Goal: Task Accomplishment & Management: Manage account settings

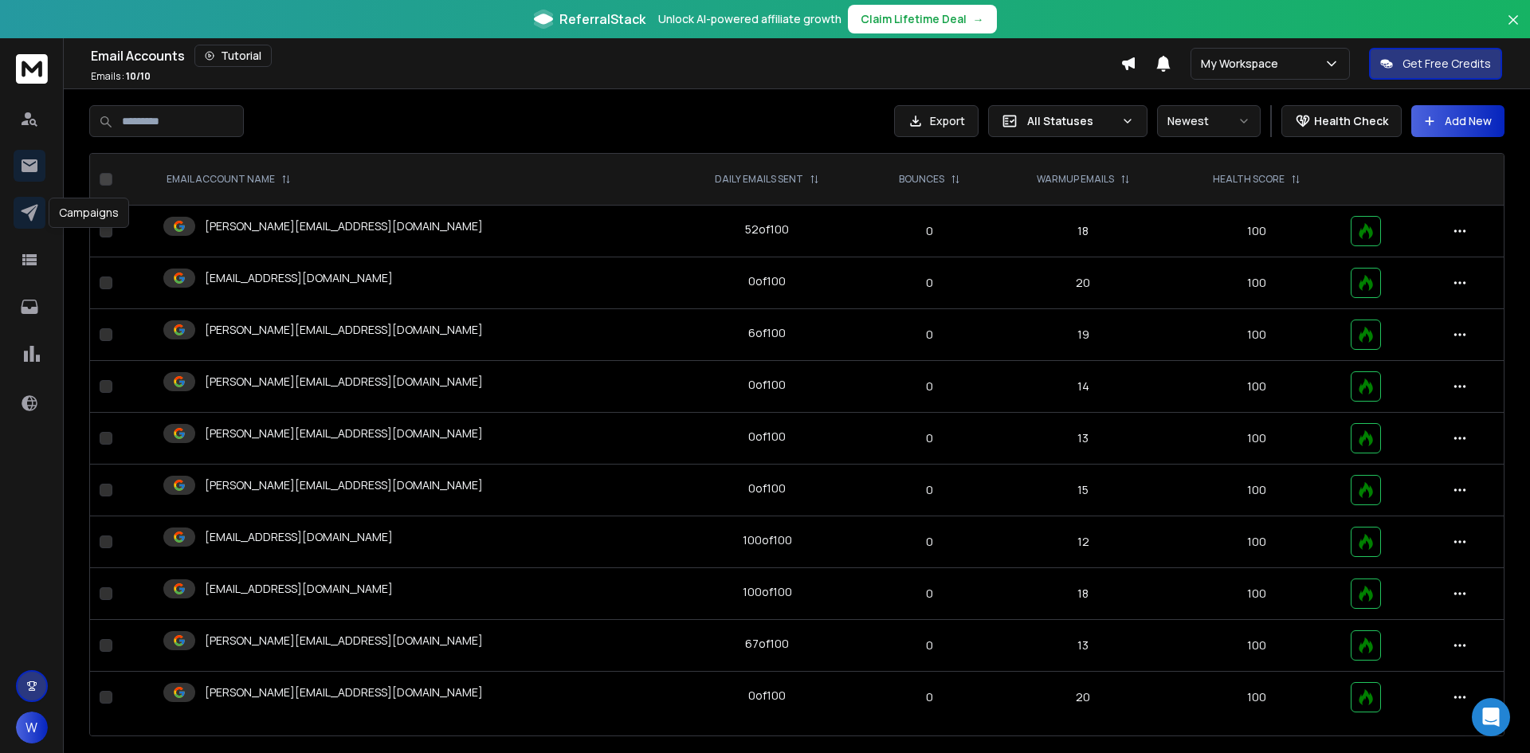
drag, startPoint x: 29, startPoint y: 210, endPoint x: 39, endPoint y: 209, distance: 9.6
click at [29, 210] on icon at bounding box center [29, 213] width 17 height 17
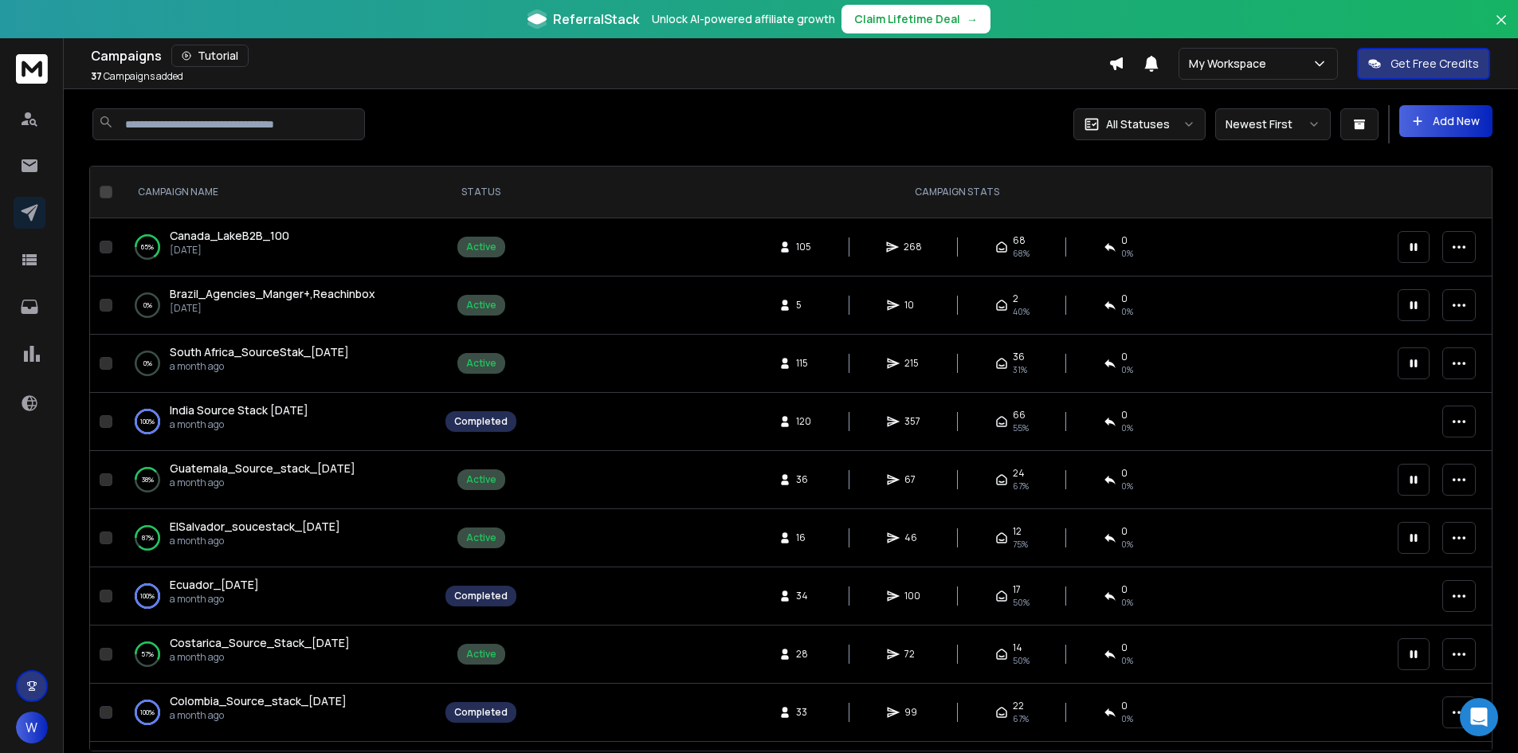
click at [285, 240] on span "Canada_LakeB2B_100" at bounding box center [230, 235] width 120 height 15
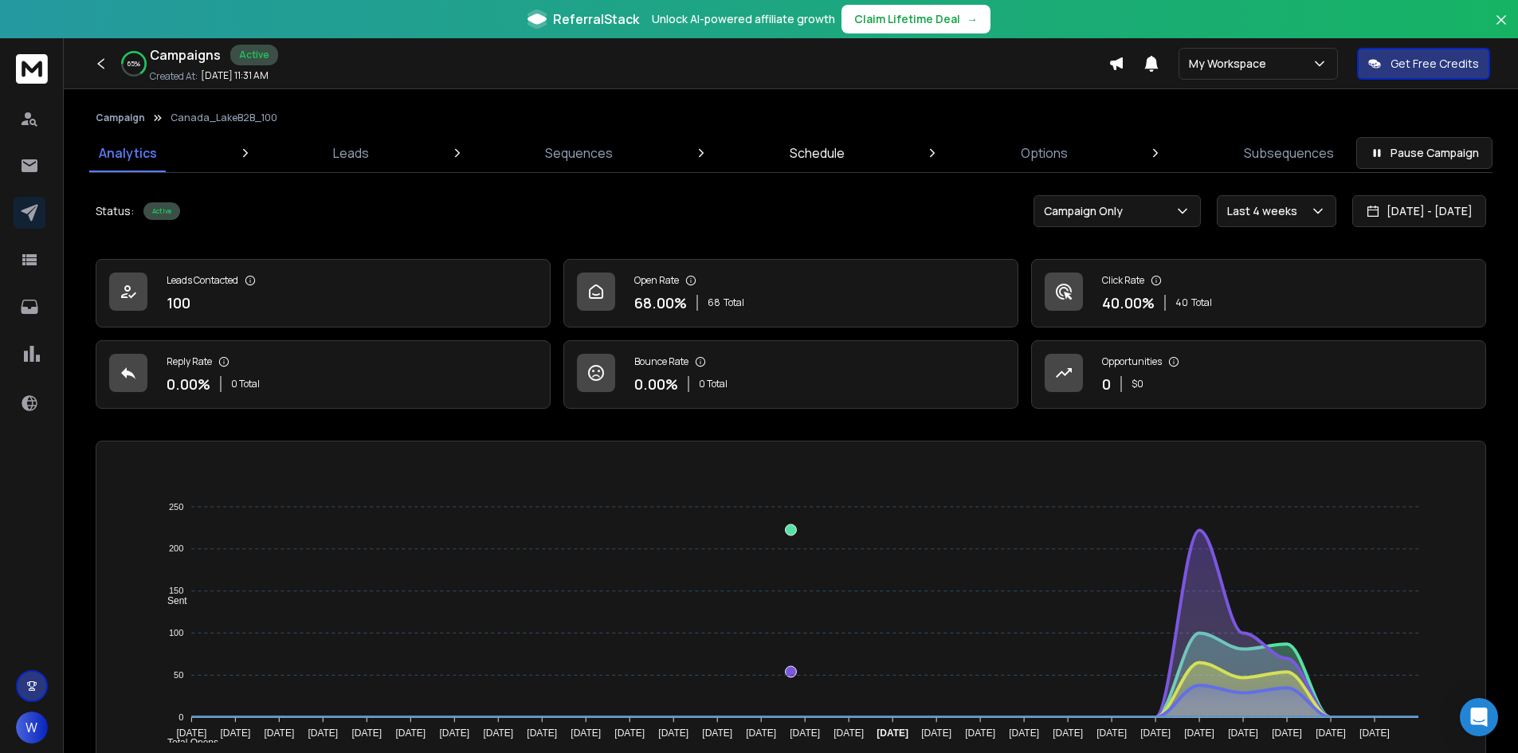
click at [828, 154] on p "Schedule" at bounding box center [817, 152] width 55 height 19
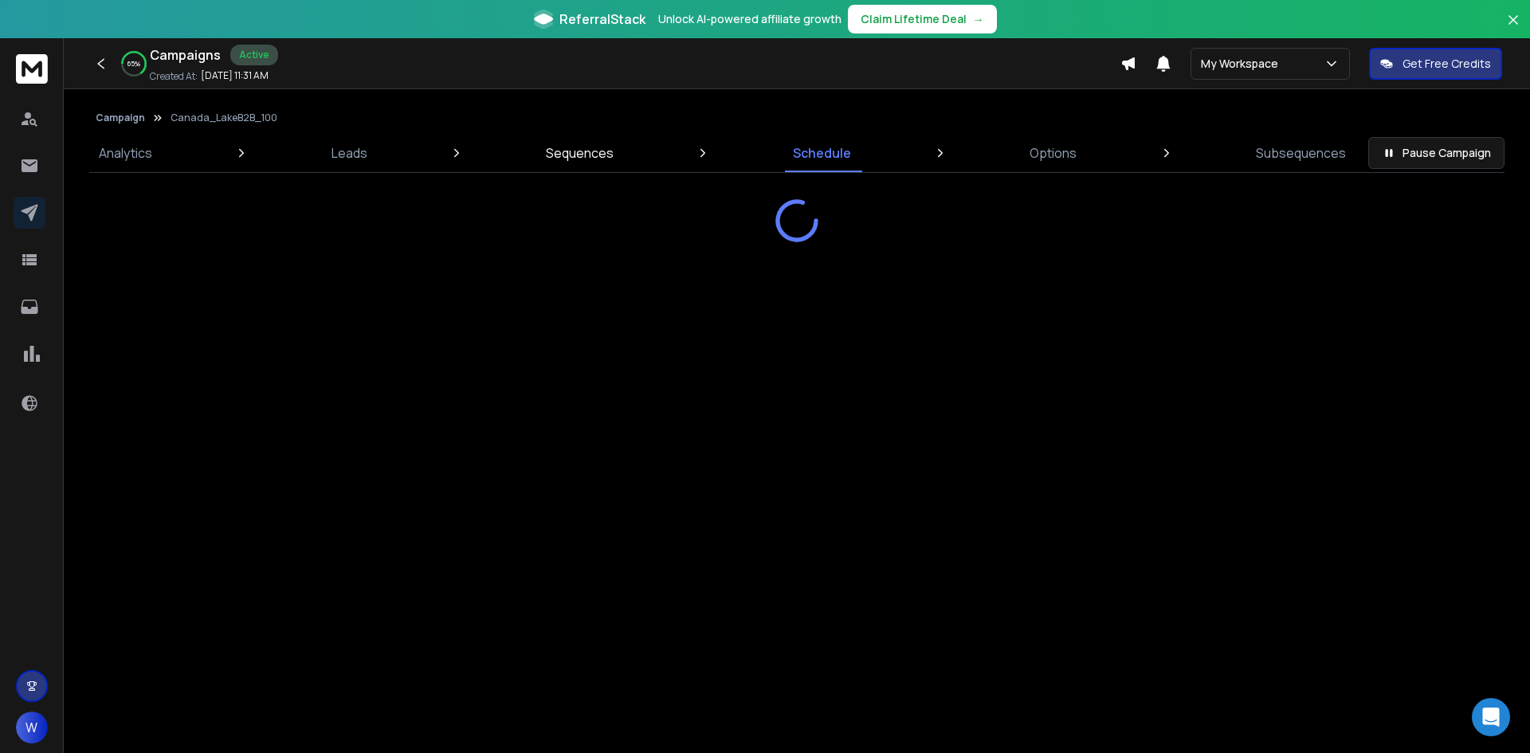
click at [595, 144] on p "Sequences" at bounding box center [580, 152] width 68 height 19
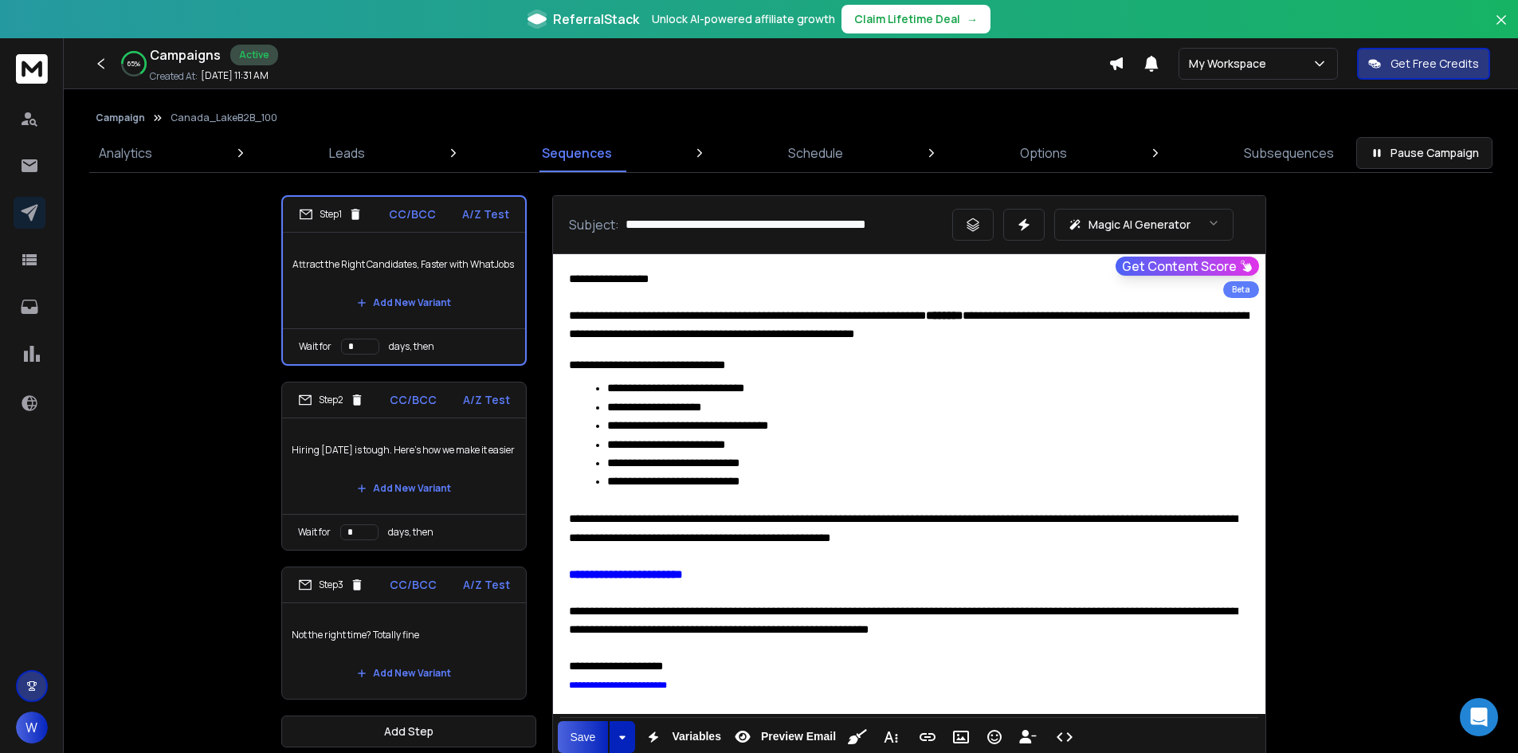
click at [366, 351] on input "*" at bounding box center [360, 347] width 38 height 16
type input "*"
click at [357, 540] on input "*" at bounding box center [359, 532] width 38 height 16
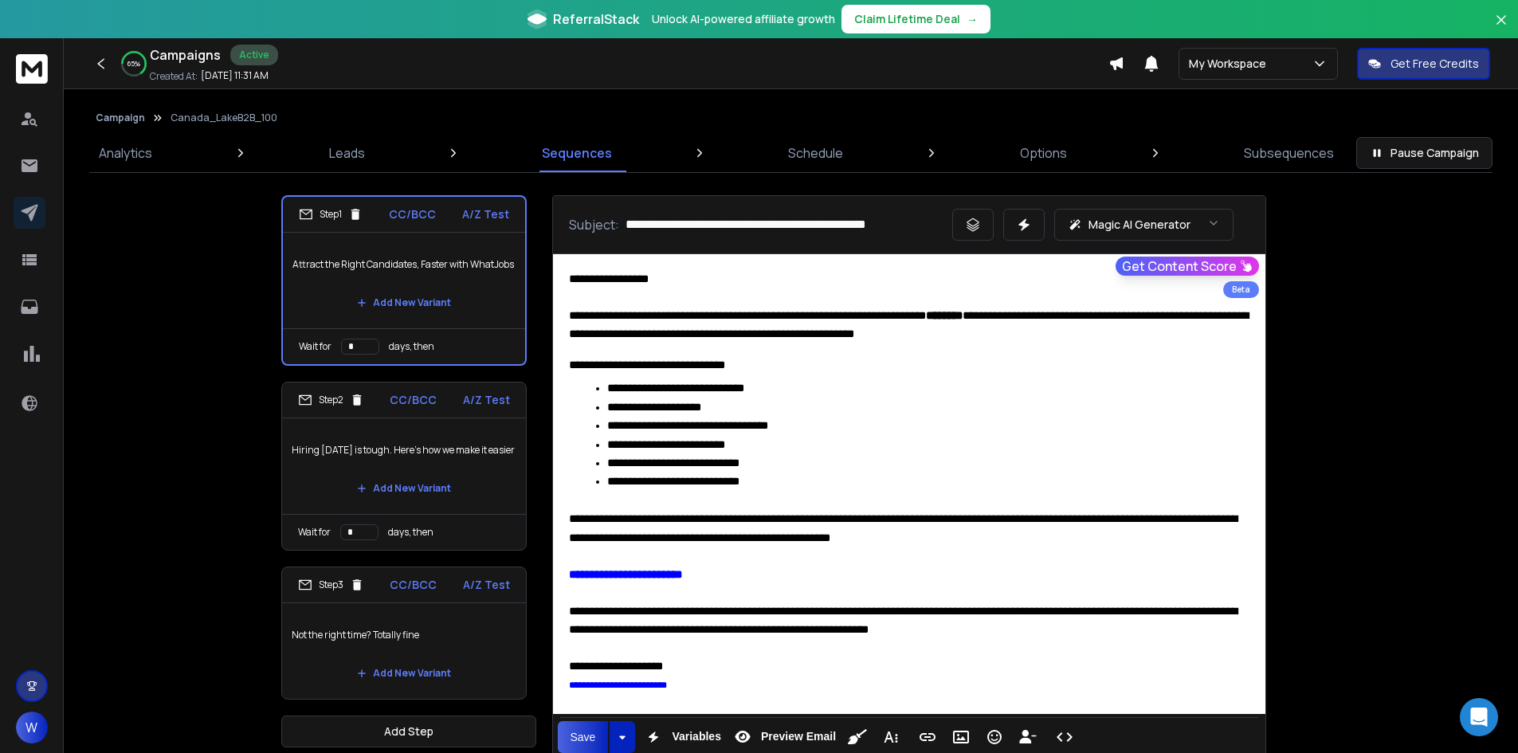
type input "*"
type input "**********"
type input "*"
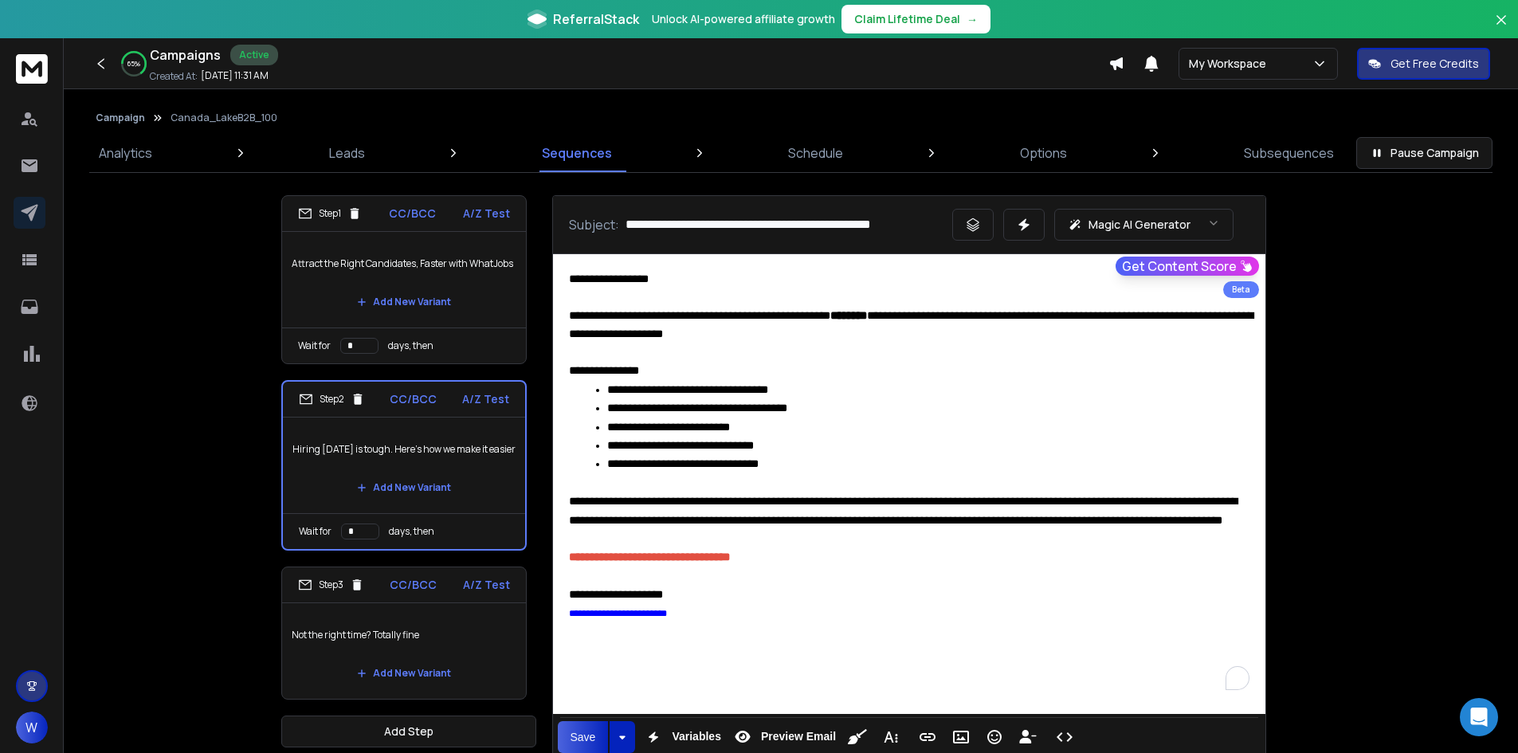
scroll to position [29, 0]
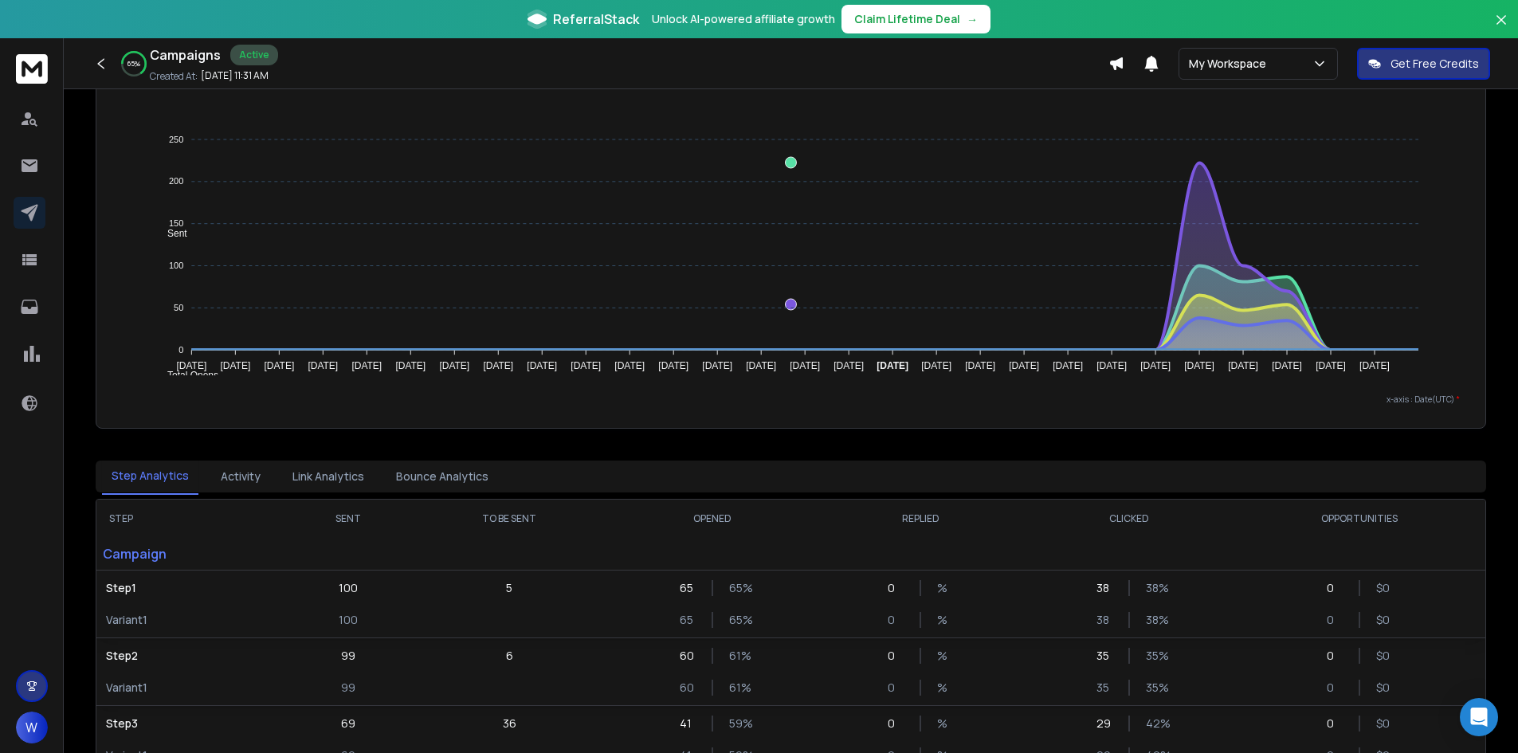
scroll to position [417, 0]
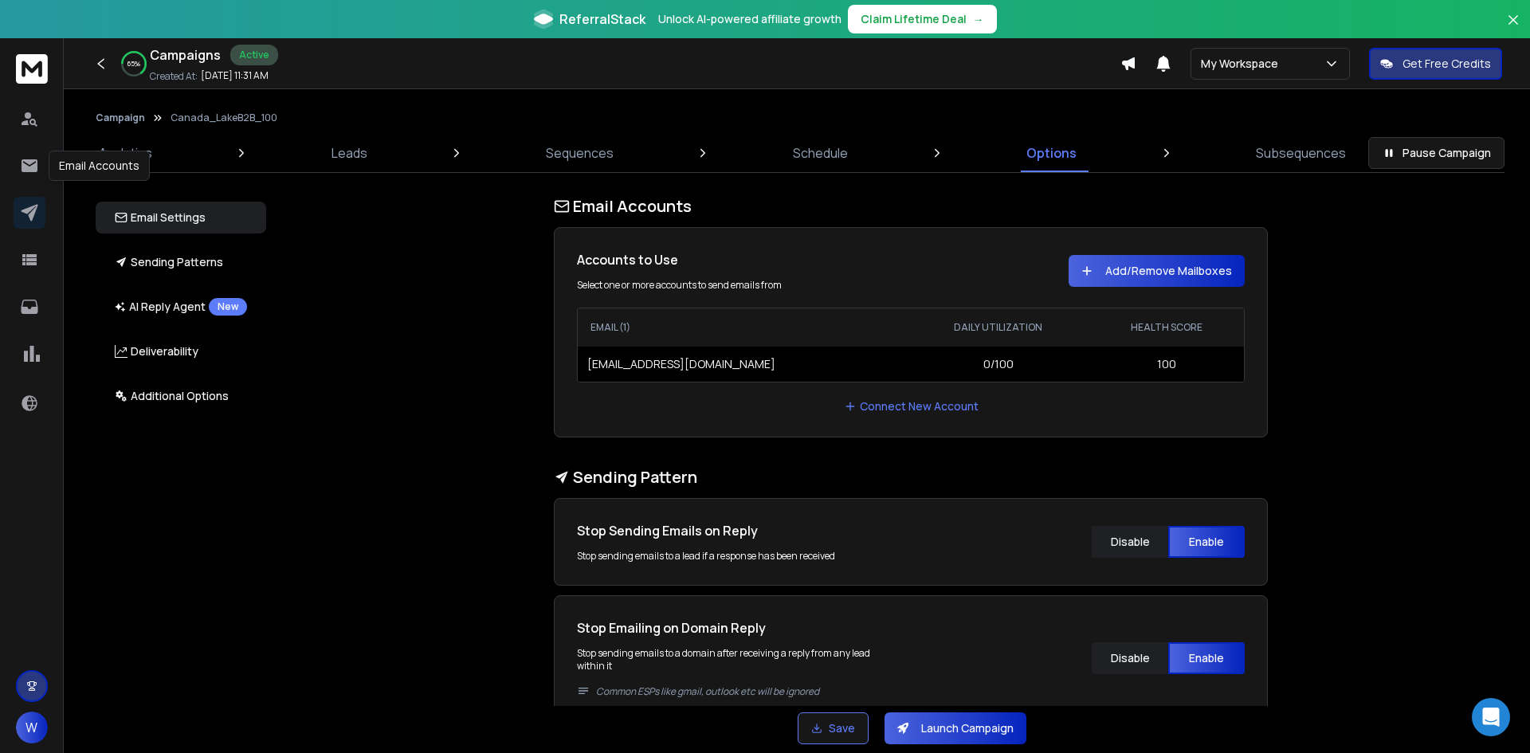
drag, startPoint x: 28, startPoint y: 165, endPoint x: 77, endPoint y: 202, distance: 62.0
click at [28, 165] on icon at bounding box center [29, 165] width 19 height 19
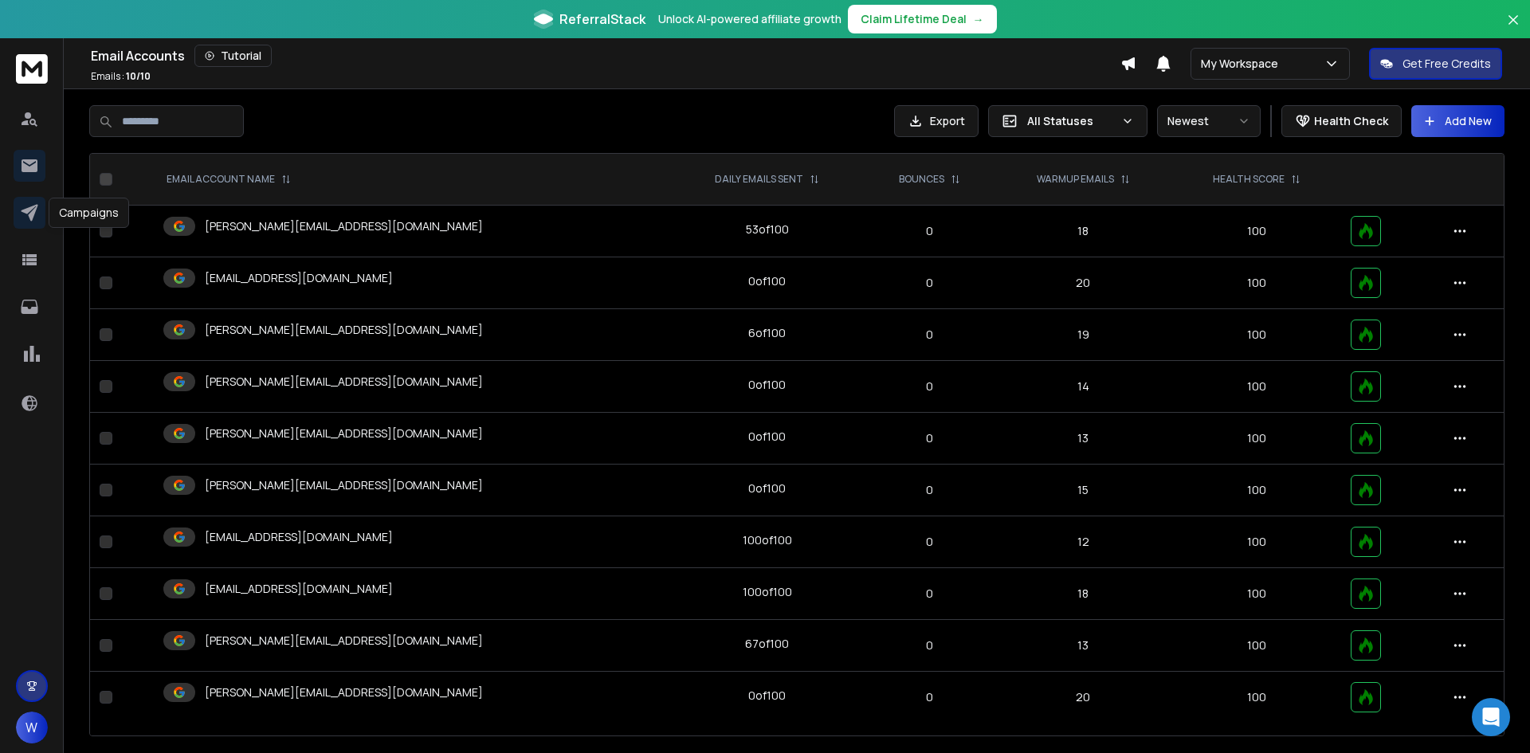
click at [34, 202] on link at bounding box center [30, 213] width 32 height 32
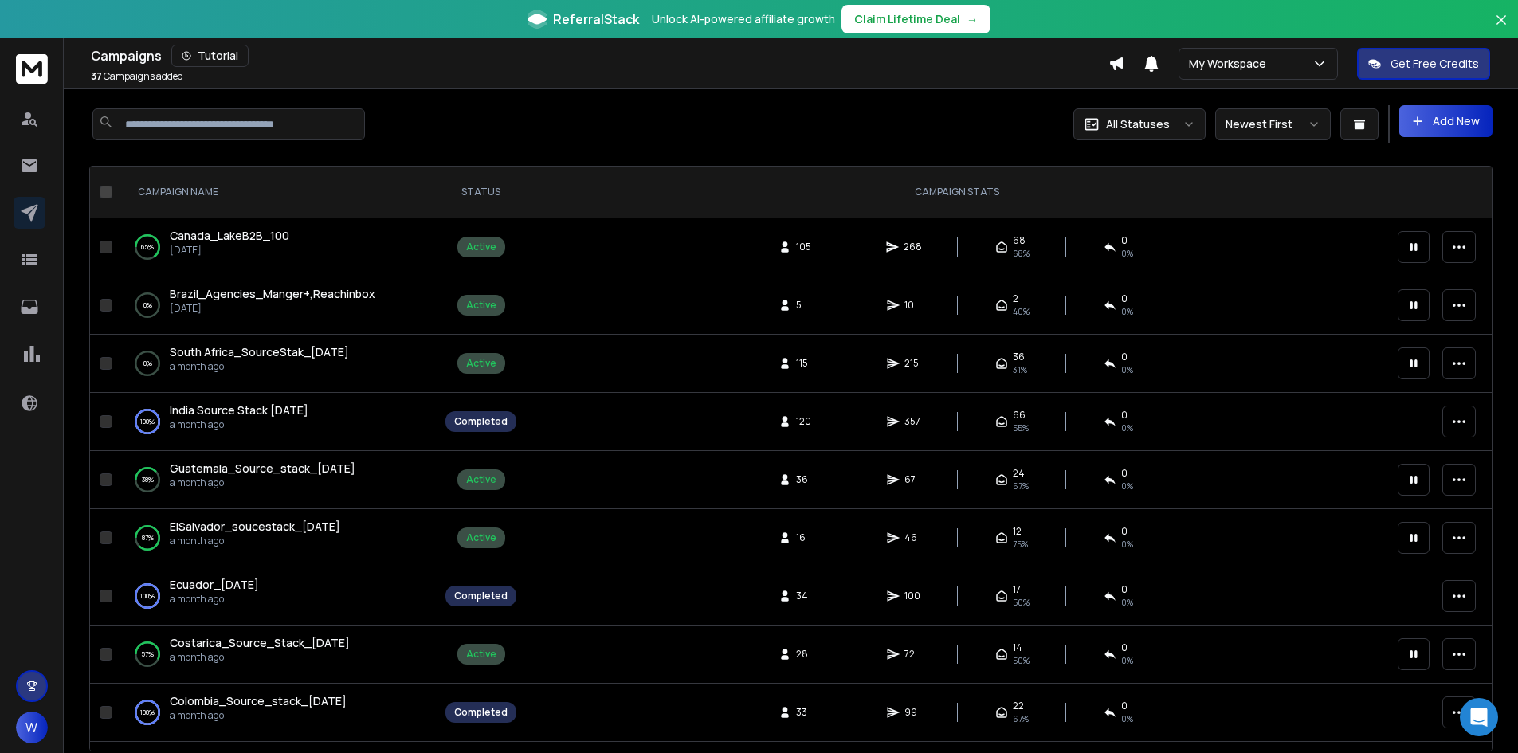
click at [312, 300] on span "Brazil_Agencies_Manger+,Reachinbox" at bounding box center [273, 293] width 206 height 15
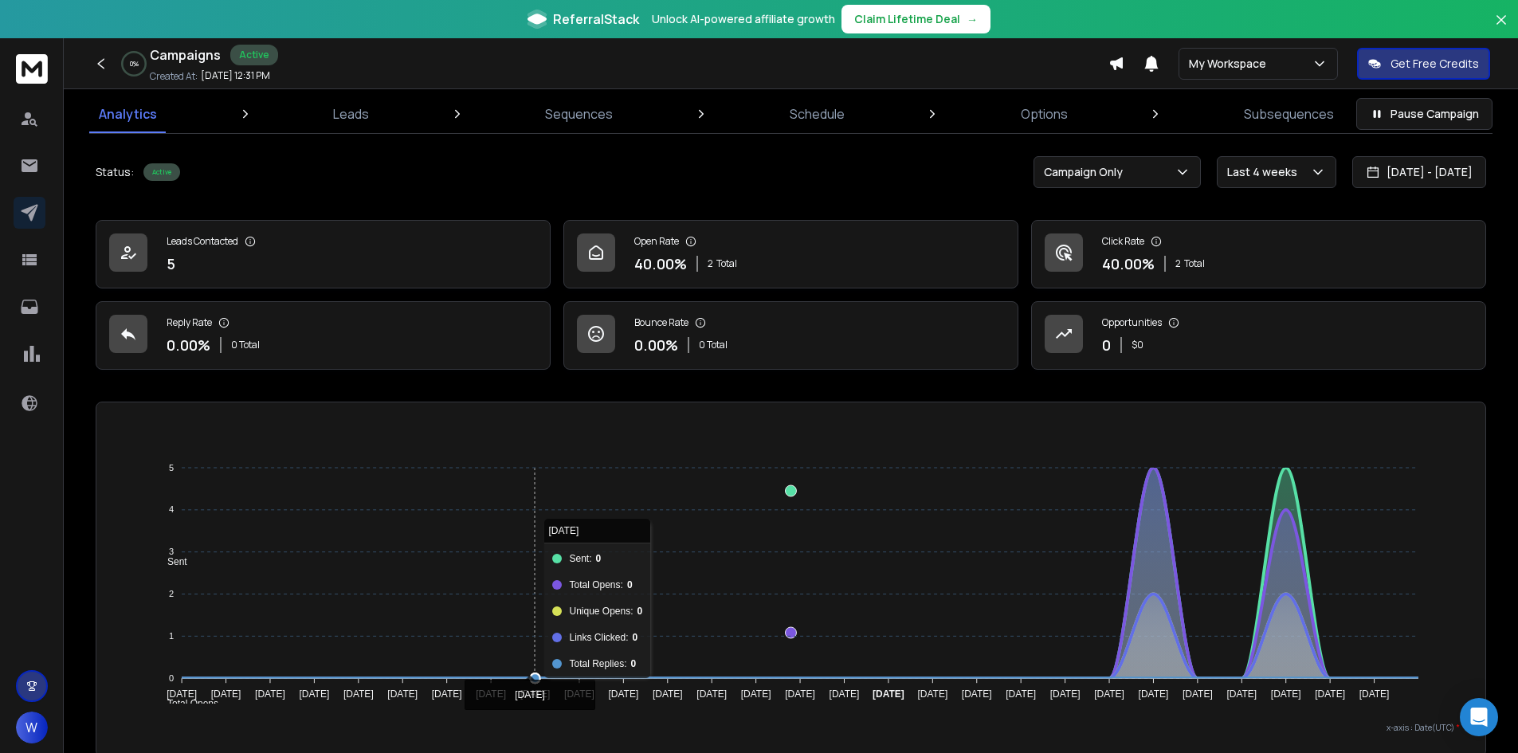
scroll to position [30, 0]
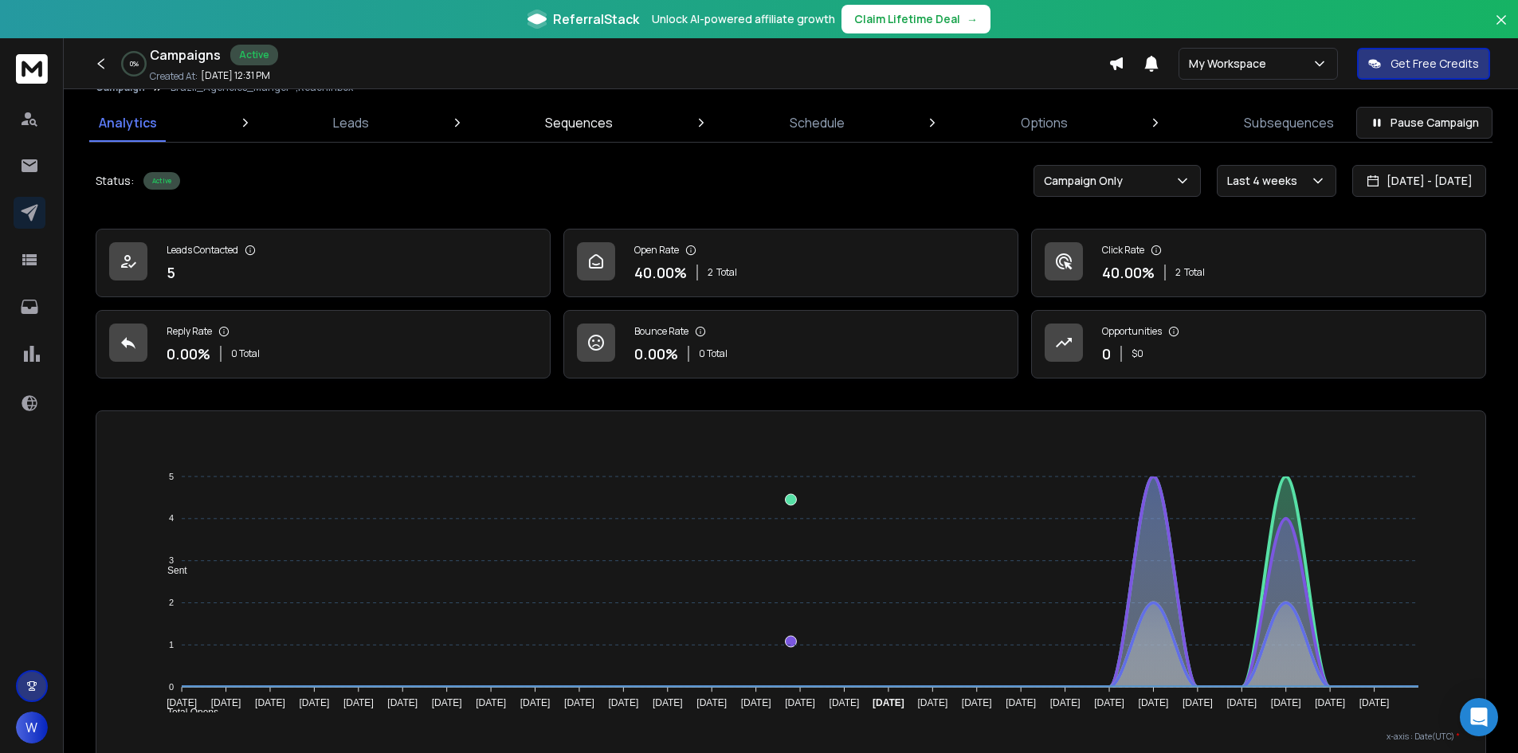
click at [583, 128] on p "Sequences" at bounding box center [579, 122] width 68 height 19
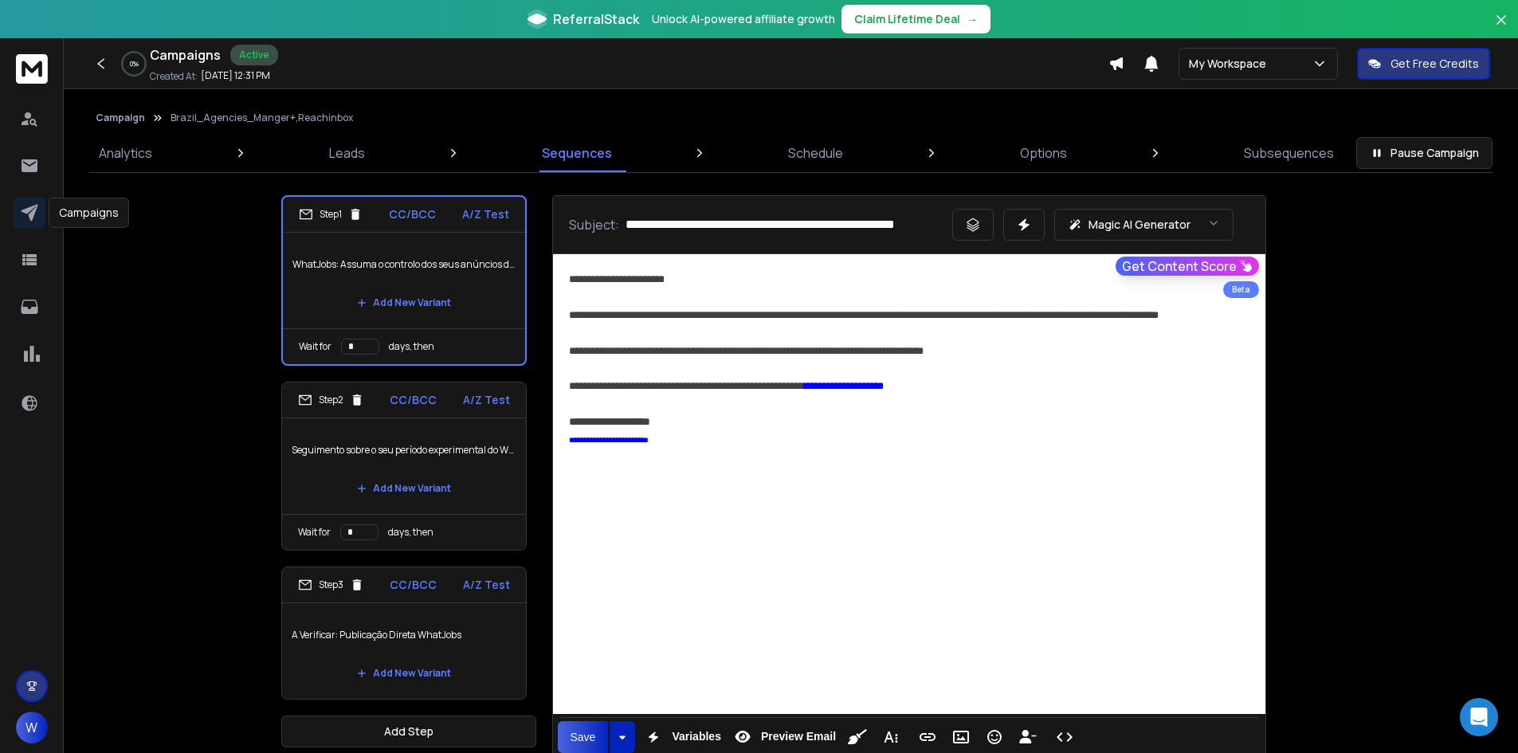
click at [23, 216] on icon at bounding box center [29, 212] width 19 height 19
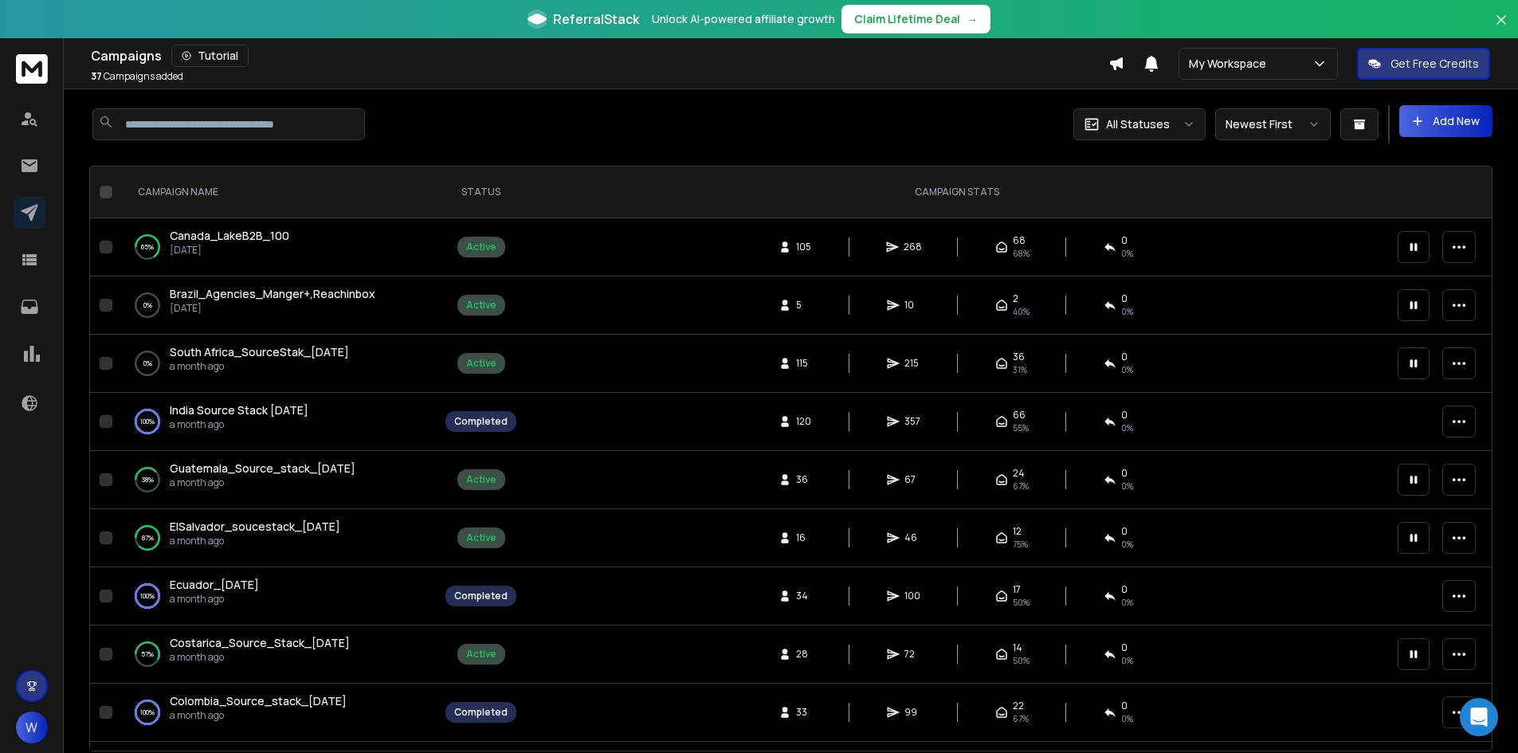
click at [243, 353] on span "South Africa_SourceStak_16/09/2025" at bounding box center [259, 351] width 179 height 15
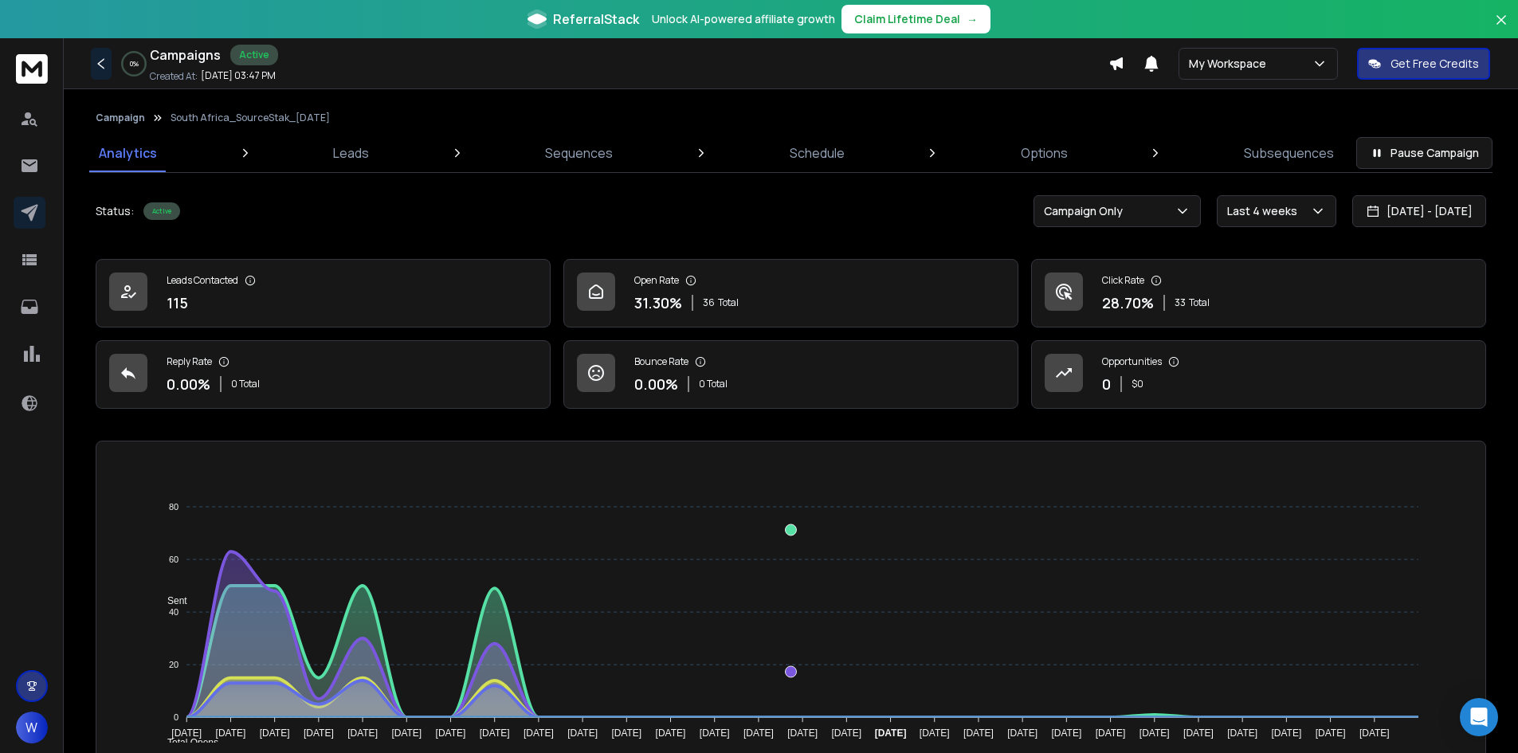
click at [96, 66] on icon at bounding box center [101, 64] width 14 height 14
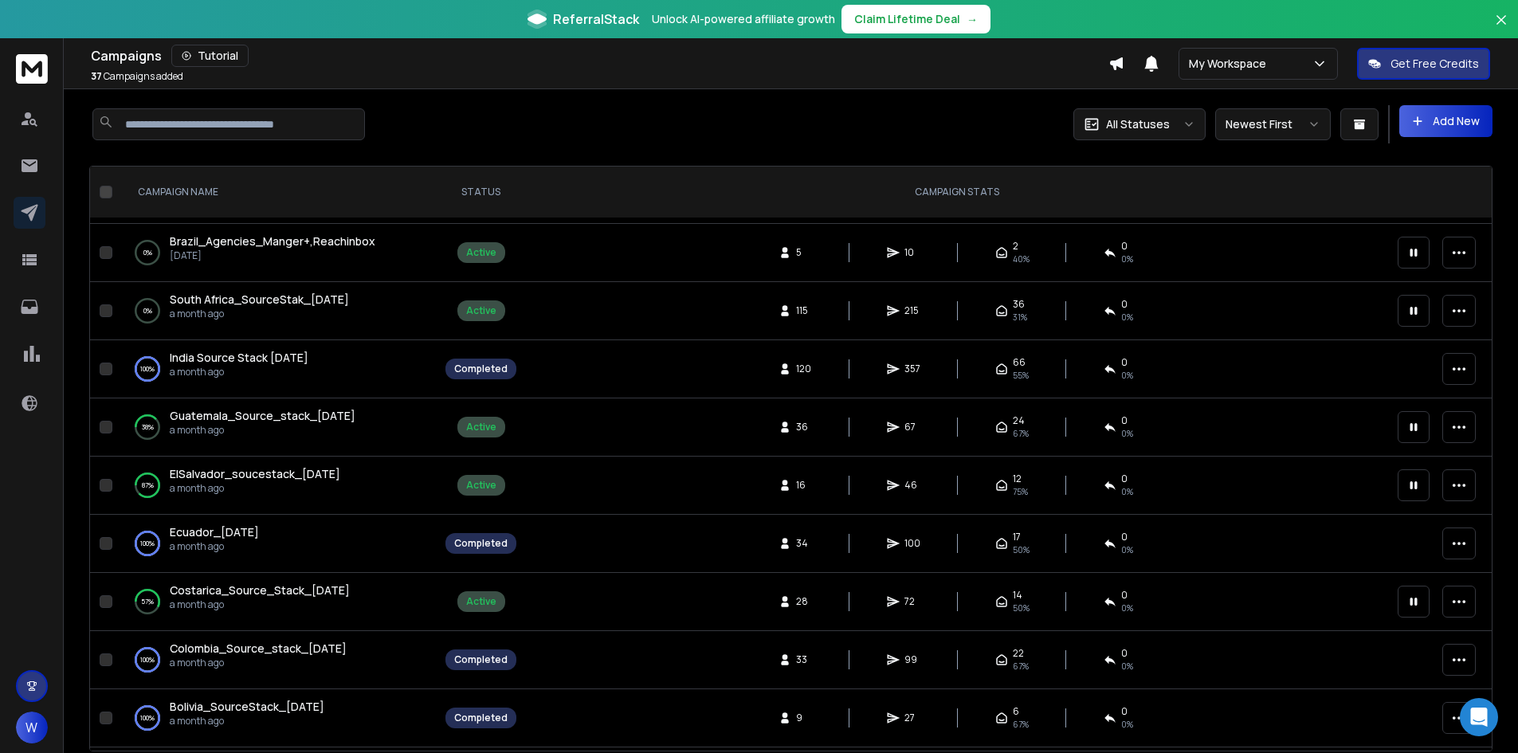
scroll to position [80, 0]
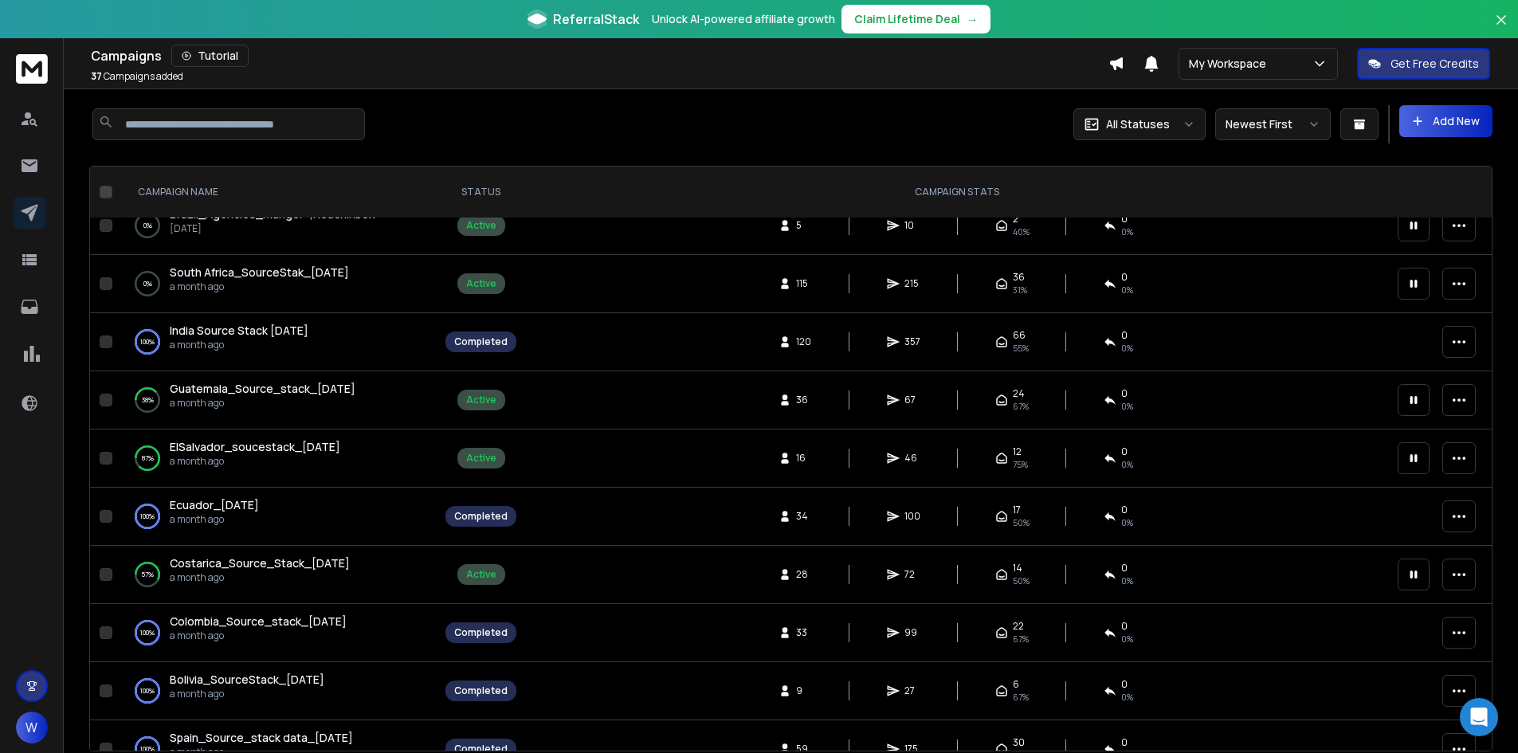
click at [247, 445] on span "ElSalvador_soucestack_15/09/2025" at bounding box center [255, 446] width 171 height 15
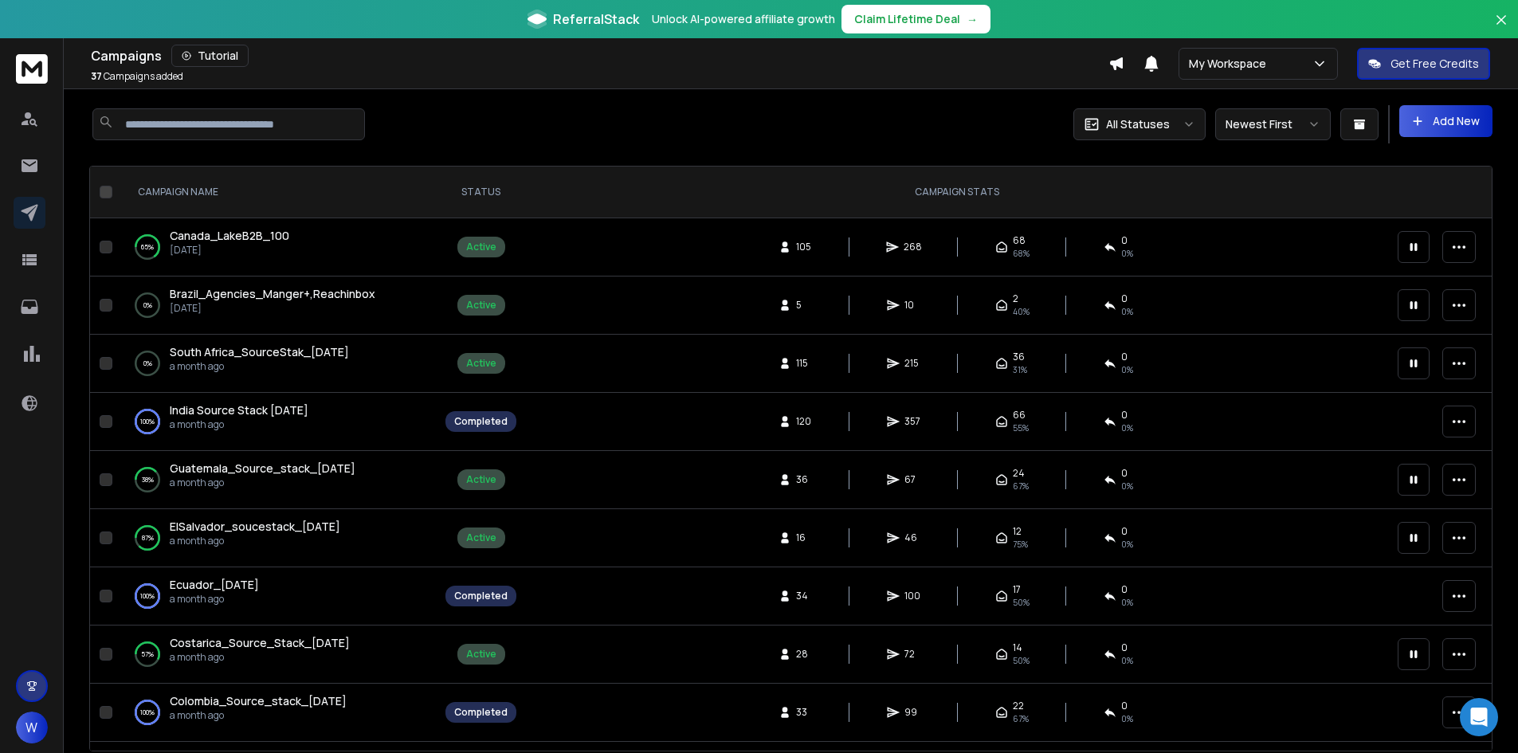
click at [210, 234] on span "Canada_LakeB2B_100" at bounding box center [230, 235] width 120 height 15
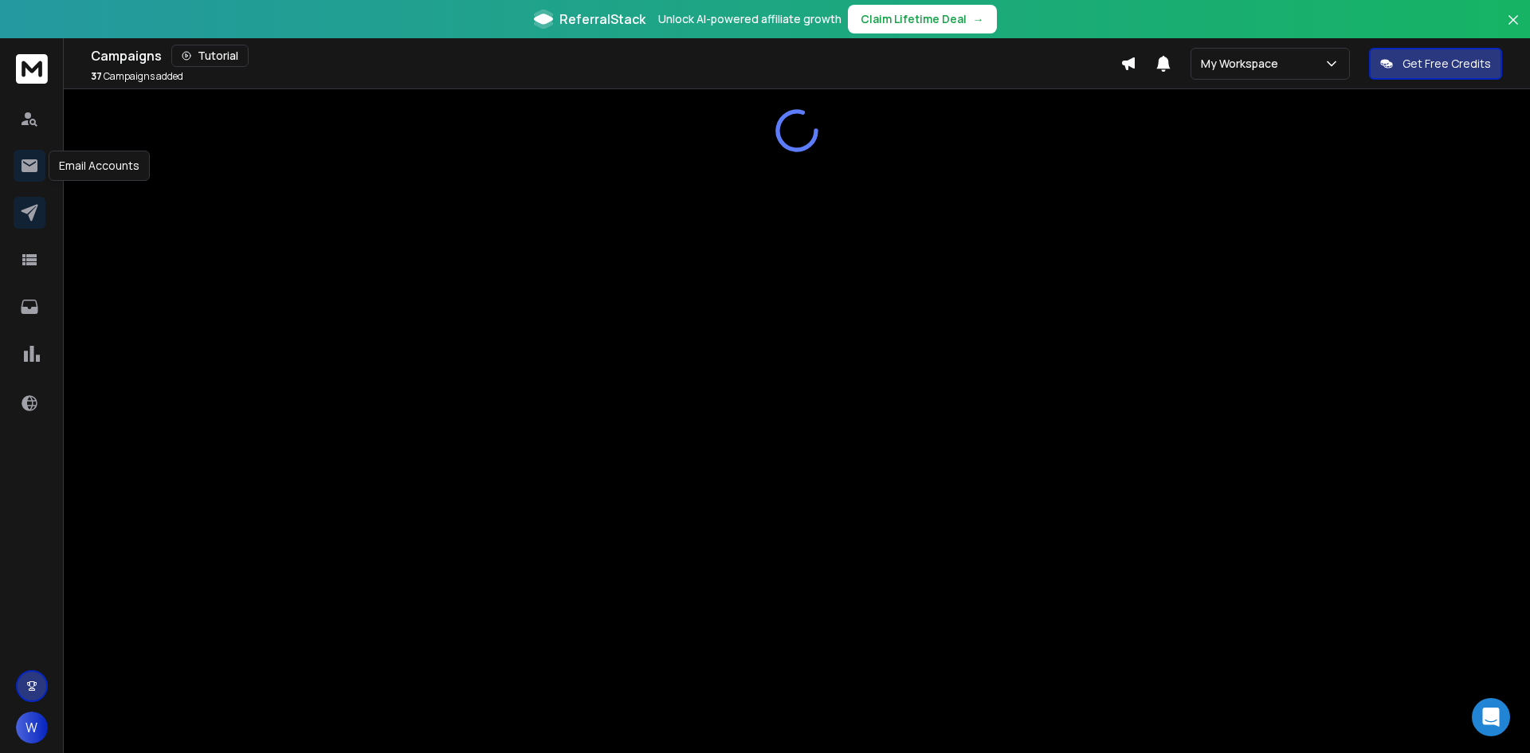
click at [22, 163] on icon at bounding box center [30, 165] width 16 height 13
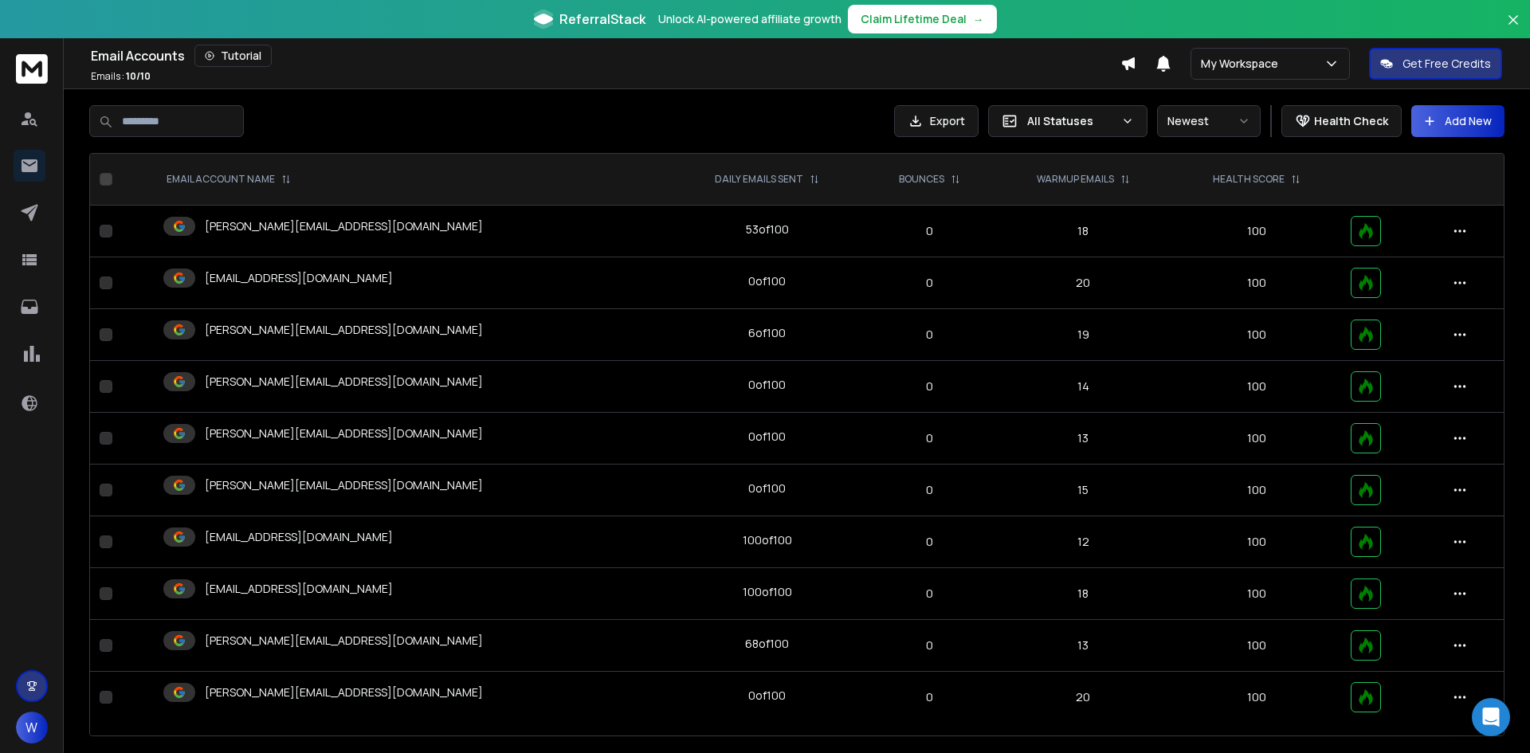
click at [334, 229] on p "kris@whatjobs.international" at bounding box center [344, 226] width 278 height 16
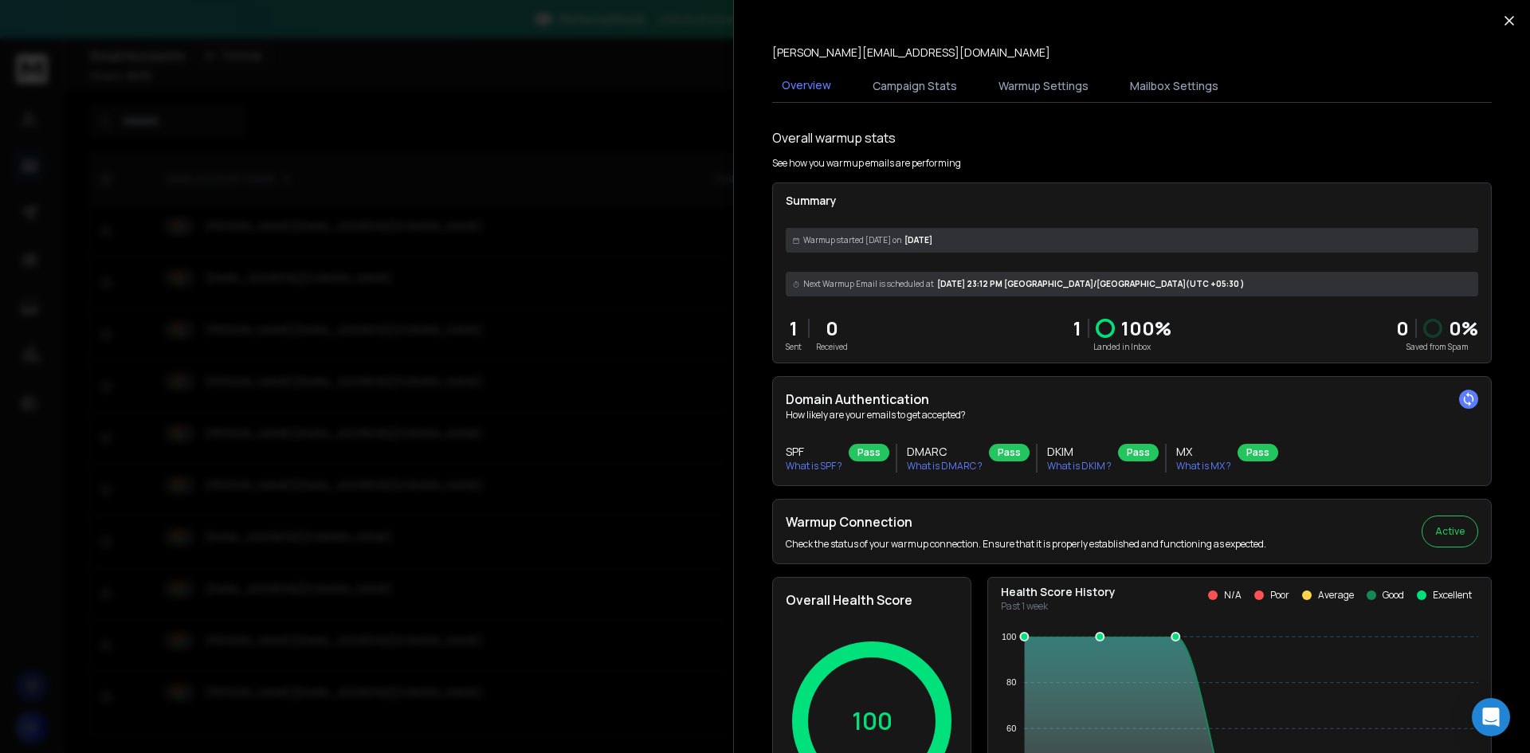
click at [1505, 19] on icon "button" at bounding box center [1510, 21] width 16 height 16
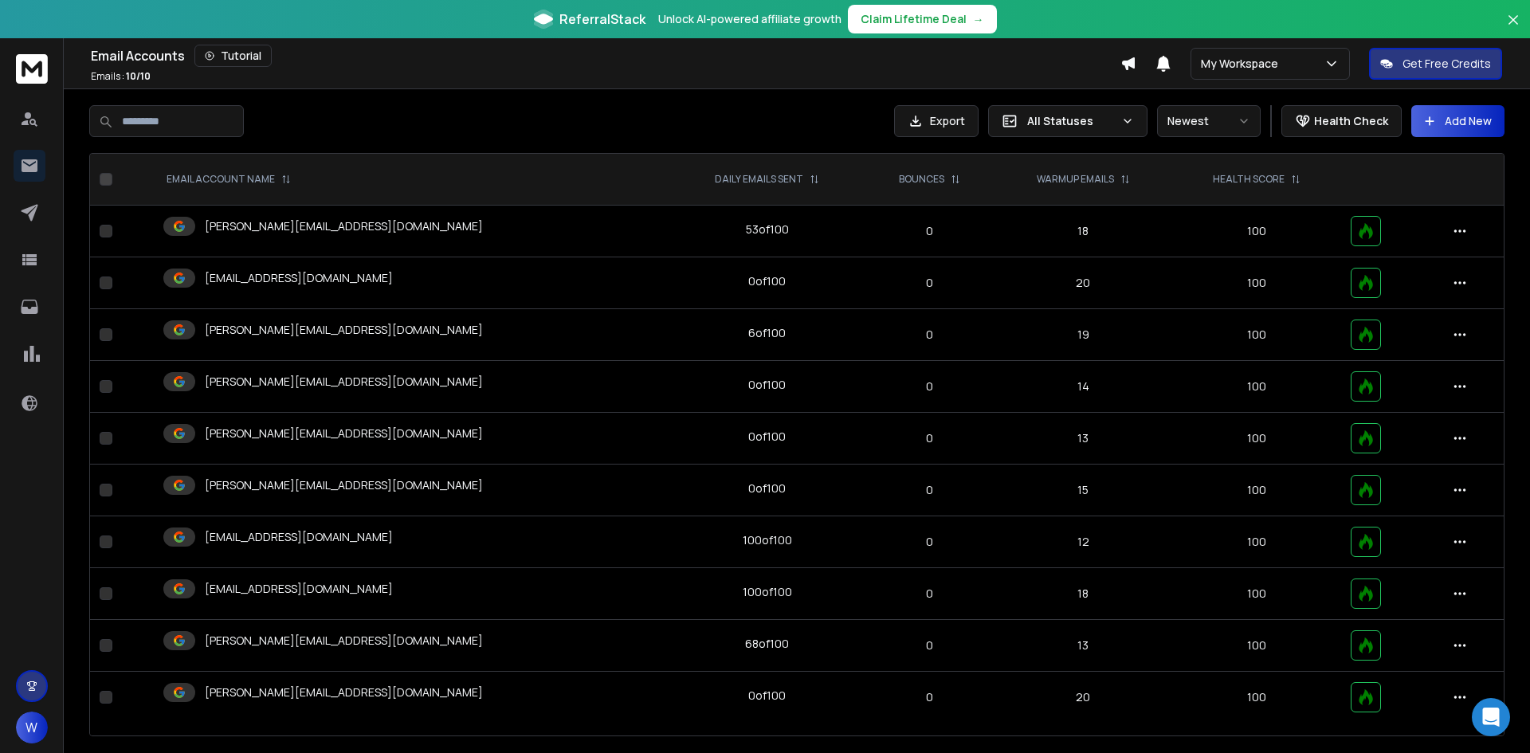
click at [342, 283] on p "elenasecchi@whatjobs.international" at bounding box center [299, 278] width 188 height 16
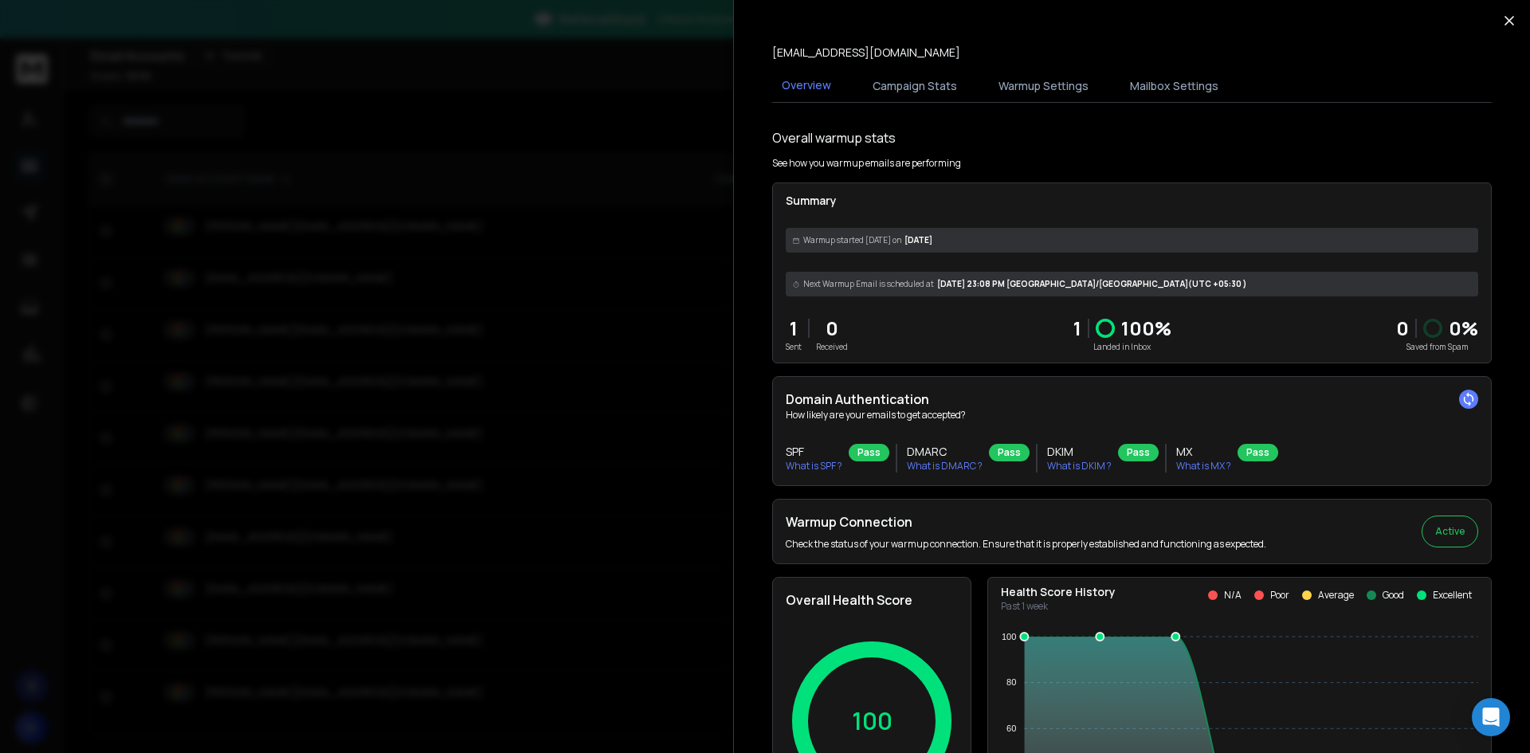
click at [1509, 20] on icon "button" at bounding box center [1510, 21] width 16 height 16
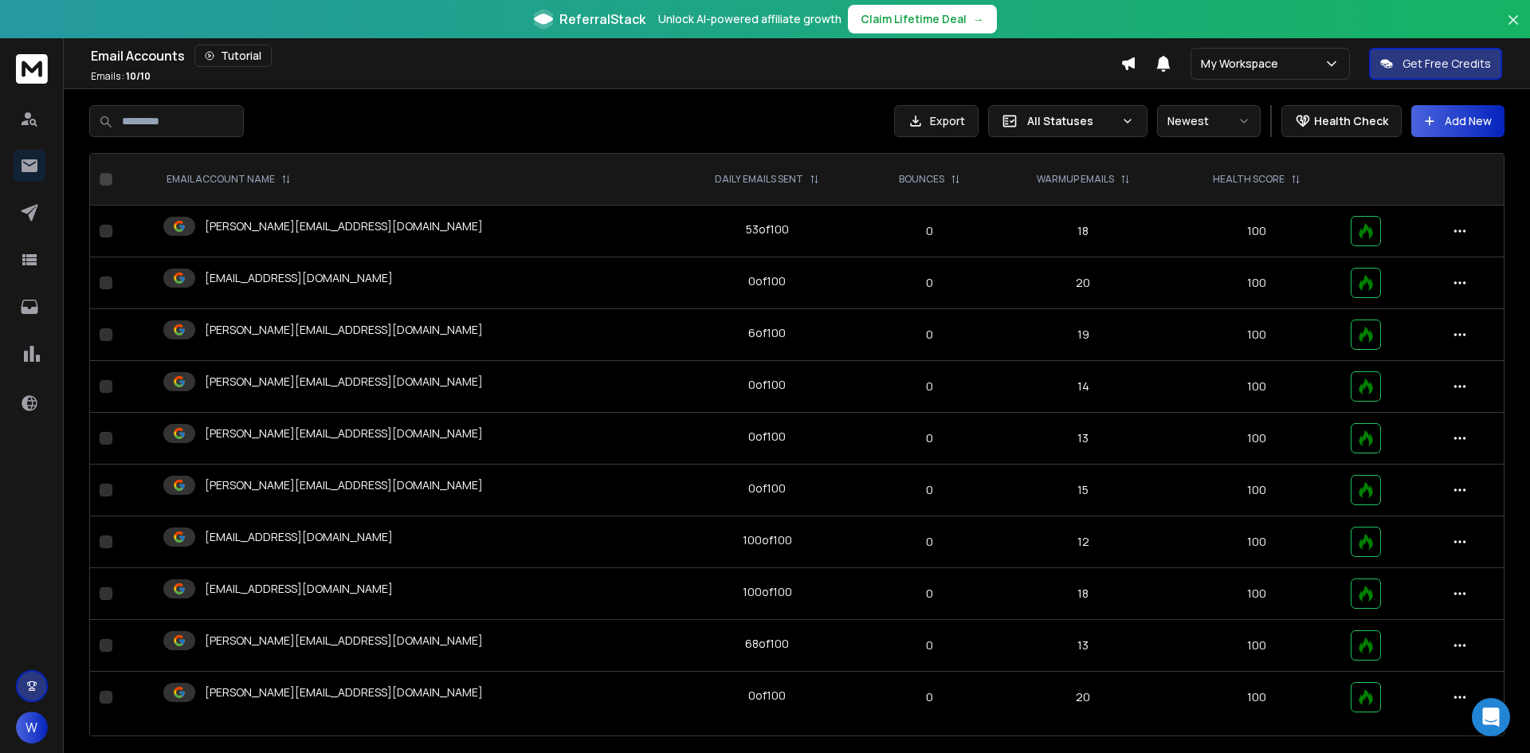
click at [314, 328] on p "ayoub@whatjobs.international" at bounding box center [344, 330] width 278 height 16
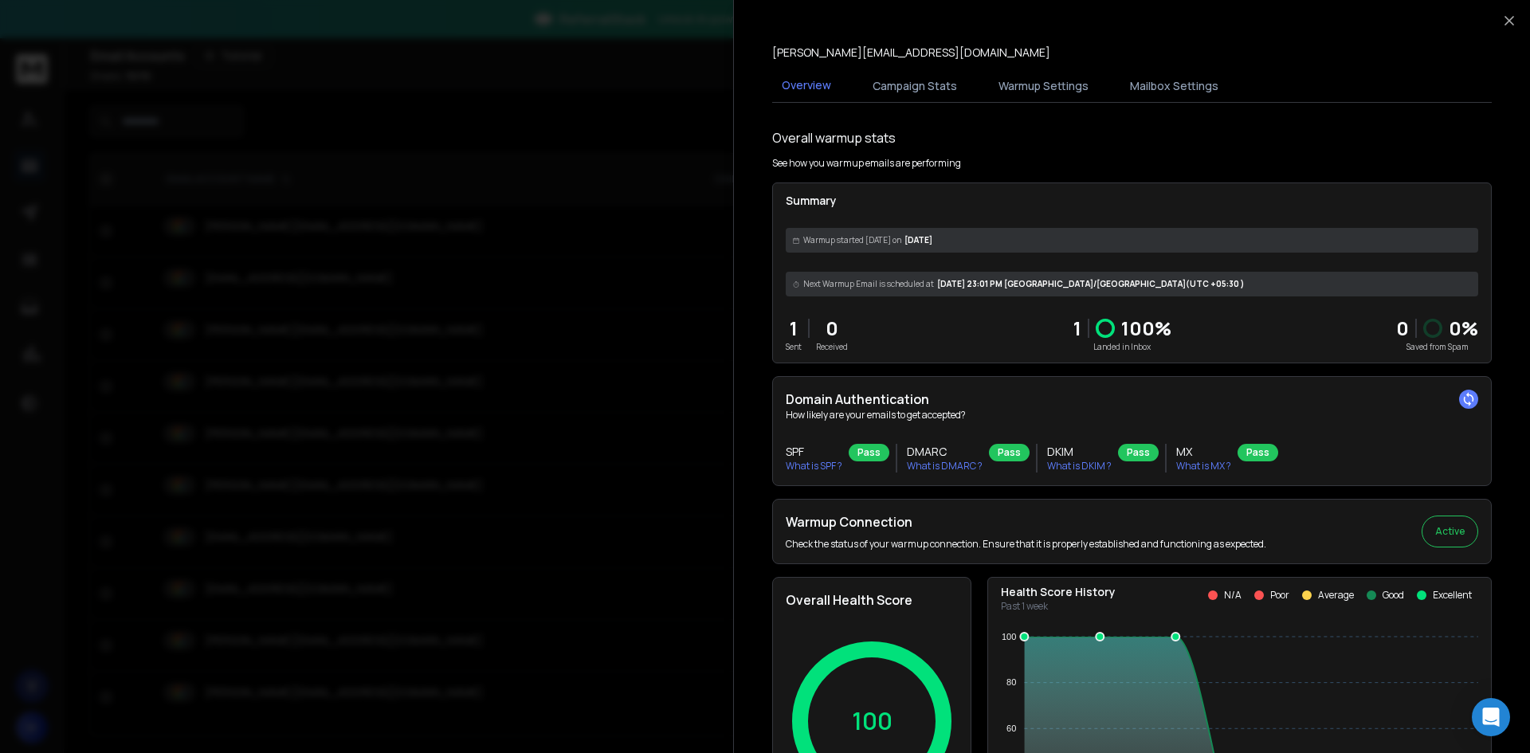
click at [899, 81] on button "Campaign Stats" at bounding box center [915, 86] width 104 height 35
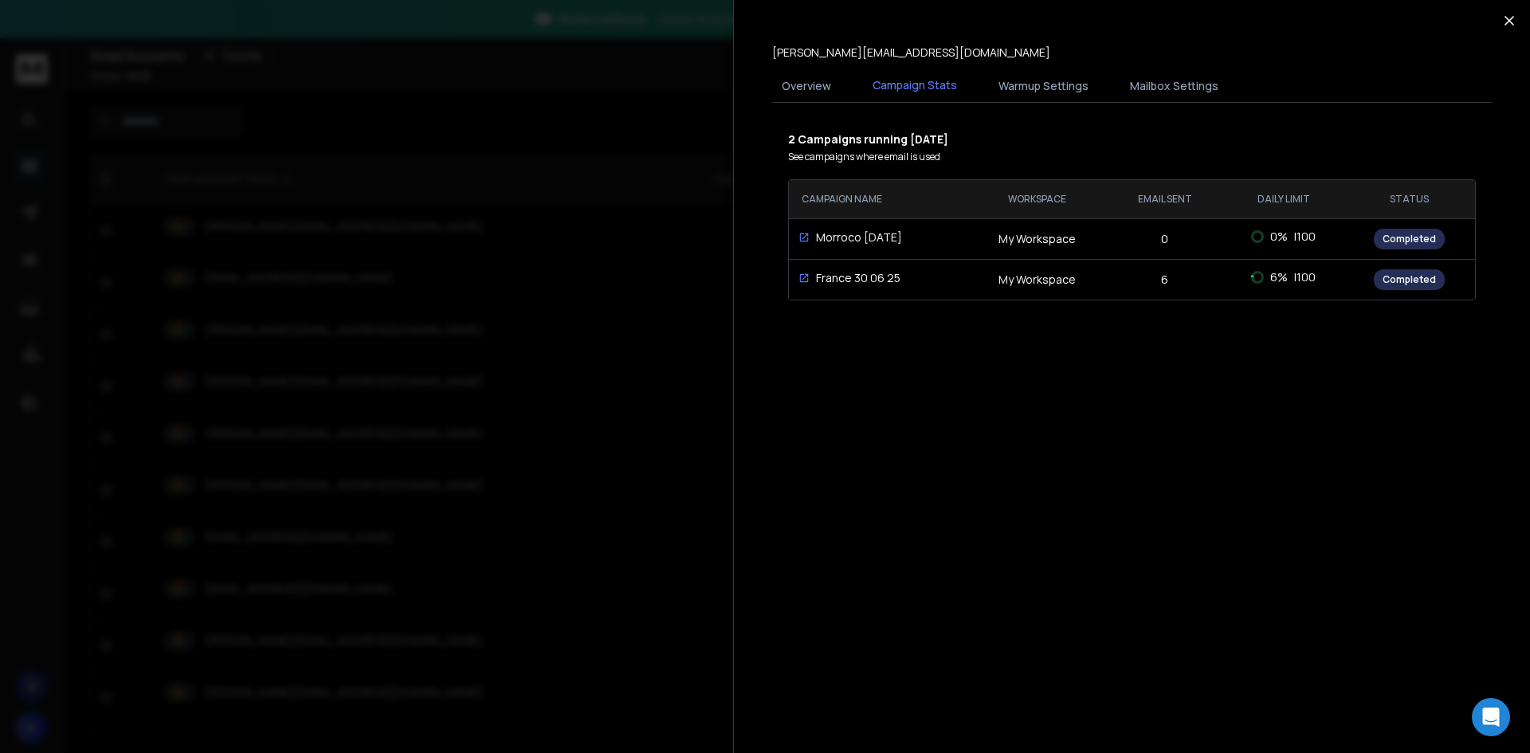
click at [1506, 19] on icon "button" at bounding box center [1510, 21] width 8 height 8
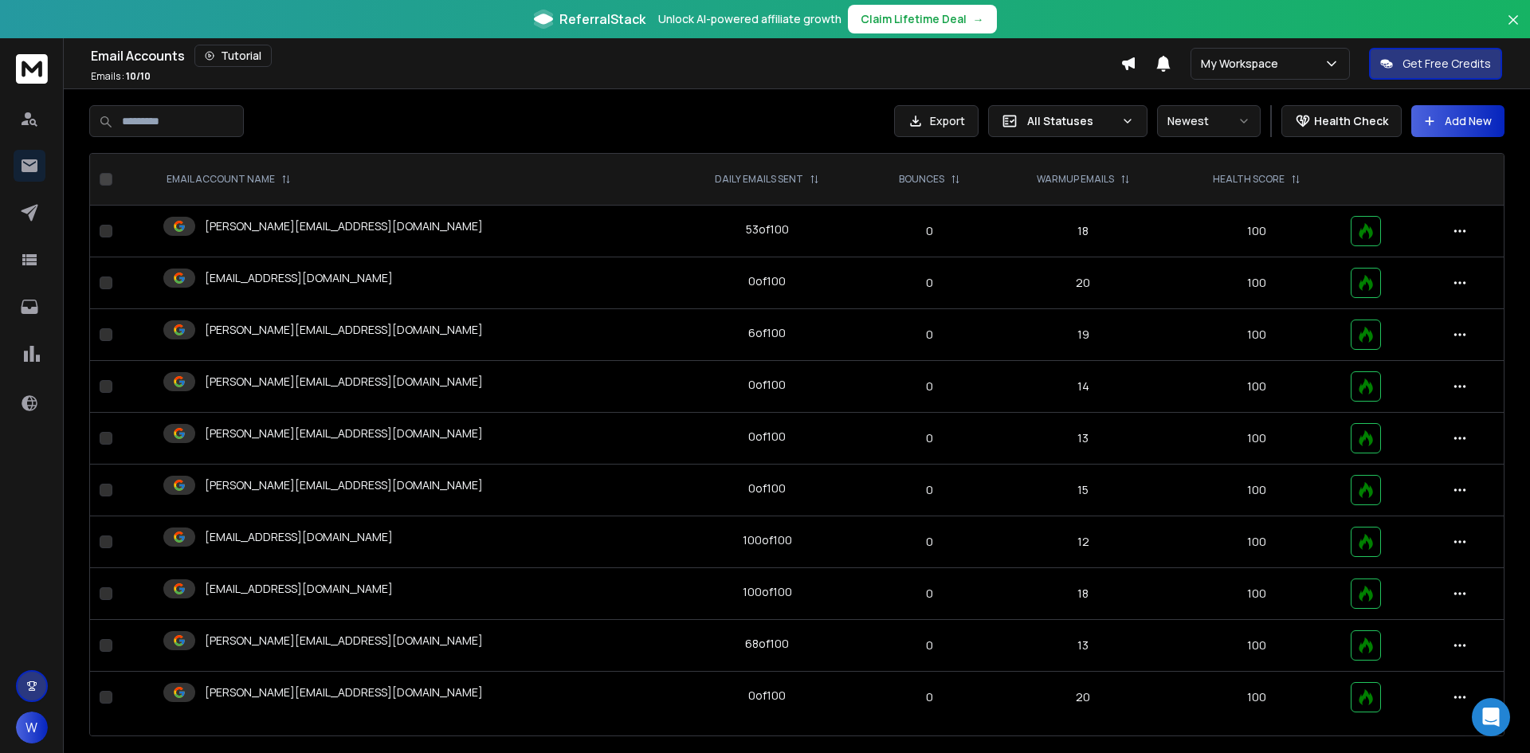
click at [333, 433] on p "maria@whatjobs.international" at bounding box center [344, 434] width 278 height 16
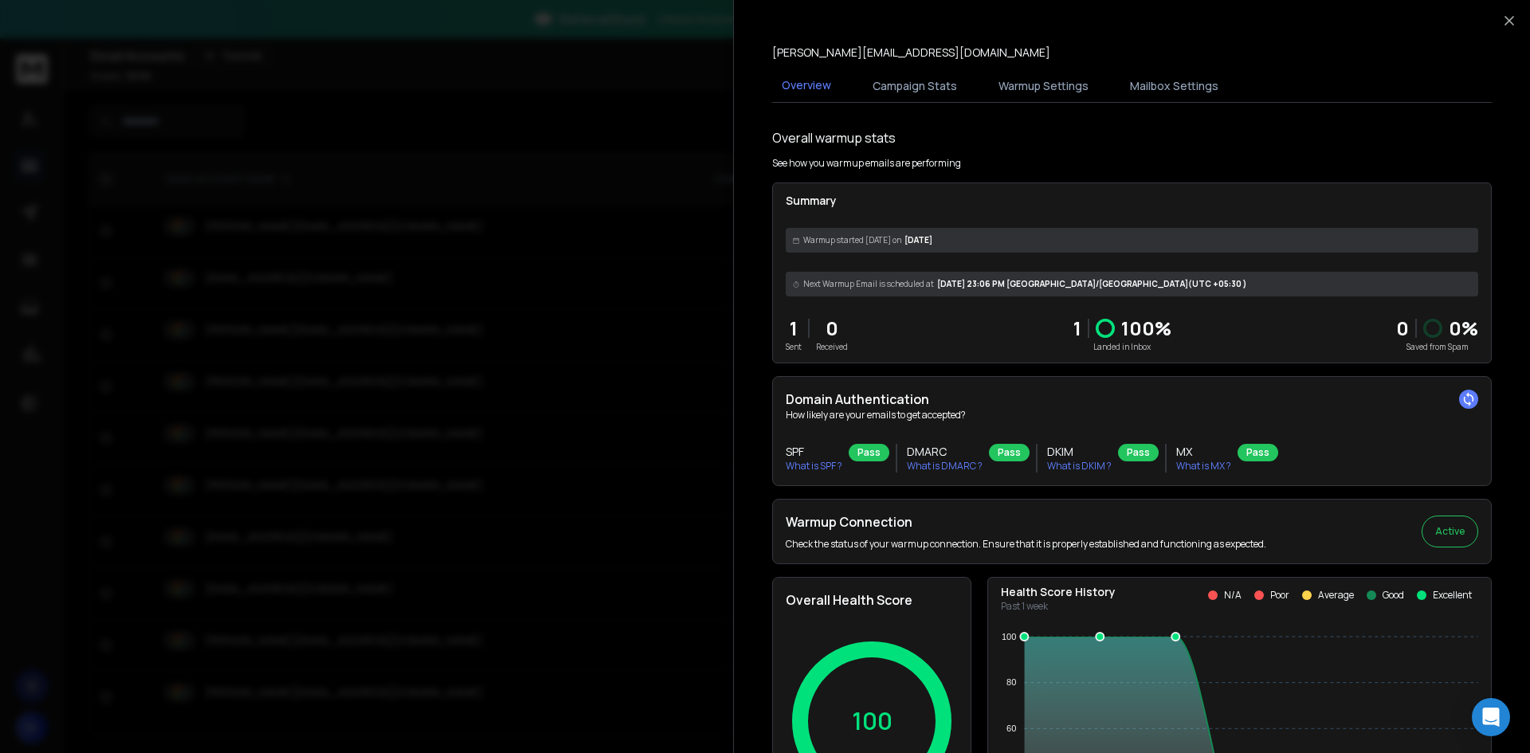
click at [898, 88] on button "Campaign Stats" at bounding box center [915, 86] width 104 height 35
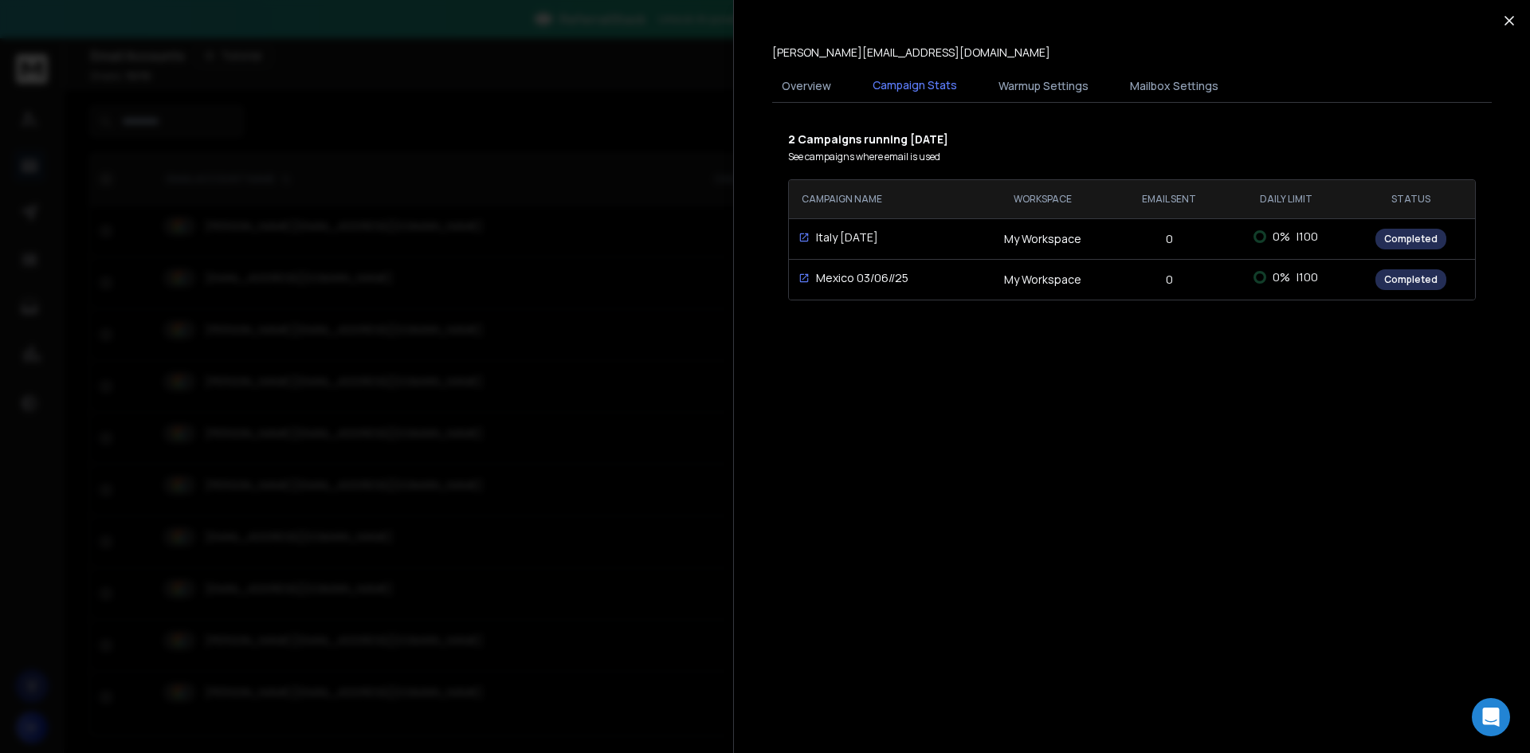
click at [1502, 21] on icon "button" at bounding box center [1510, 21] width 16 height 16
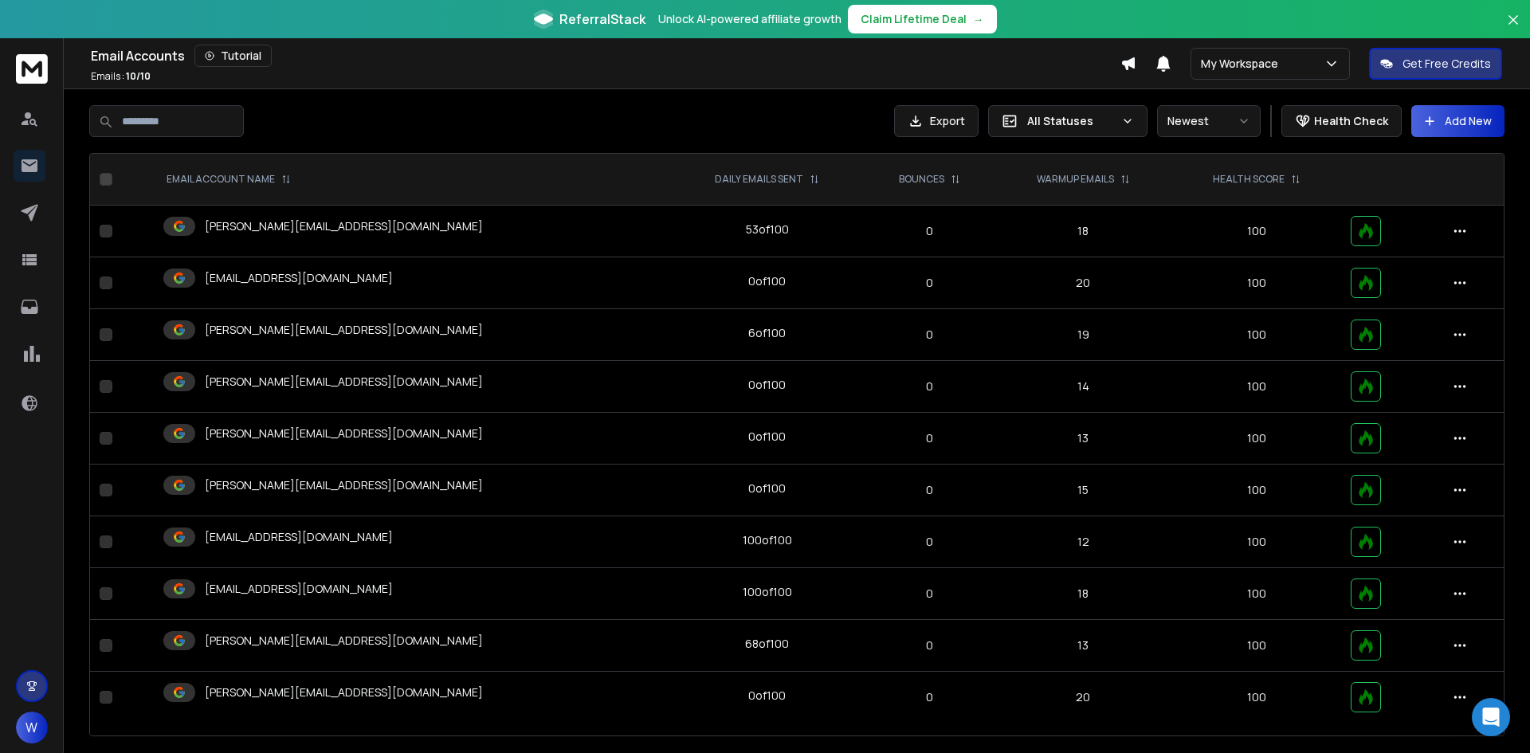
click at [308, 485] on p "david@whatjobs.international" at bounding box center [344, 485] width 278 height 16
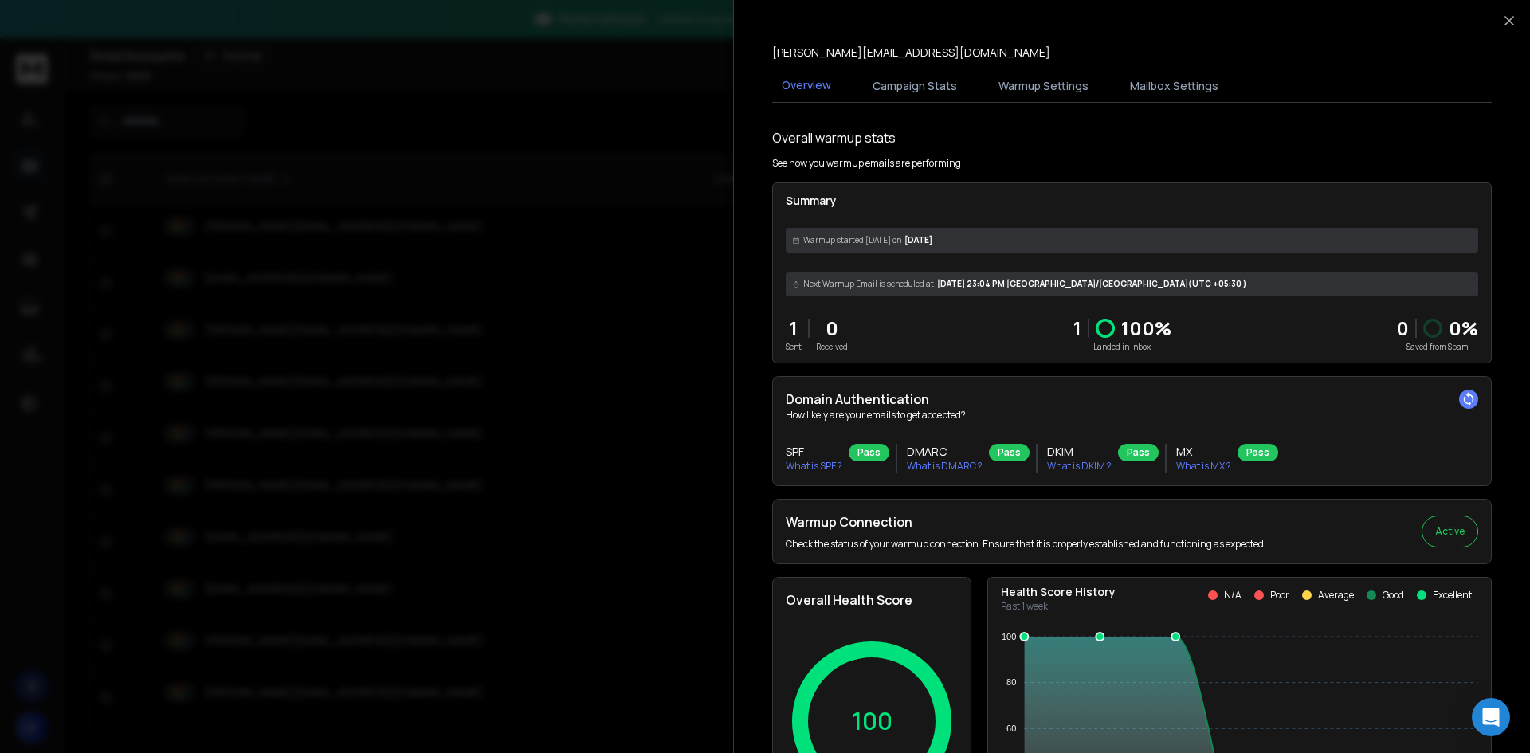
click at [915, 80] on button "Campaign Stats" at bounding box center [915, 86] width 104 height 35
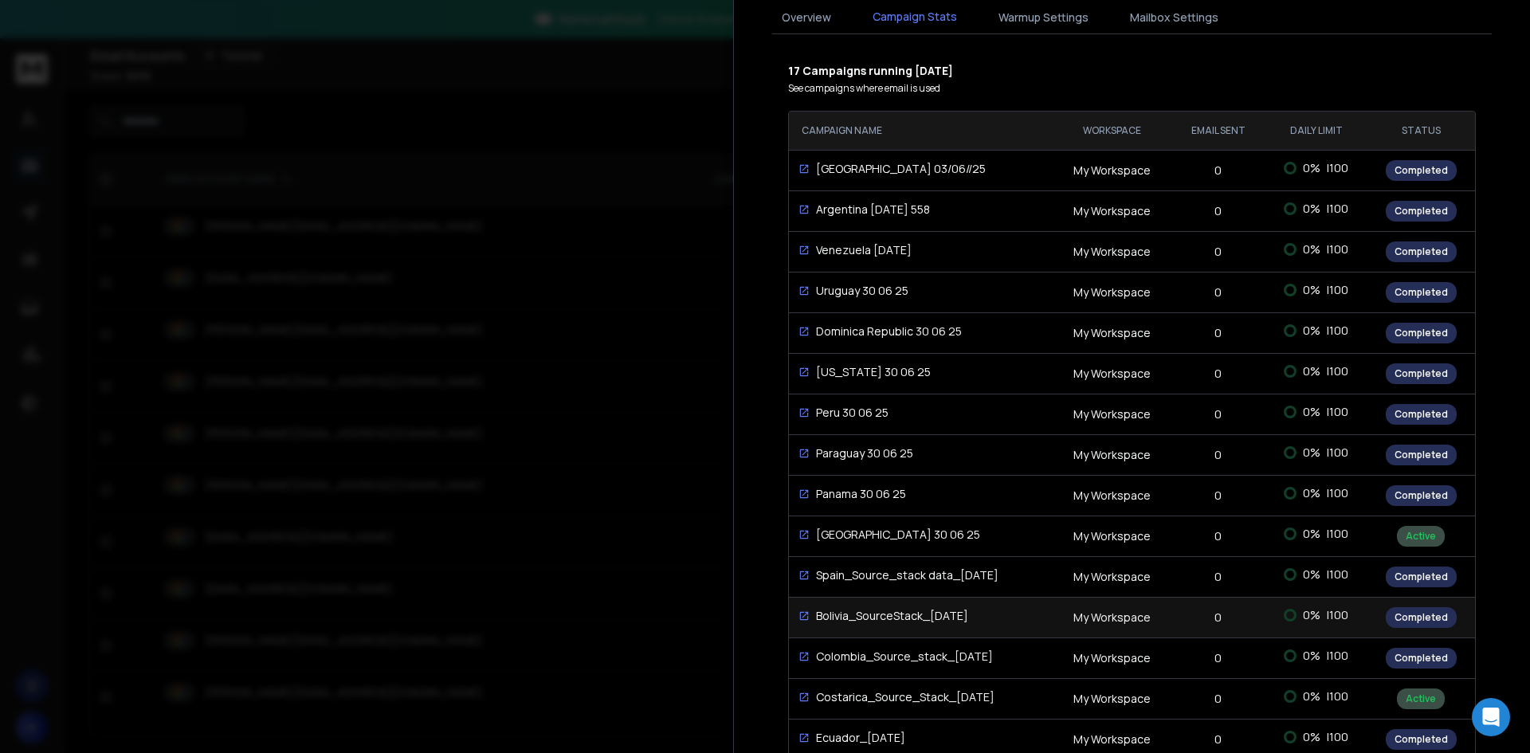
scroll to position [218, 0]
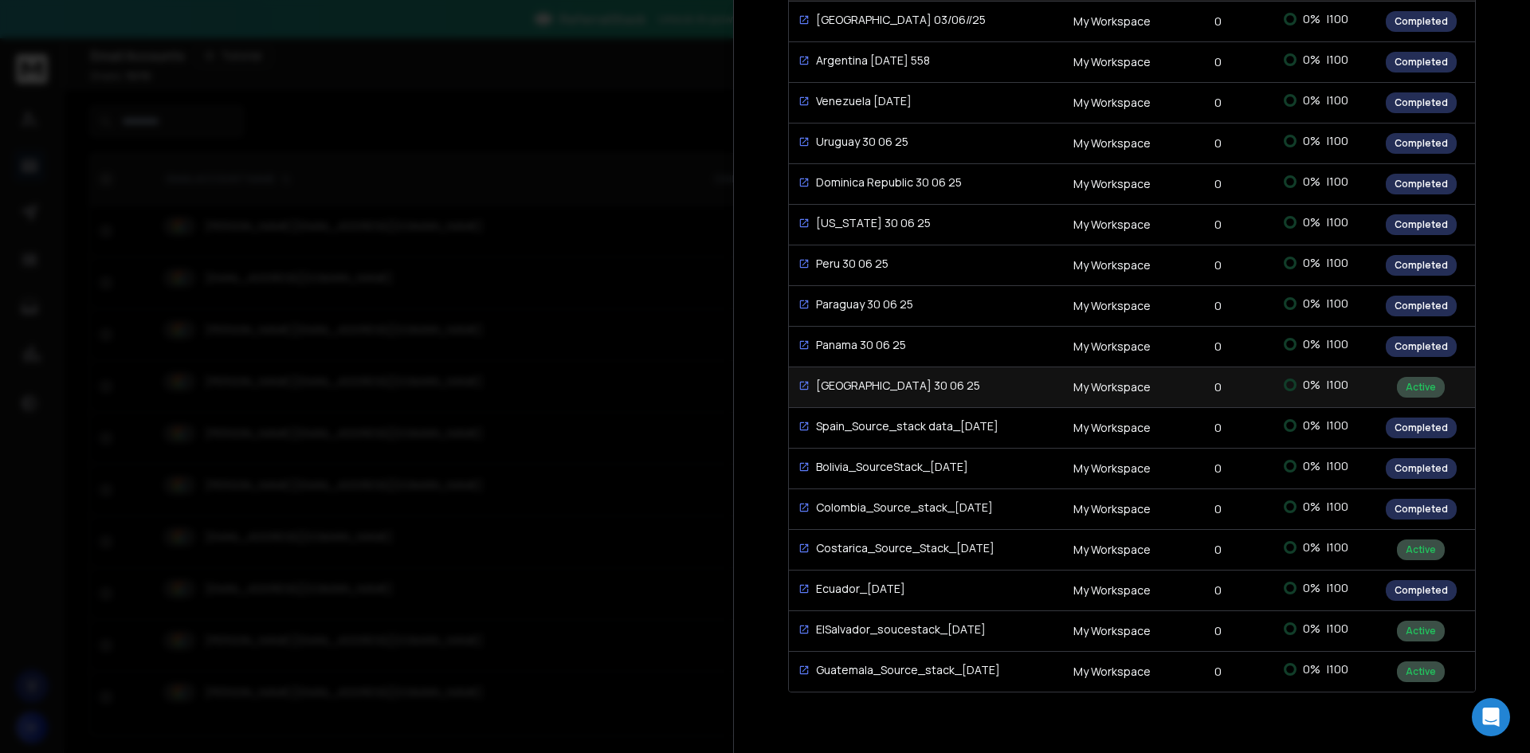
drag, startPoint x: 815, startPoint y: 382, endPoint x: 980, endPoint y: 382, distance: 165.8
click at [980, 382] on td "El Salvador 30 06 25" at bounding box center [916, 385] width 255 height 35
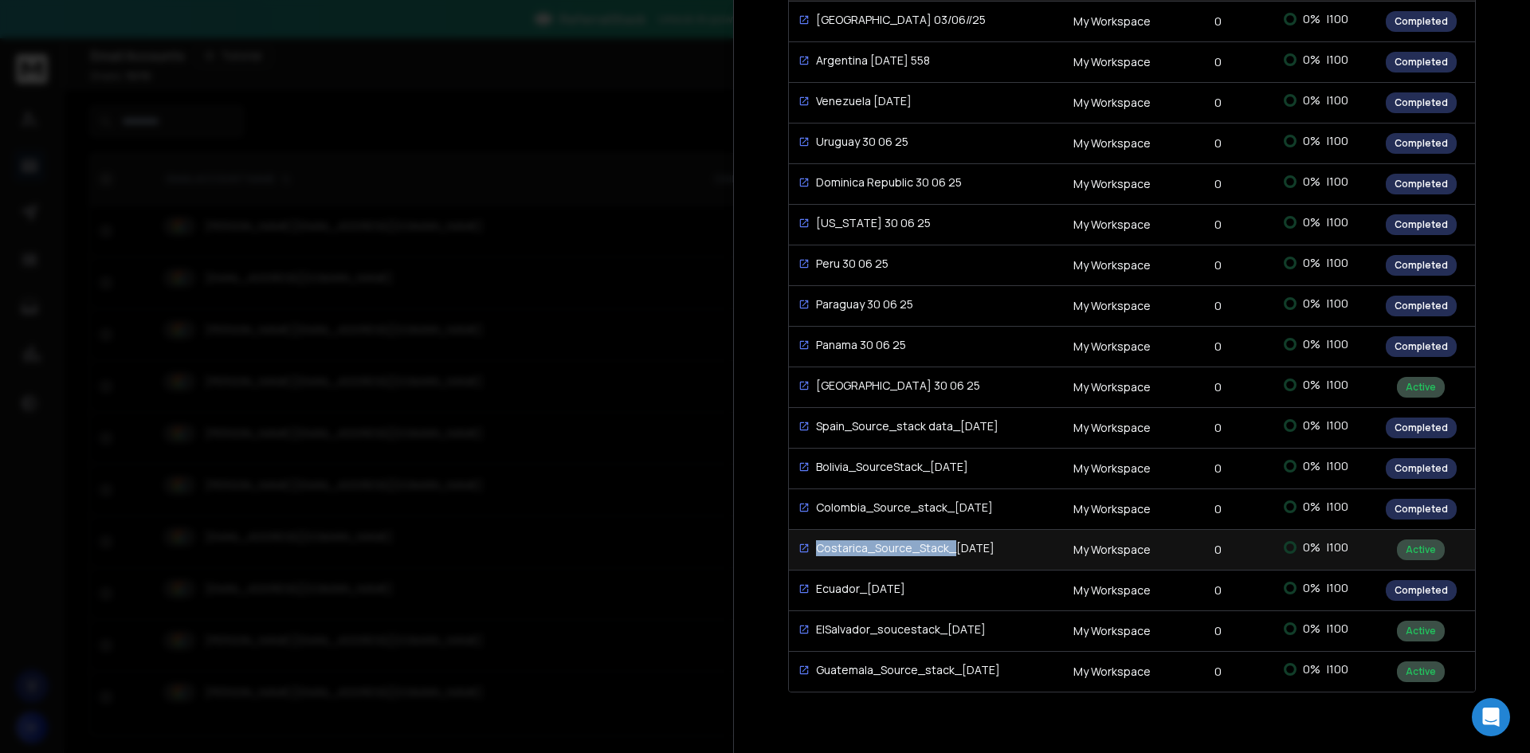
drag, startPoint x: 897, startPoint y: 553, endPoint x: 963, endPoint y: 552, distance: 66.2
click at [952, 552] on td "Costarica_Source_Stack_11/9/2025" at bounding box center [916, 548] width 255 height 35
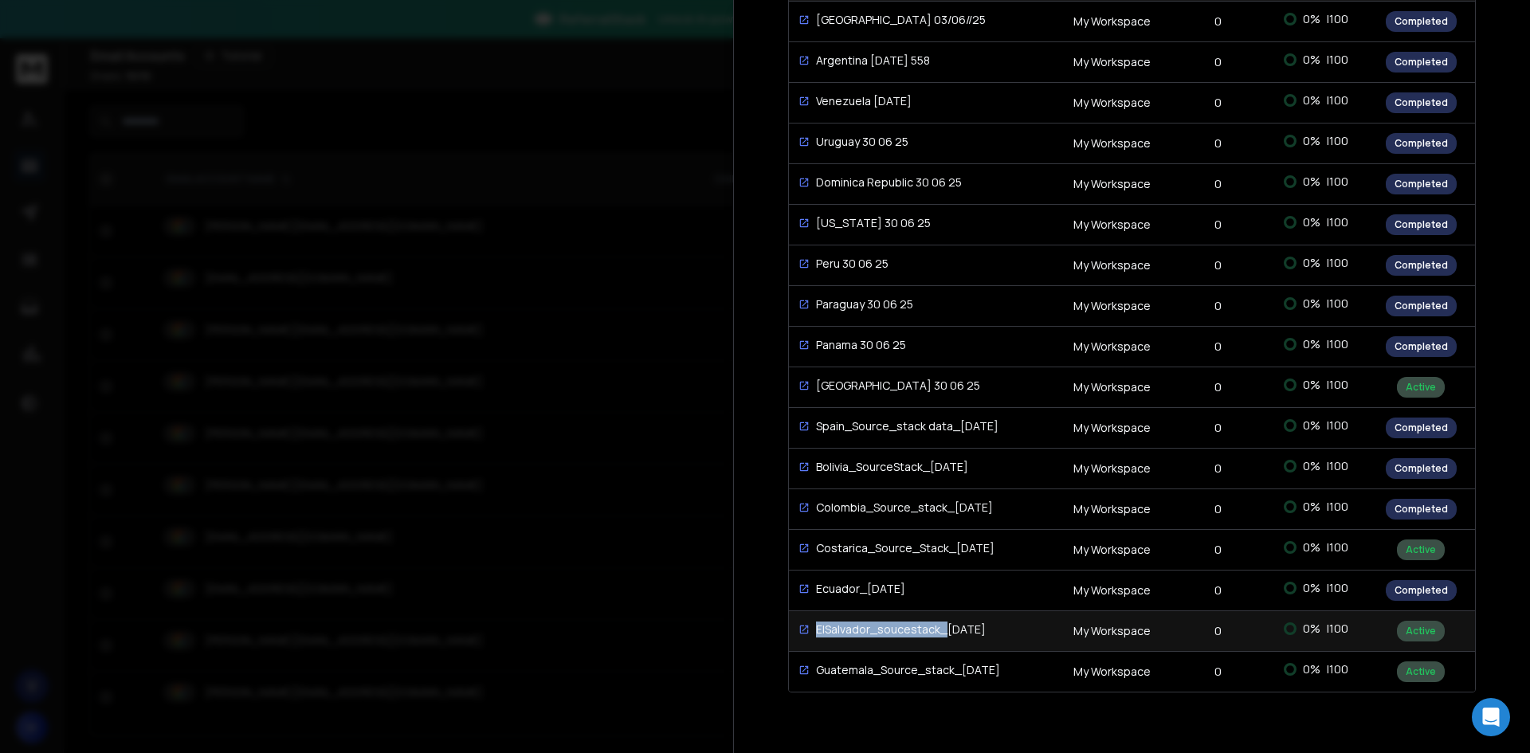
drag, startPoint x: 940, startPoint y: 635, endPoint x: 952, endPoint y: 635, distance: 12.0
click at [949, 635] on td "ElSalvador_soucestack_15/09/2025" at bounding box center [916, 629] width 255 height 35
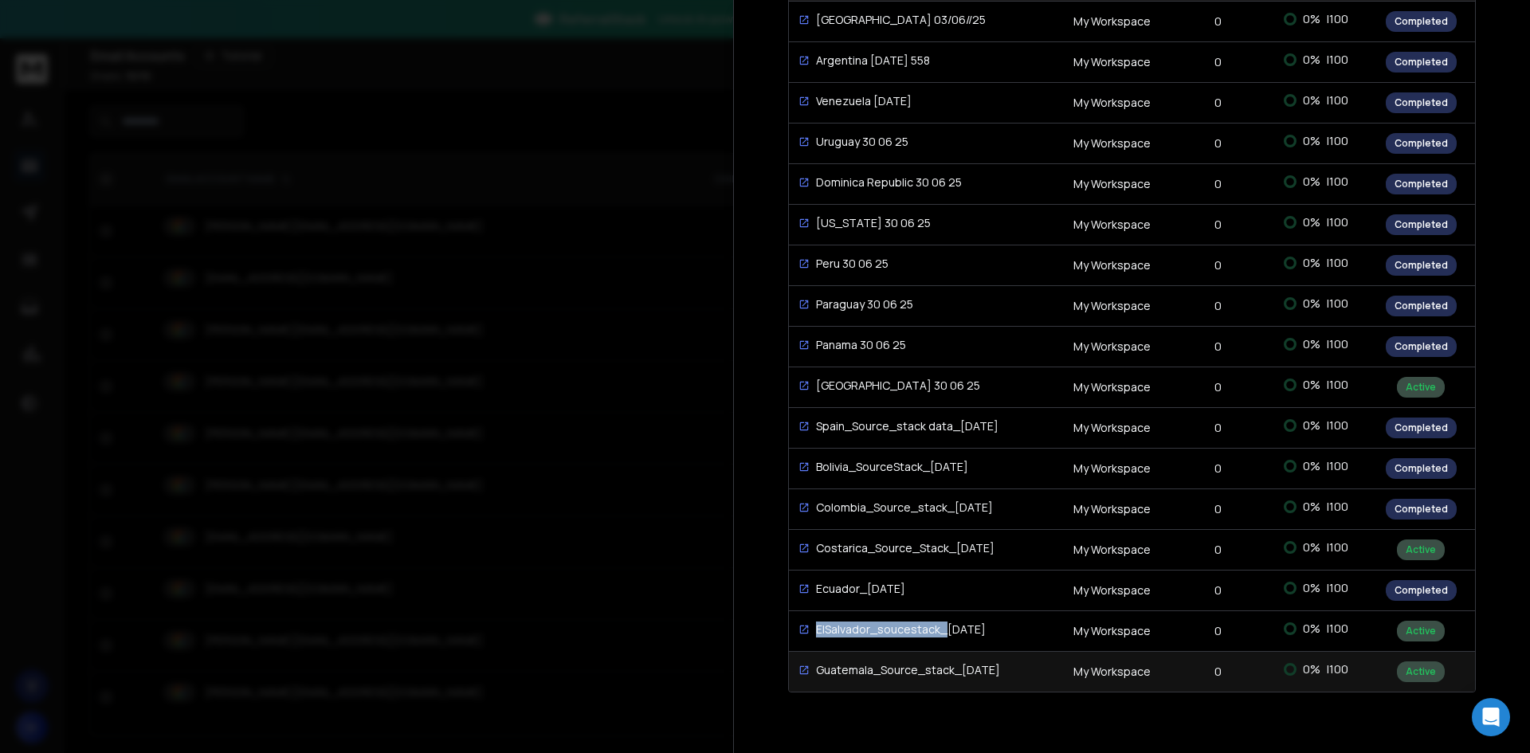
drag, startPoint x: 818, startPoint y: 673, endPoint x: 1035, endPoint y: 679, distance: 216.9
click at [1035, 679] on td "Guatemala_Source_stack_15/09/2025" at bounding box center [916, 670] width 255 height 35
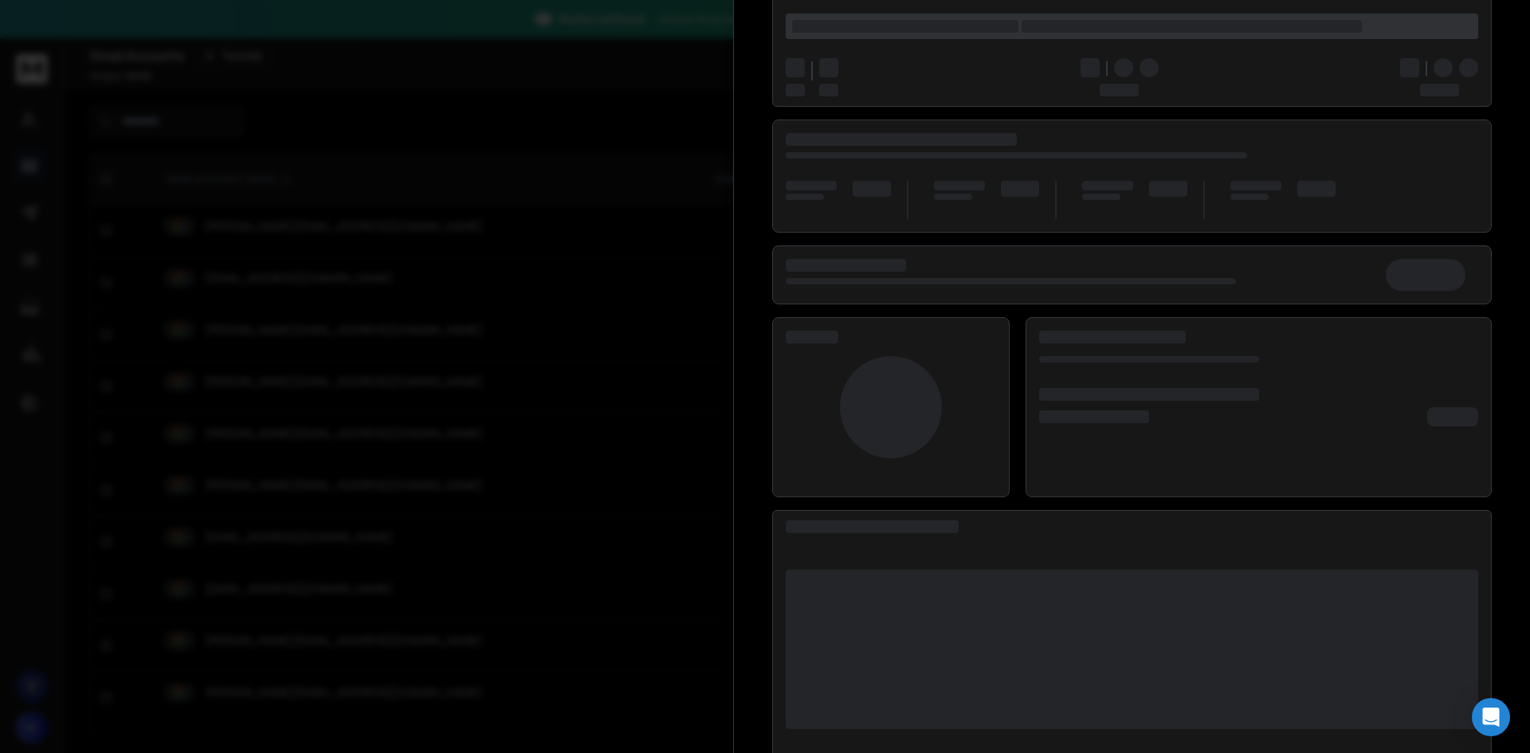
click at [631, 587] on div at bounding box center [765, 376] width 1530 height 753
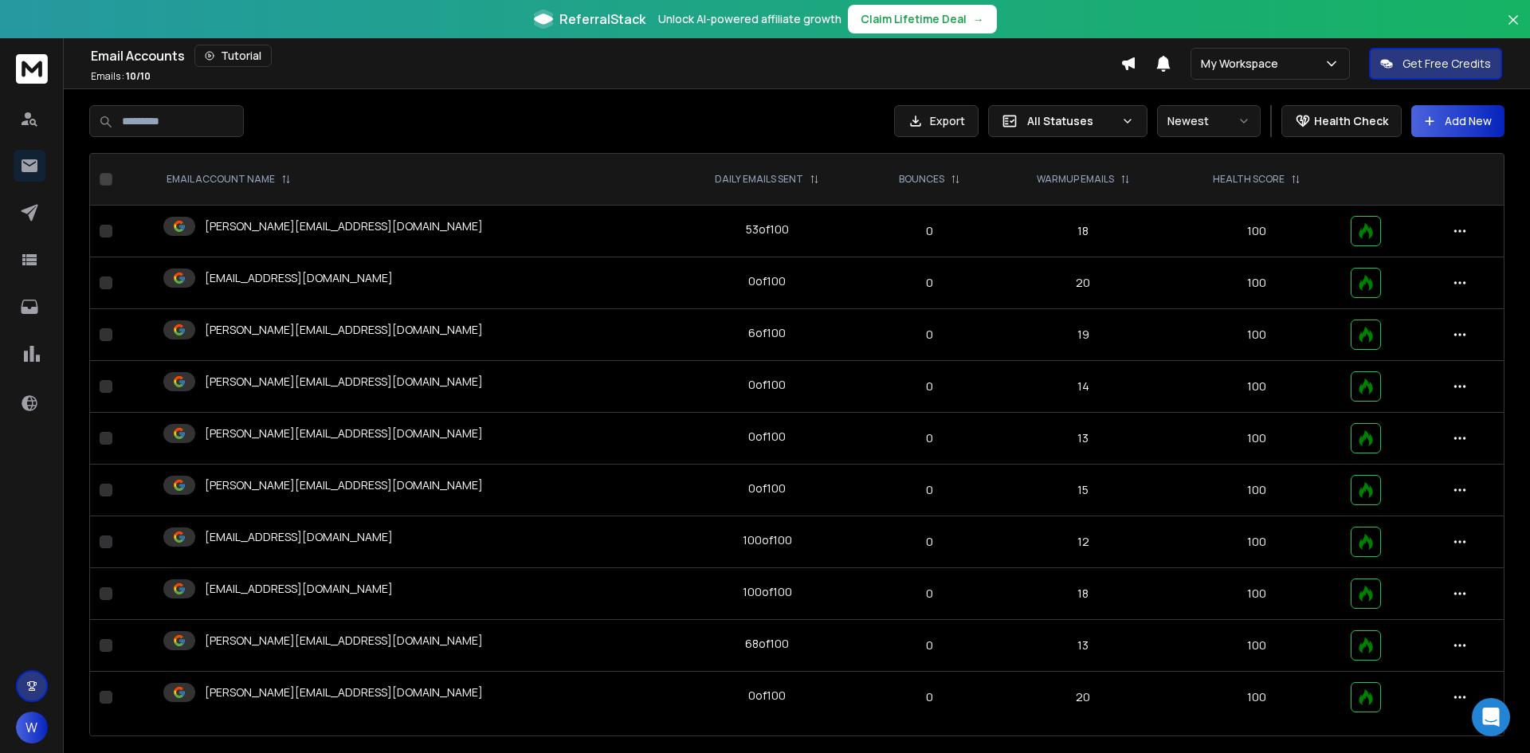
click at [318, 537] on p "saritadesai@whatjobs.international" at bounding box center [299, 537] width 188 height 16
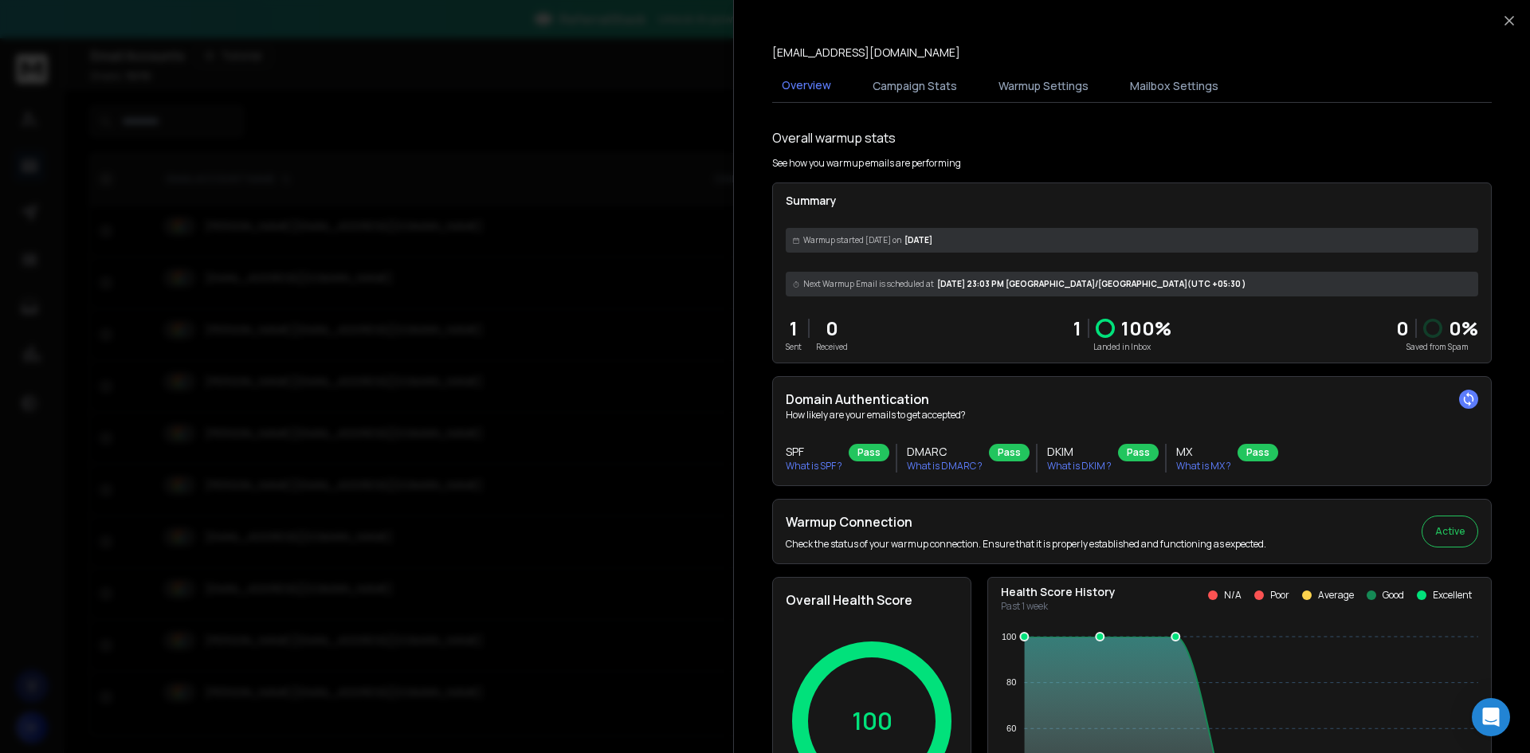
click at [918, 84] on button "Campaign Stats" at bounding box center [915, 86] width 104 height 35
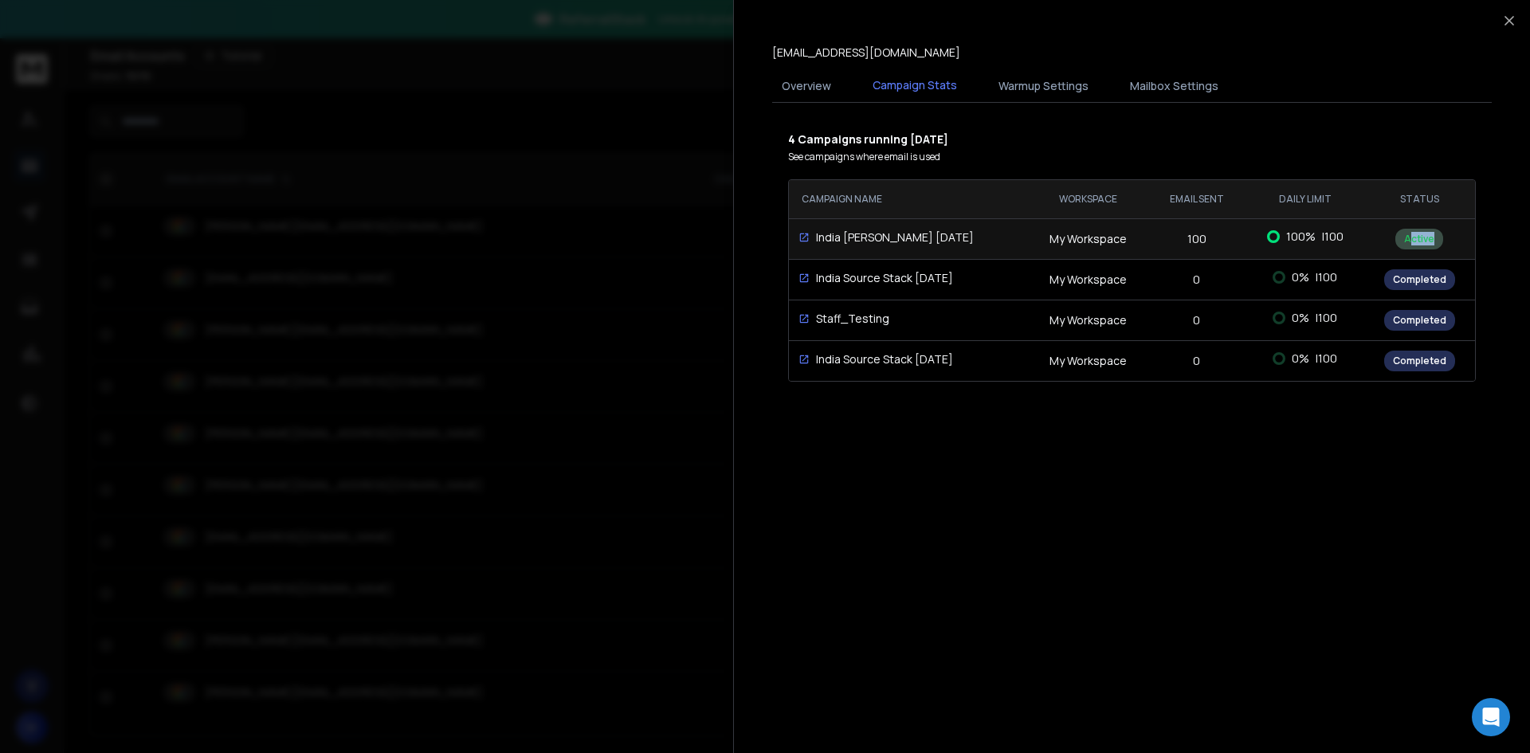
drag, startPoint x: 1447, startPoint y: 241, endPoint x: 1357, endPoint y: 246, distance: 90.2
click at [1365, 246] on td "Active" at bounding box center [1420, 238] width 111 height 41
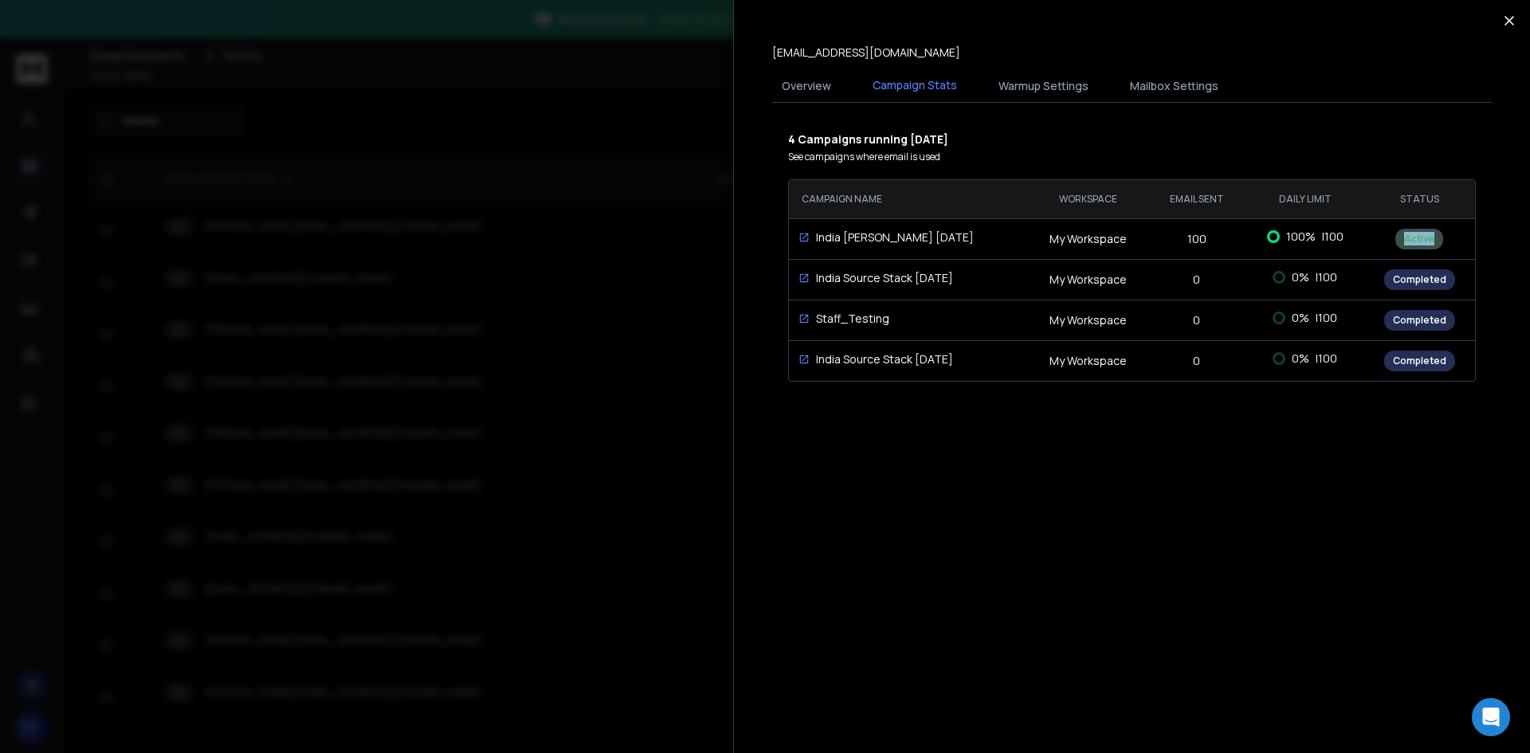
click at [1507, 17] on icon "button" at bounding box center [1510, 21] width 16 height 16
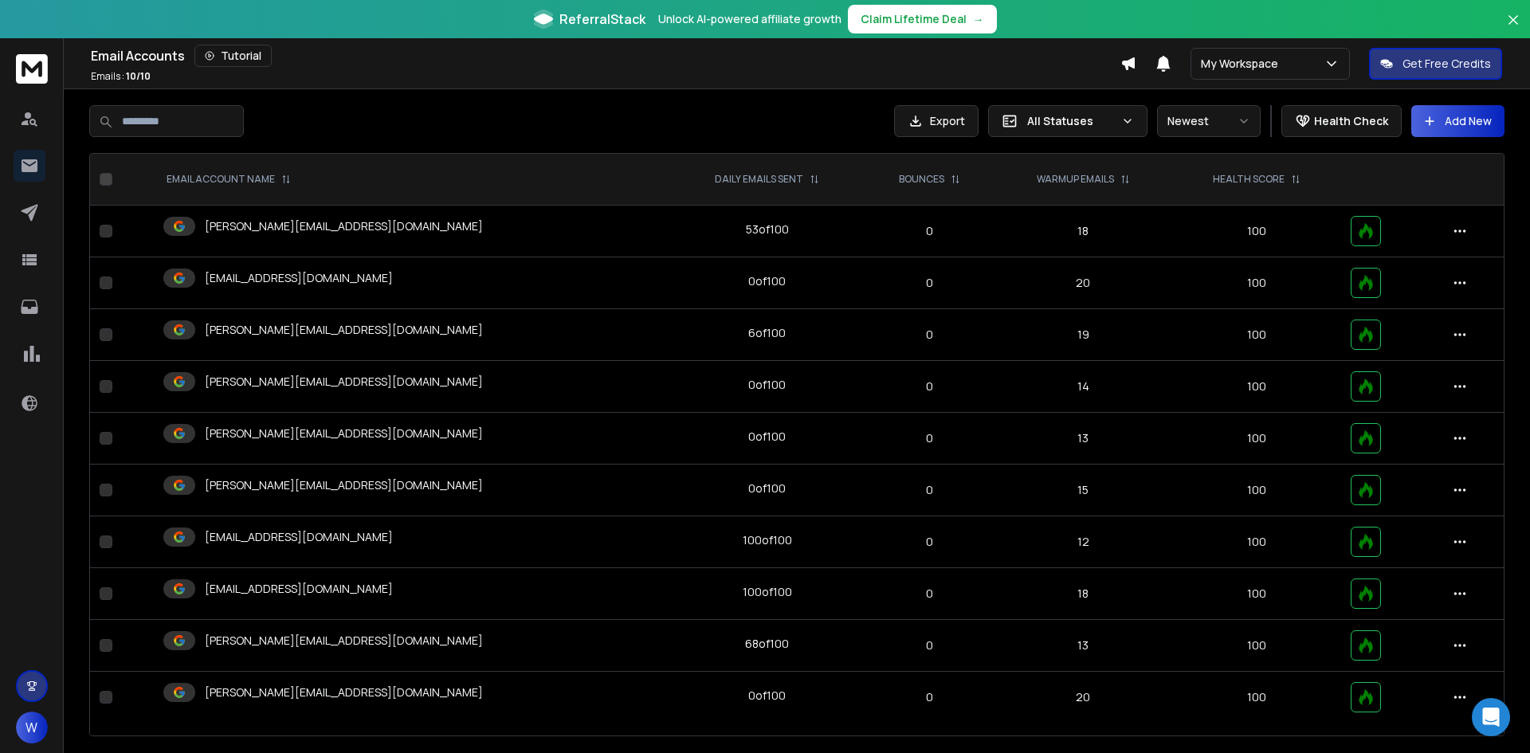
click at [264, 590] on p "ayanda@whatjobs.international" at bounding box center [299, 589] width 188 height 16
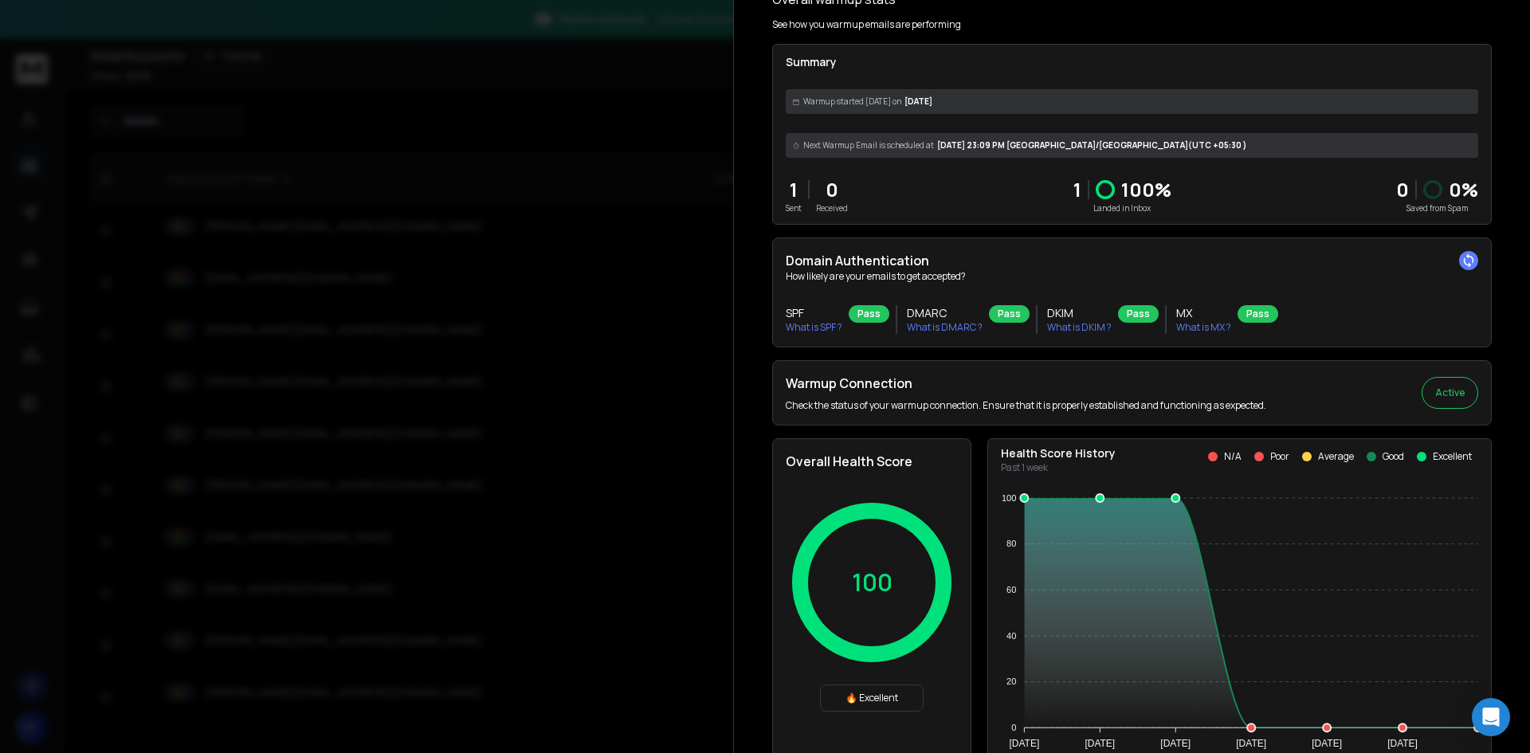
scroll to position [0, 0]
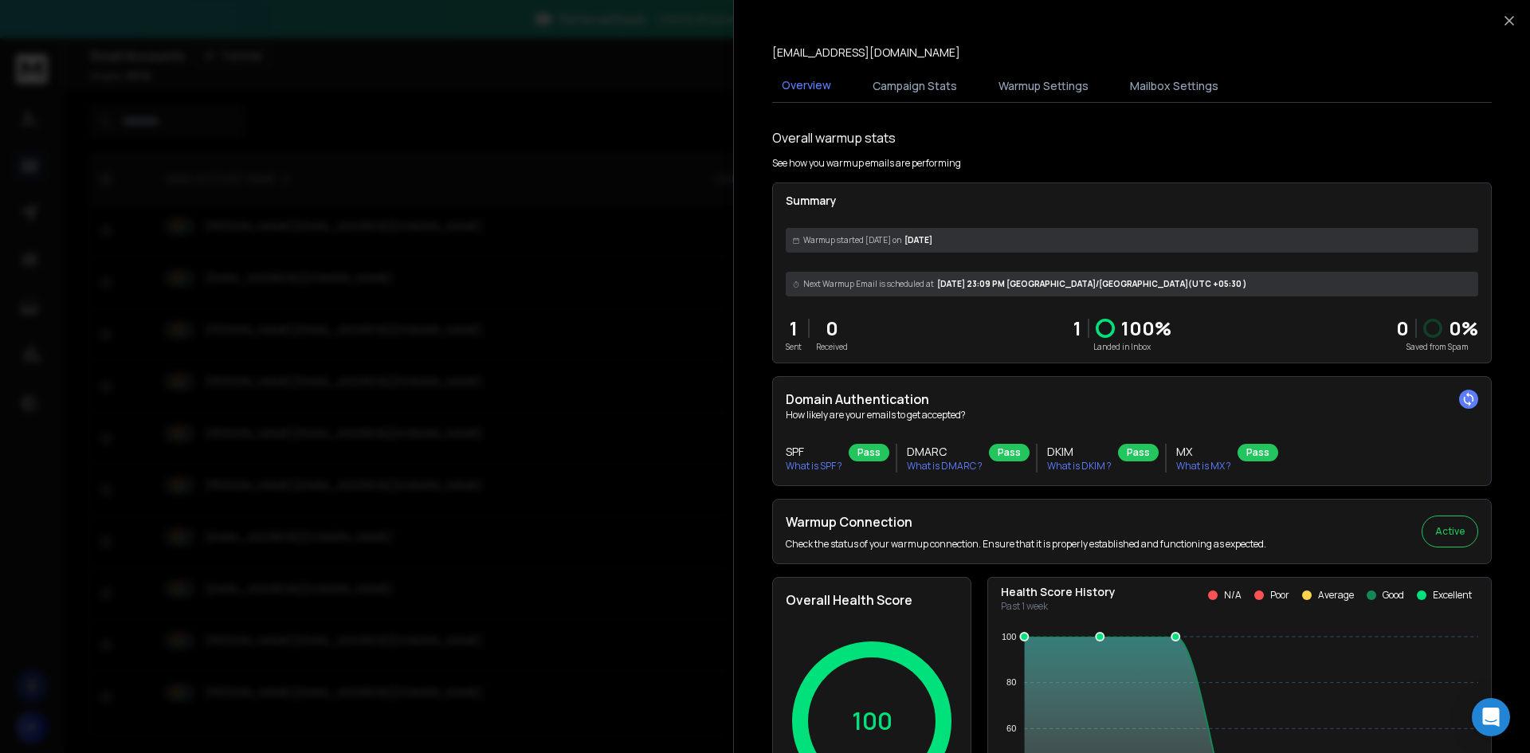
click at [927, 88] on button "Campaign Stats" at bounding box center [915, 86] width 104 height 35
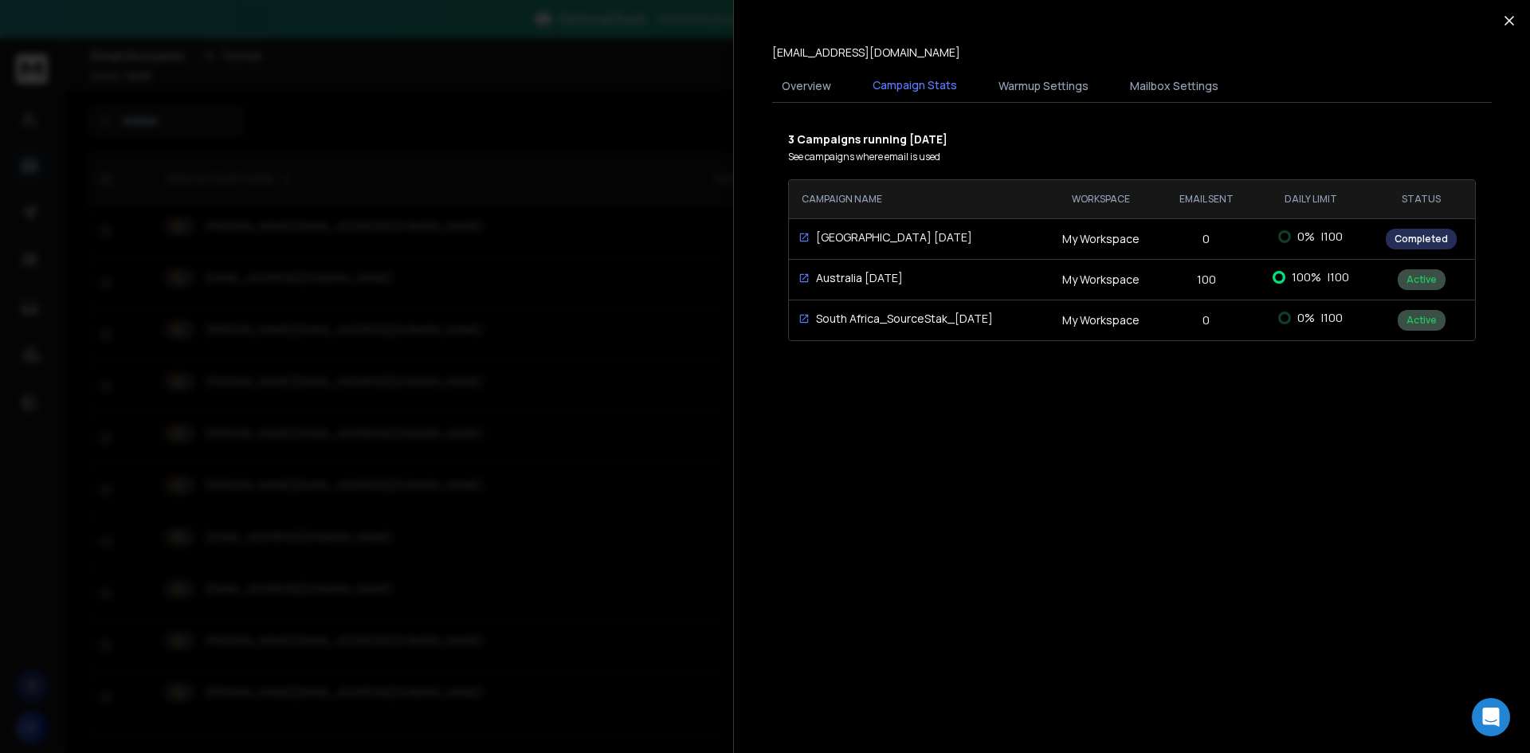
click at [1502, 20] on icon "button" at bounding box center [1510, 21] width 16 height 16
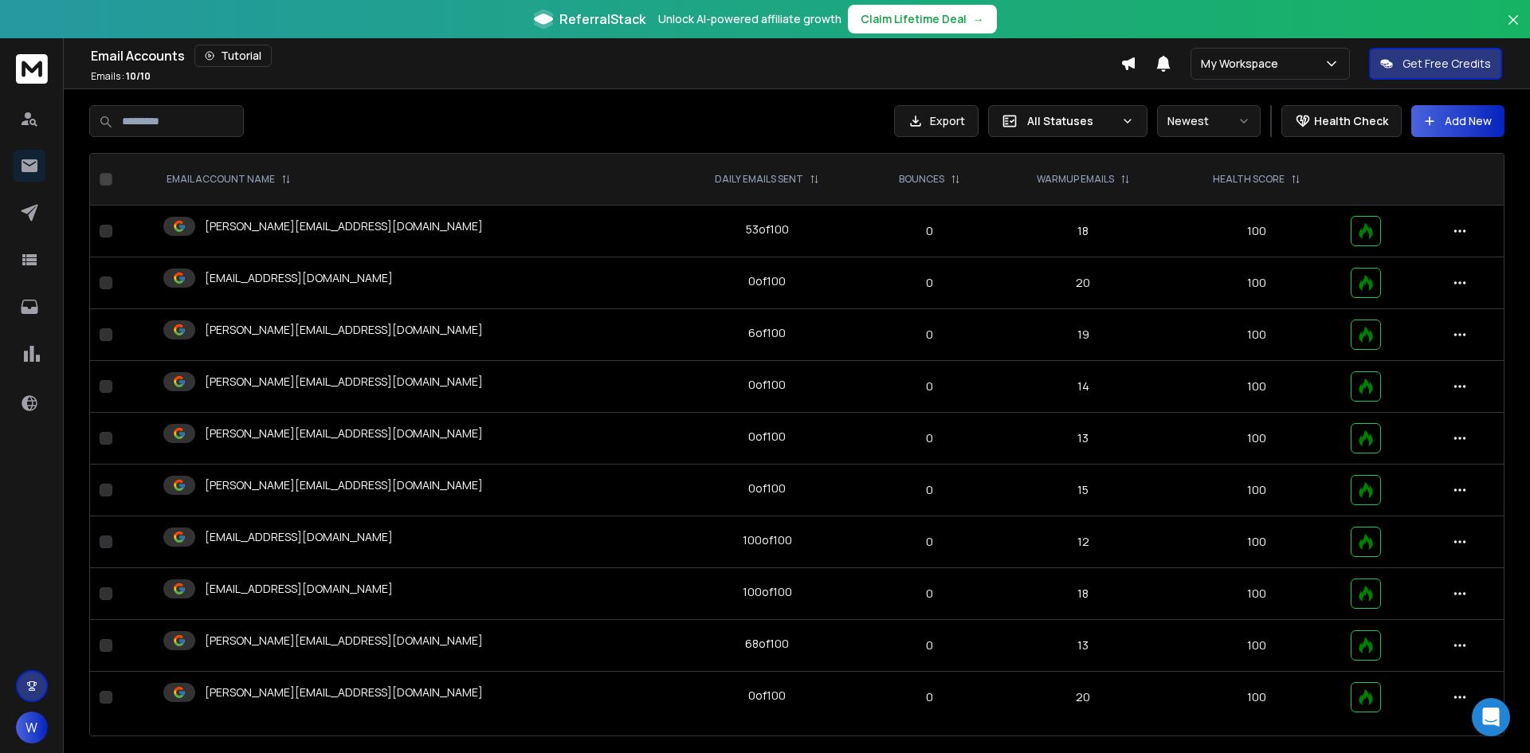
click at [261, 633] on p "anna@whatjobs.international" at bounding box center [344, 641] width 278 height 16
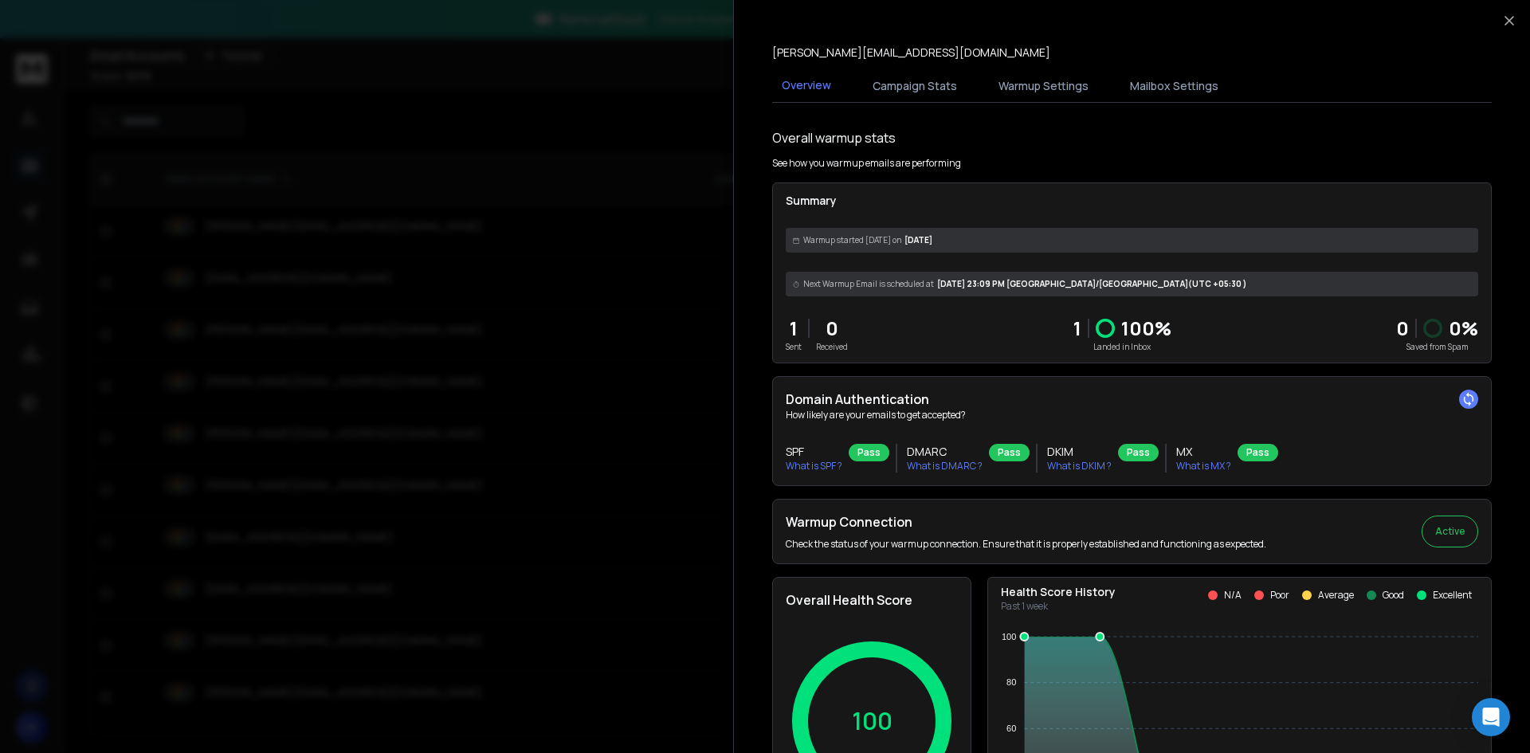
click at [913, 71] on button "Campaign Stats" at bounding box center [915, 86] width 104 height 35
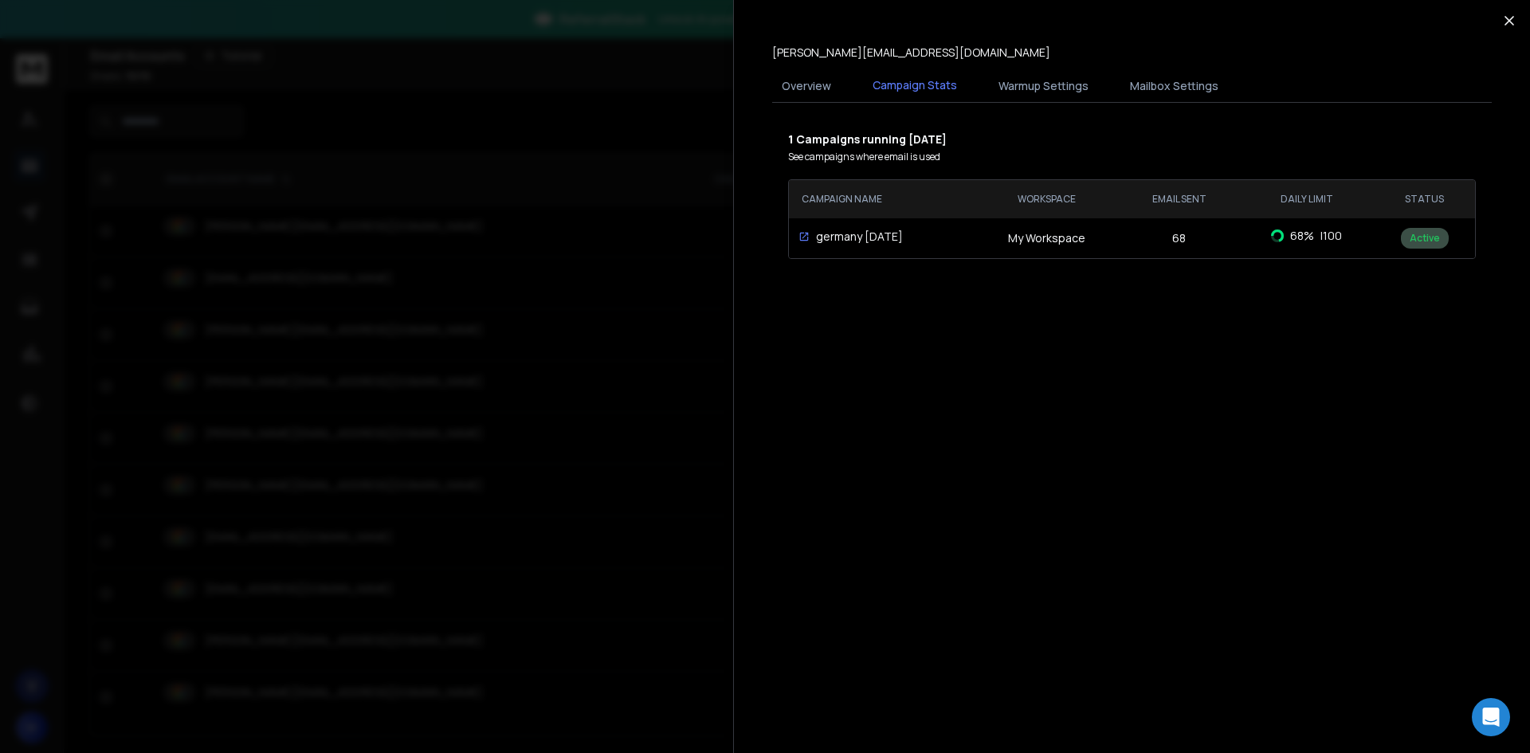
click at [1504, 15] on icon "button" at bounding box center [1510, 21] width 16 height 16
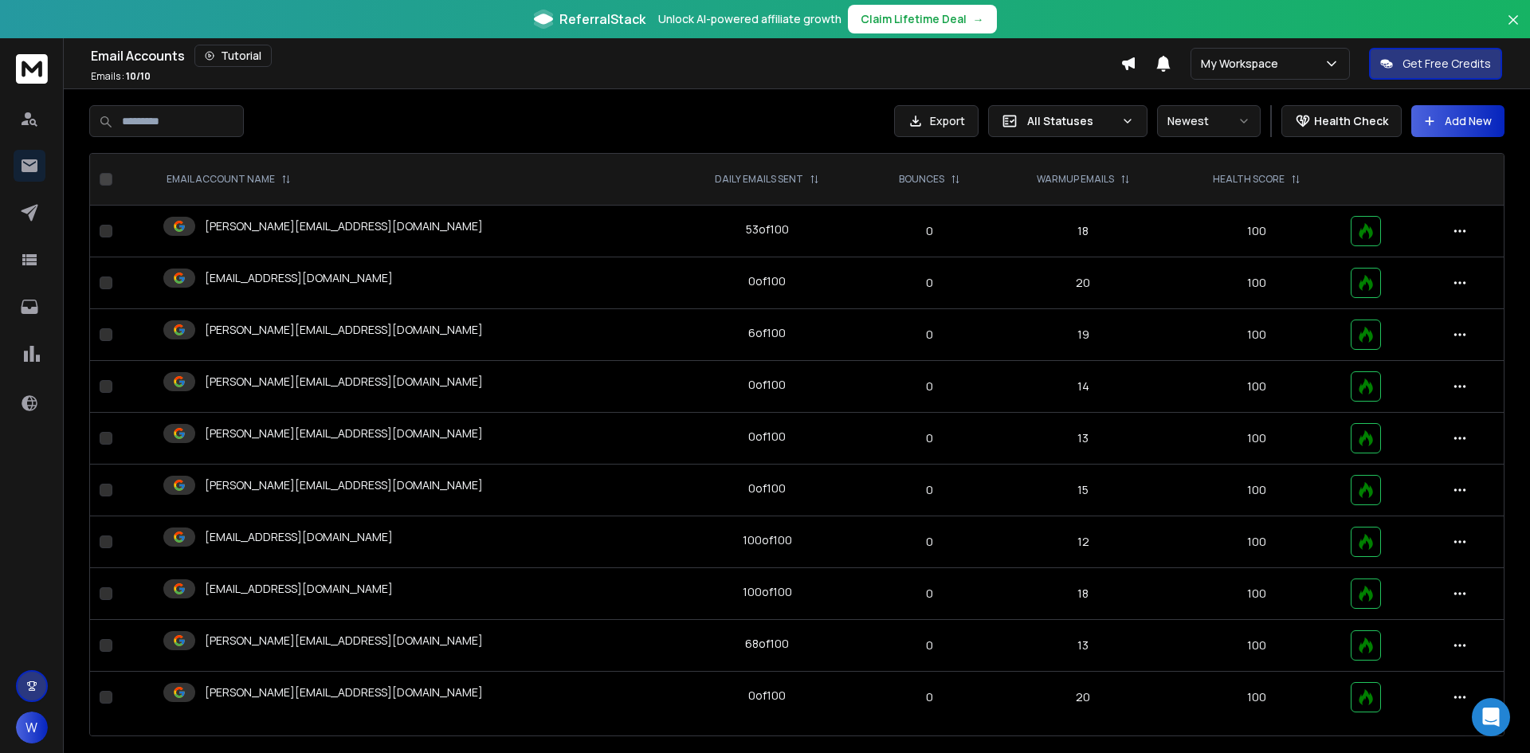
click at [275, 592] on p "ayanda@whatjobs.international" at bounding box center [299, 589] width 188 height 16
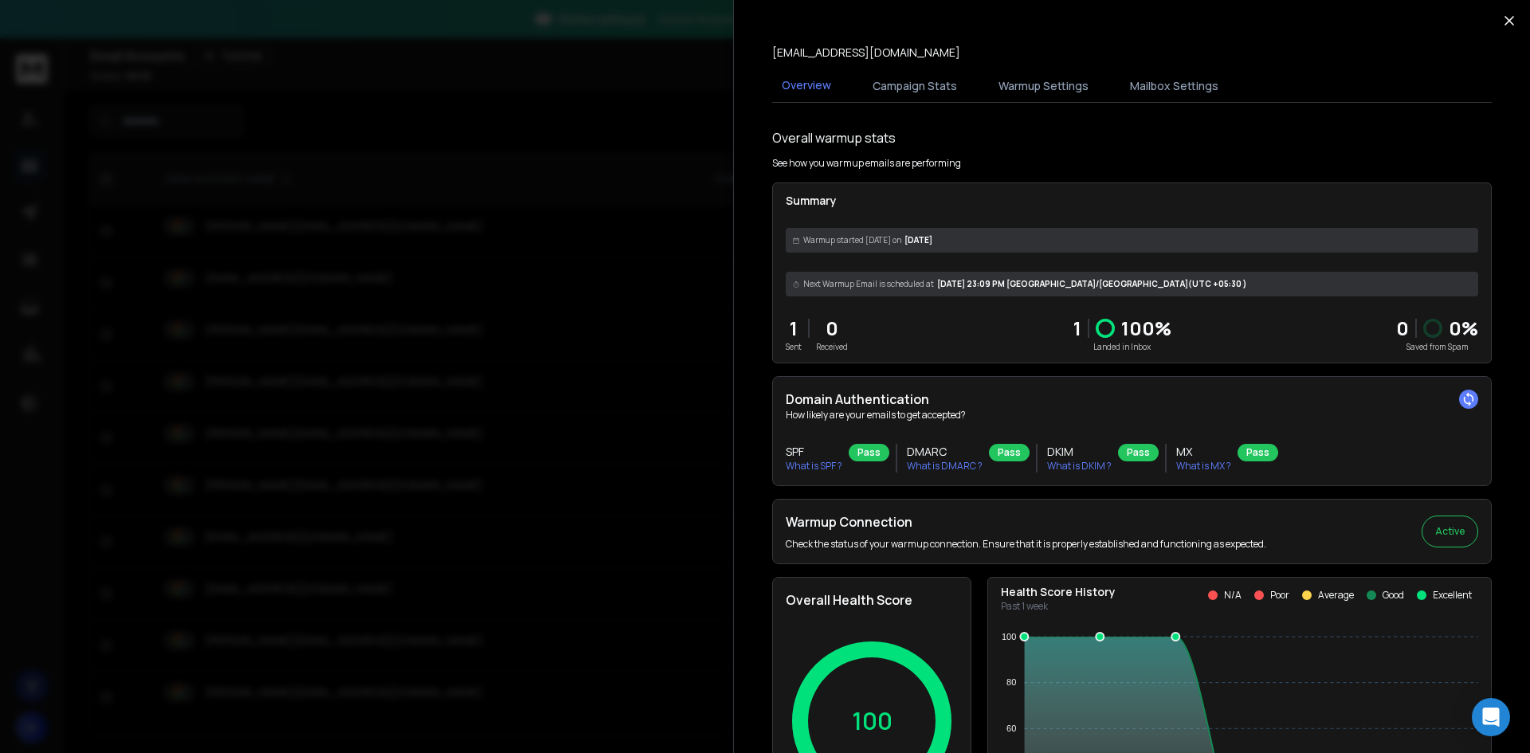
click at [1506, 17] on icon "button" at bounding box center [1510, 21] width 8 height 8
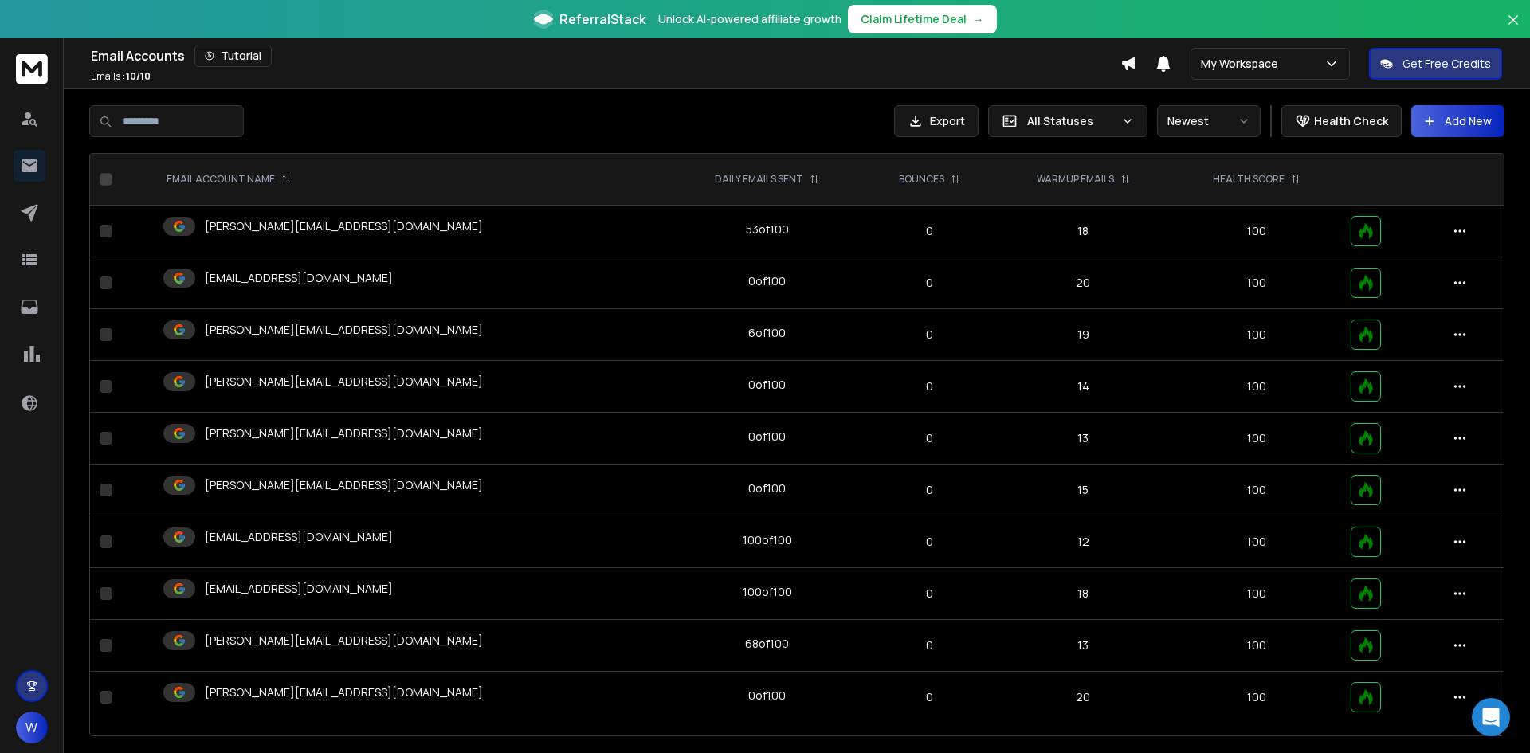
click at [316, 637] on p "anna@whatjobs.international" at bounding box center [344, 641] width 278 height 16
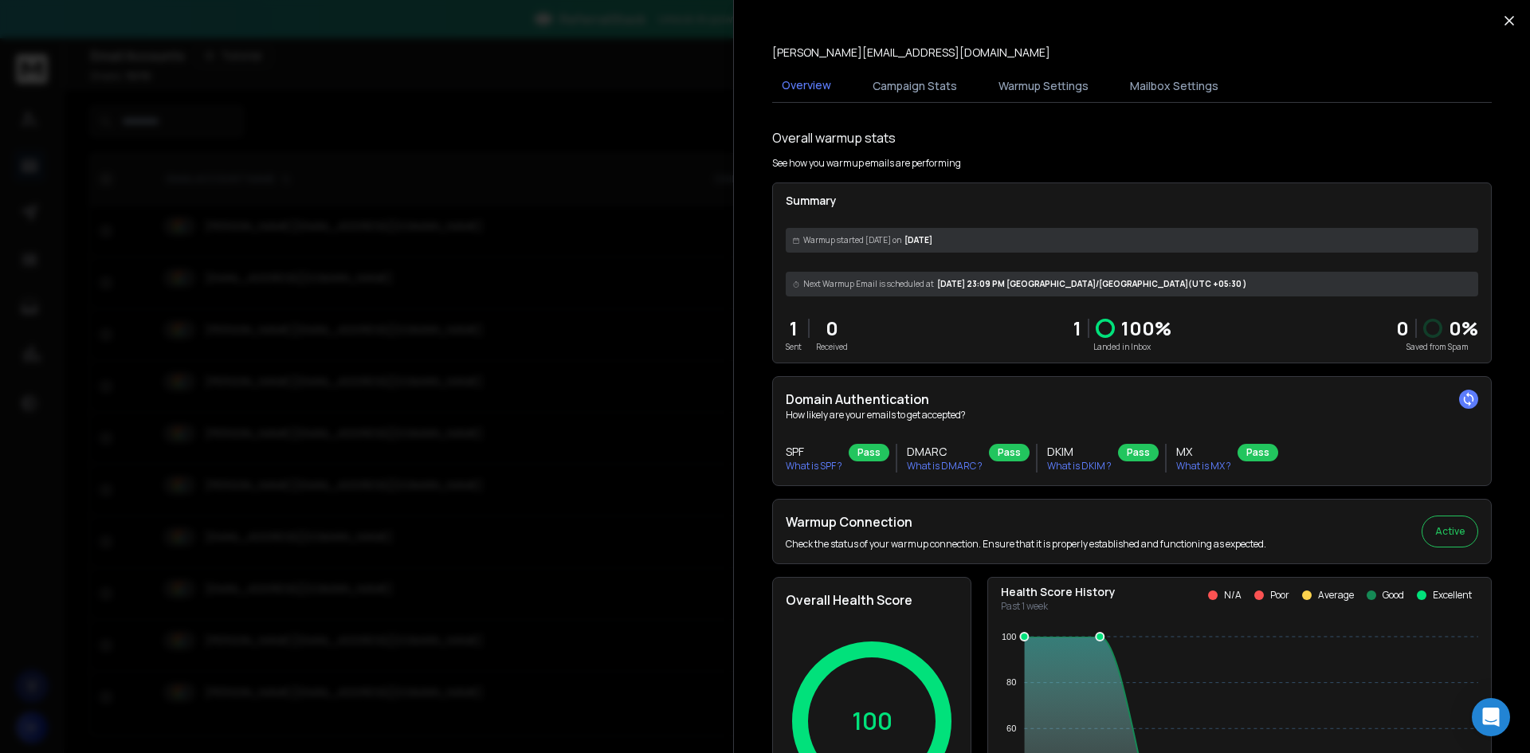
click at [1509, 22] on icon "button" at bounding box center [1510, 21] width 16 height 16
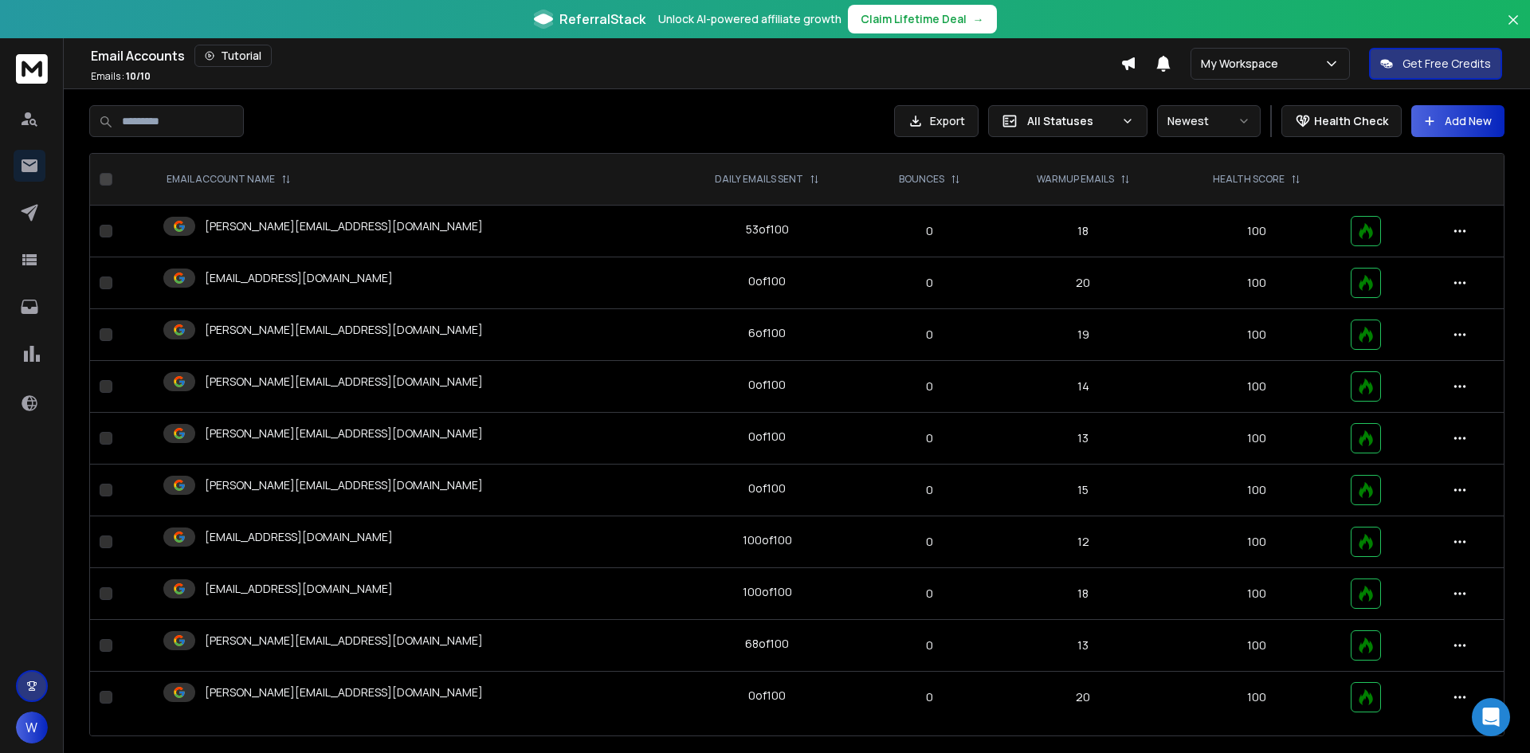
click at [316, 643] on p "anna@whatjobs.international" at bounding box center [344, 641] width 278 height 16
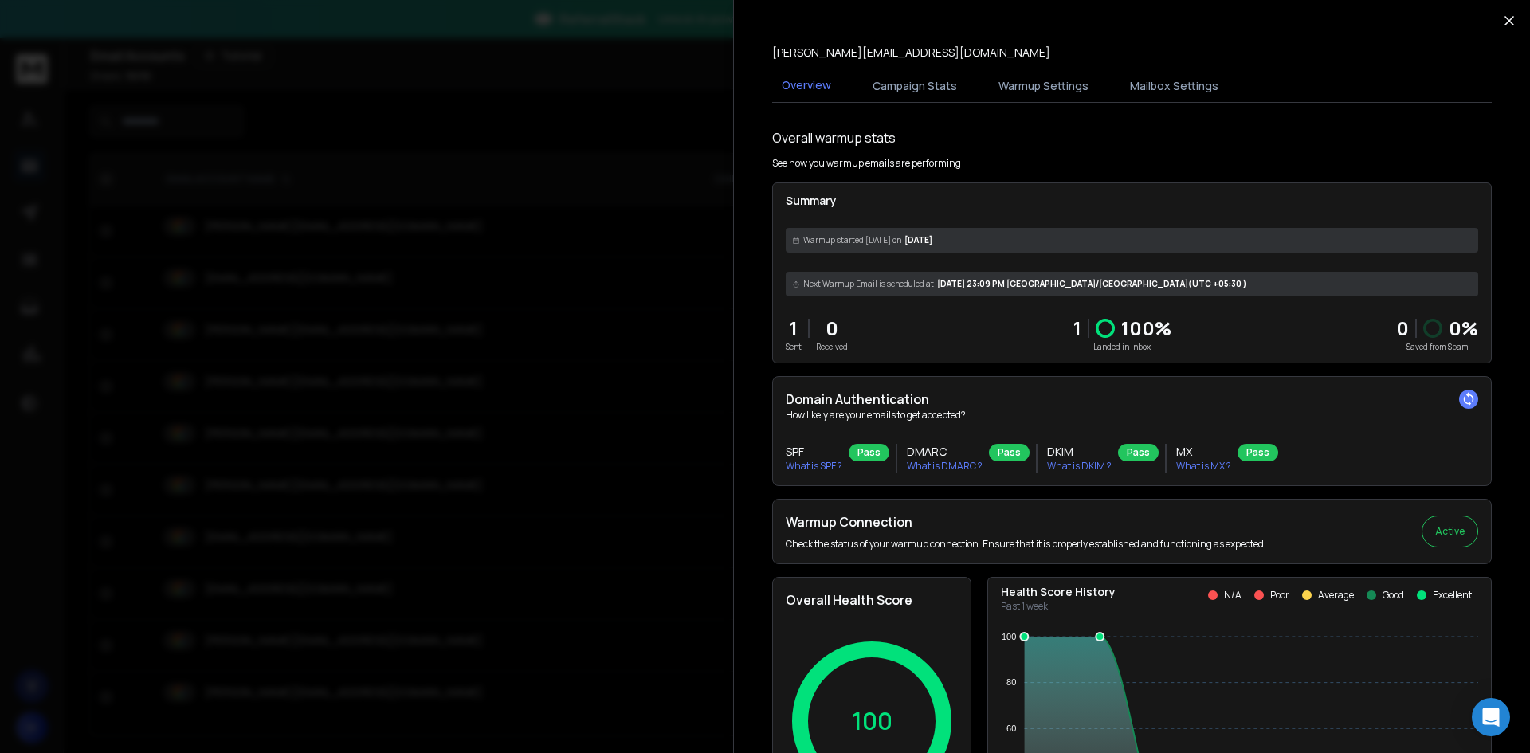
click at [1507, 27] on icon "button" at bounding box center [1510, 21] width 16 height 16
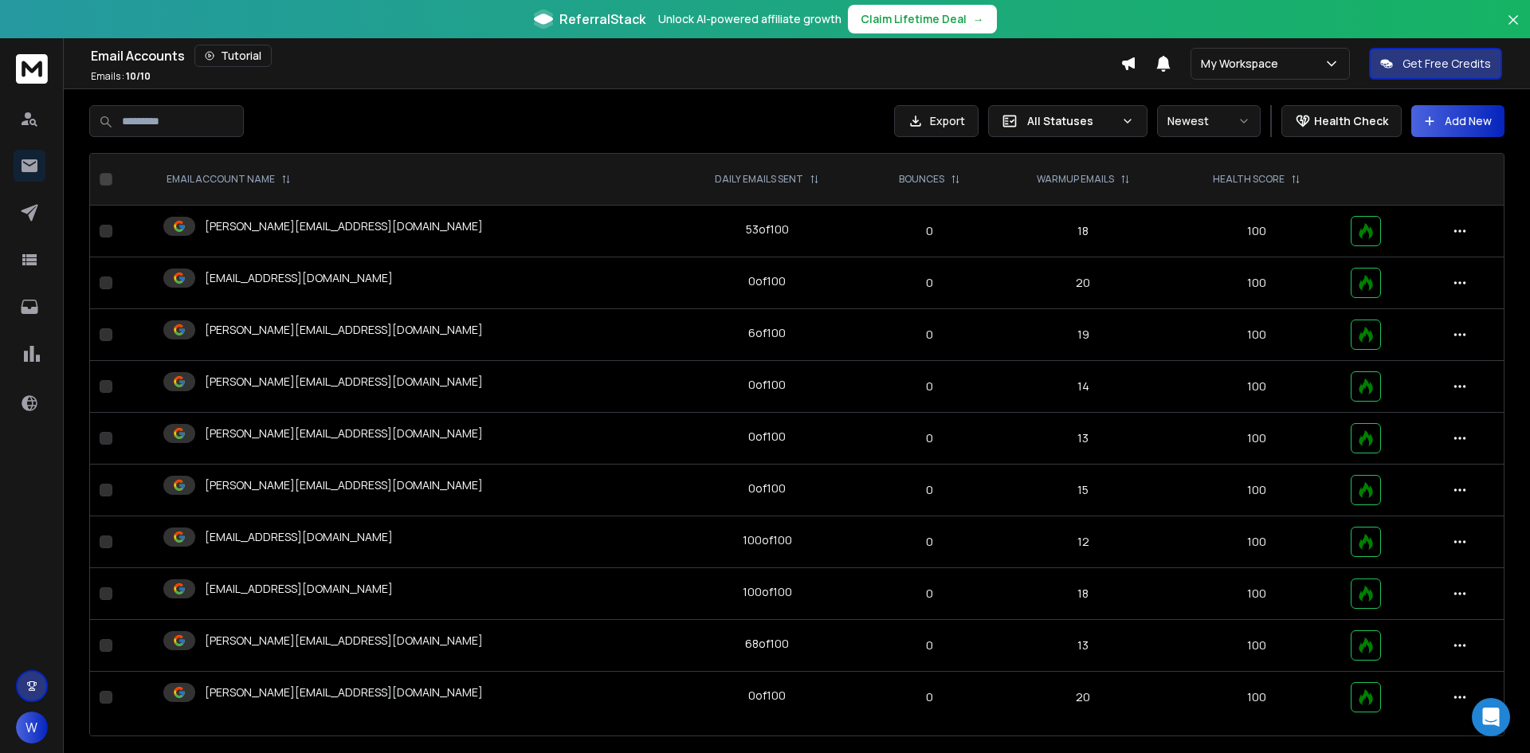
click at [290, 693] on p "jessica@whatjobs.international" at bounding box center [344, 693] width 278 height 16
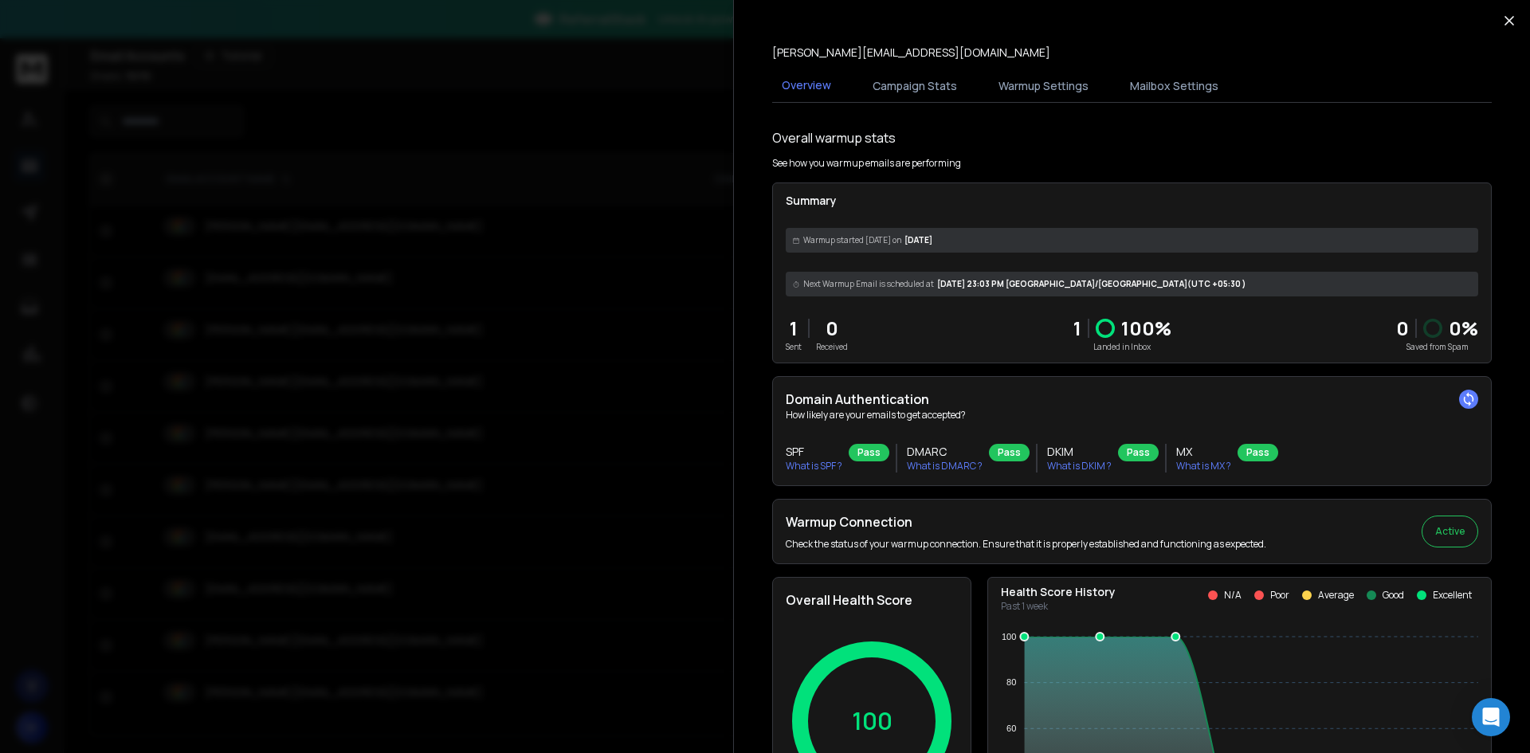
click at [1505, 22] on icon "button" at bounding box center [1510, 21] width 16 height 16
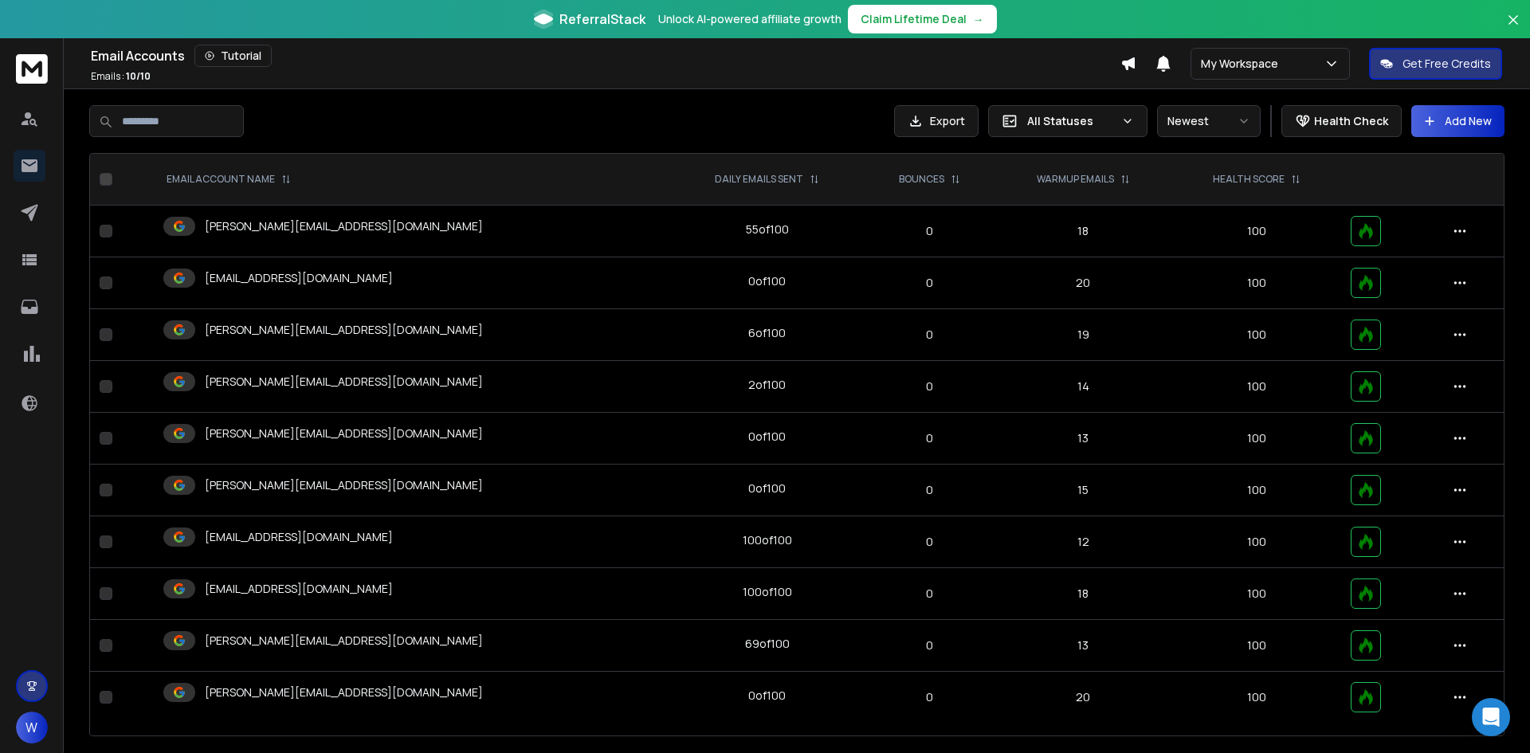
click at [300, 228] on p "[PERSON_NAME][EMAIL_ADDRESS][DOMAIN_NAME]" at bounding box center [344, 226] width 278 height 16
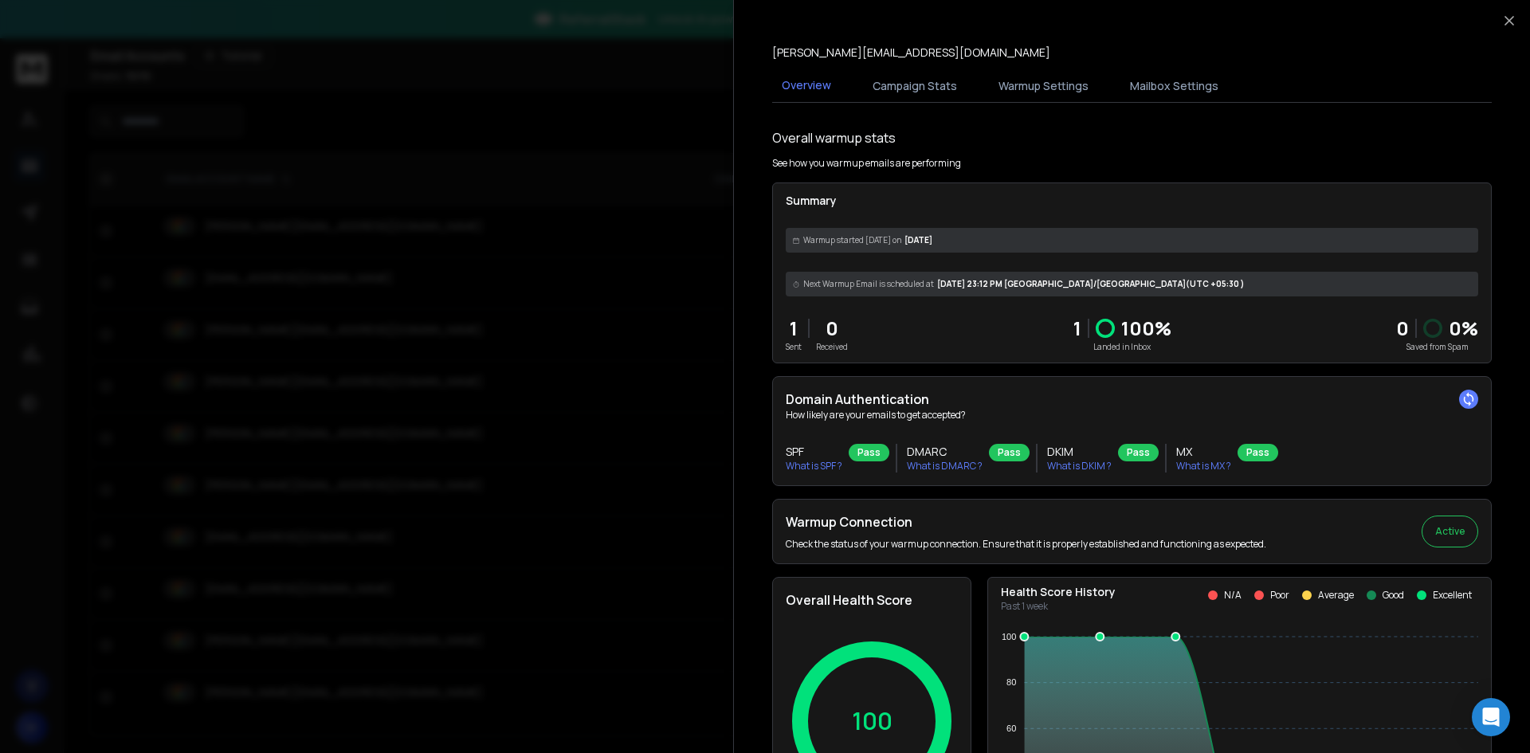
click at [921, 81] on button "Campaign Stats" at bounding box center [915, 86] width 104 height 35
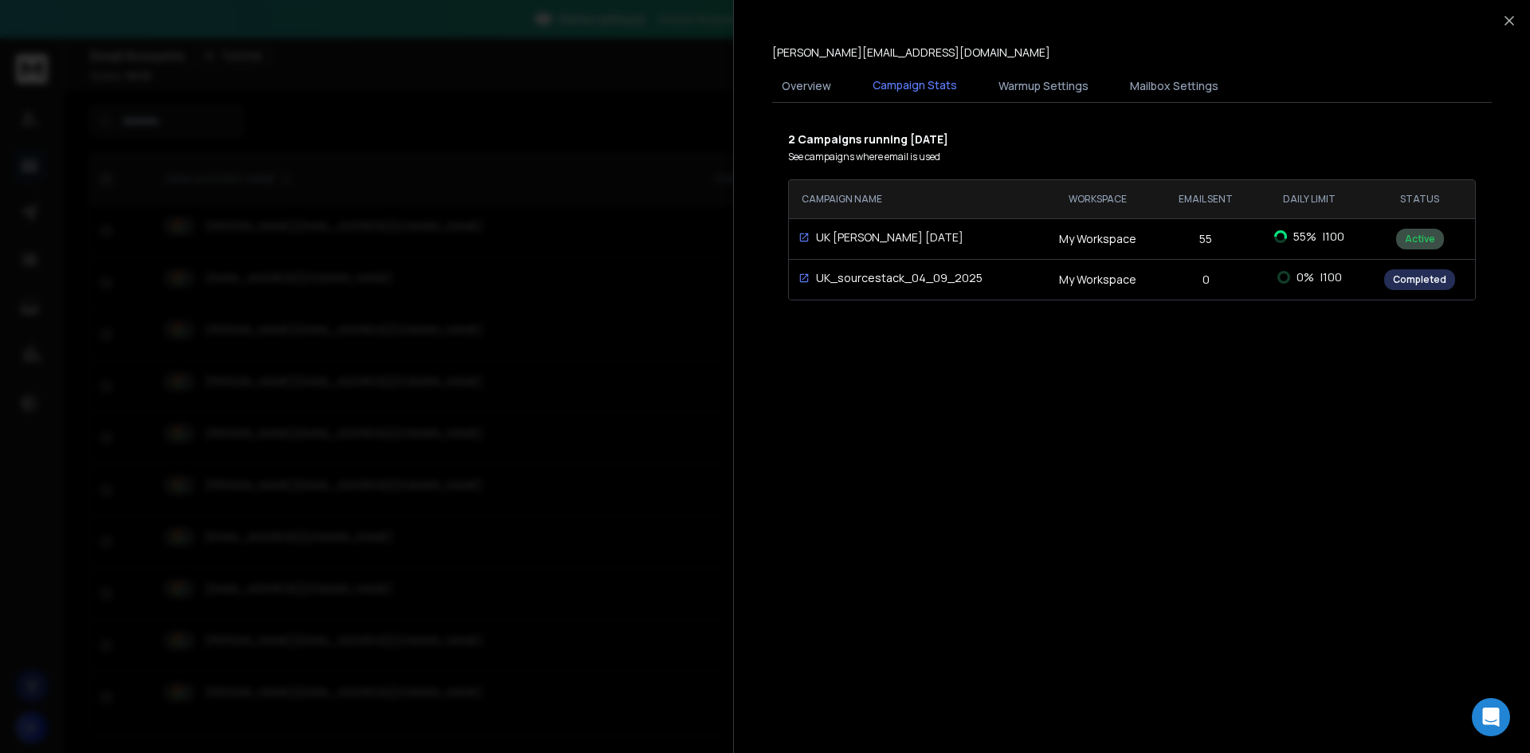
click at [1067, 82] on button "Warmup Settings" at bounding box center [1043, 86] width 109 height 35
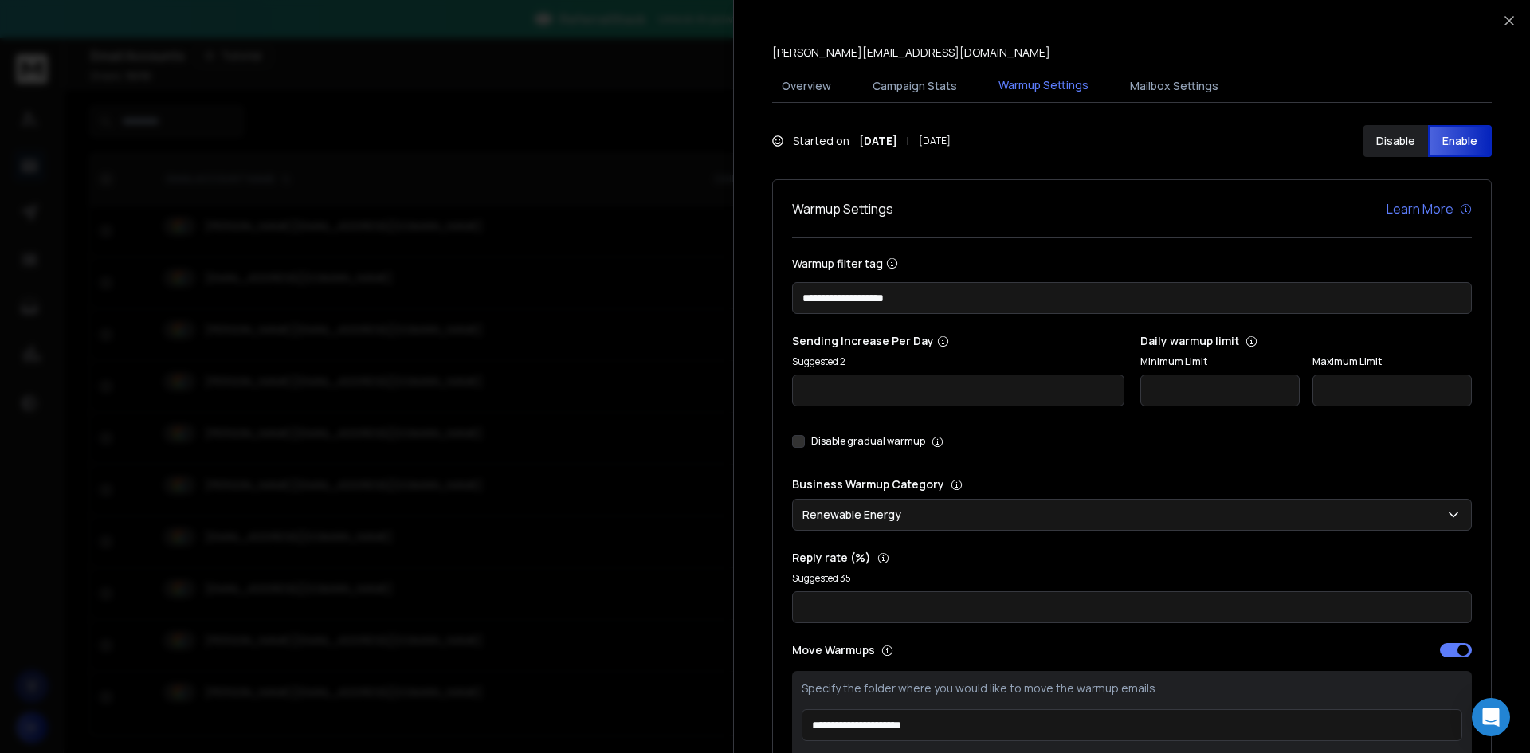
drag, startPoint x: 843, startPoint y: 390, endPoint x: 738, endPoint y: 393, distance: 105.3
click at [753, 391] on div "**********" at bounding box center [1132, 494] width 758 height 950
drag, startPoint x: 1169, startPoint y: 390, endPoint x: 1137, endPoint y: 410, distance: 38.0
click at [1134, 394] on div "Sending Increase Per Day Suggested 2 * Daily warmup limit Minimum Limit * Maxim…" at bounding box center [1132, 369] width 680 height 73
click at [1329, 465] on form "**********" at bounding box center [1132, 561] width 680 height 725
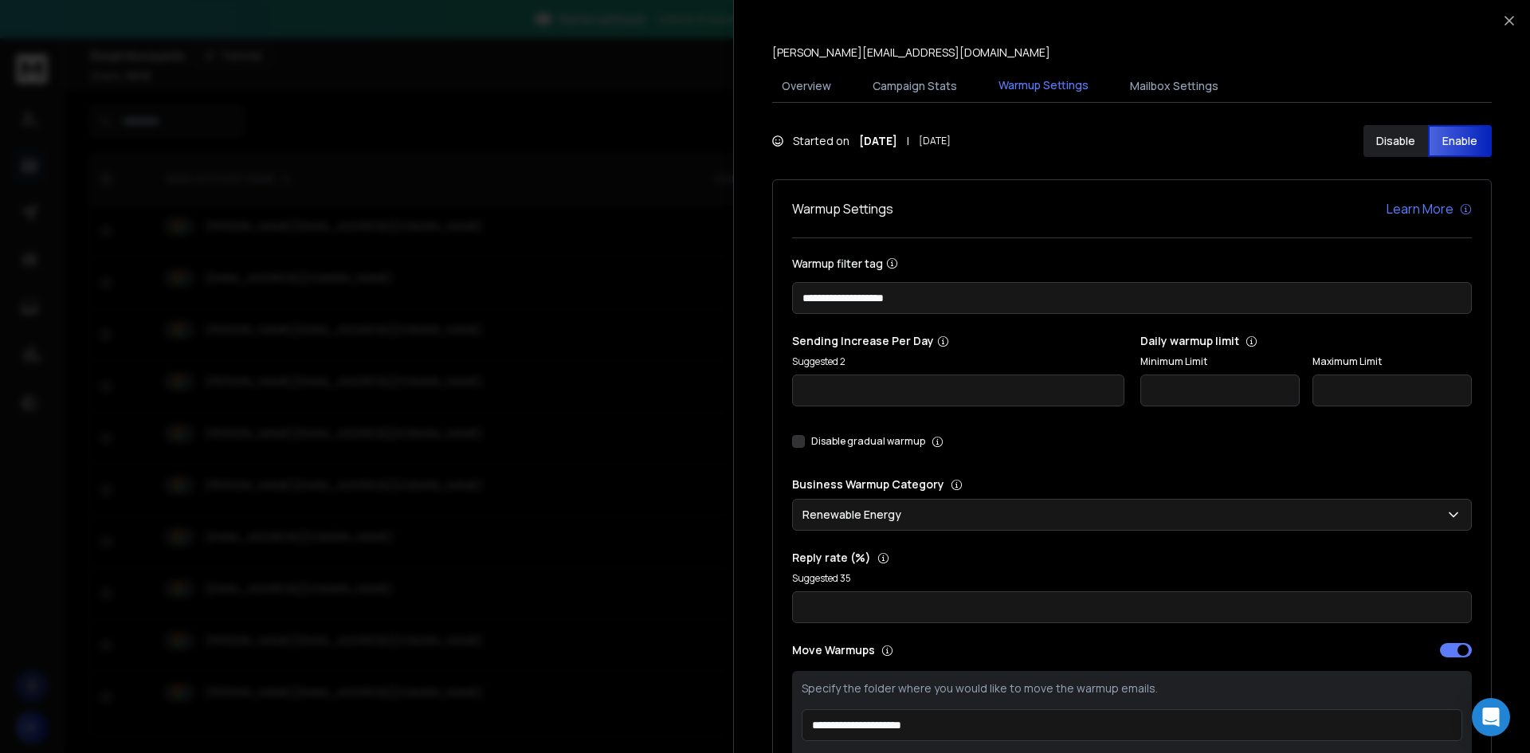
click at [1502, 21] on icon "button" at bounding box center [1510, 21] width 16 height 16
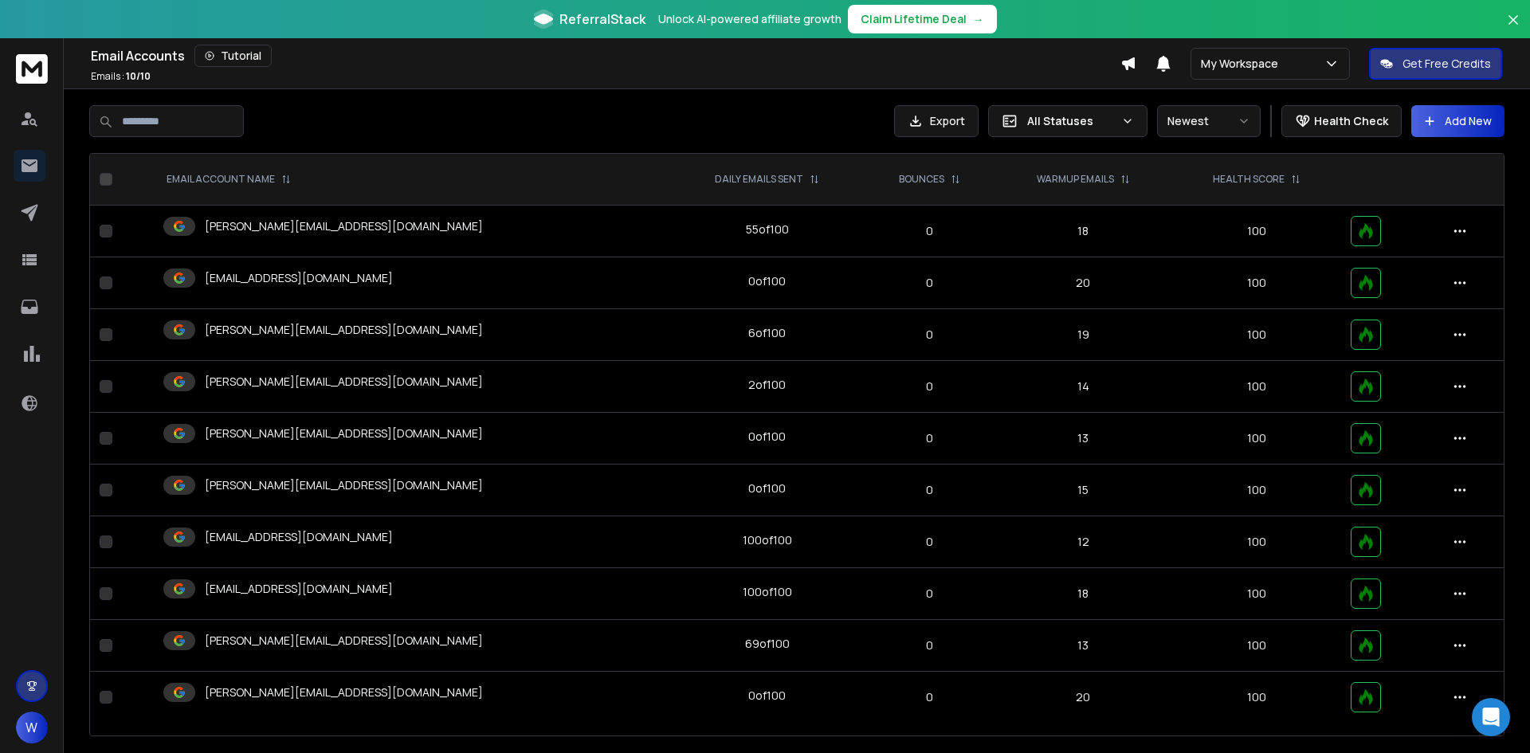
click at [319, 635] on p "anna@whatjobs.international" at bounding box center [344, 641] width 278 height 16
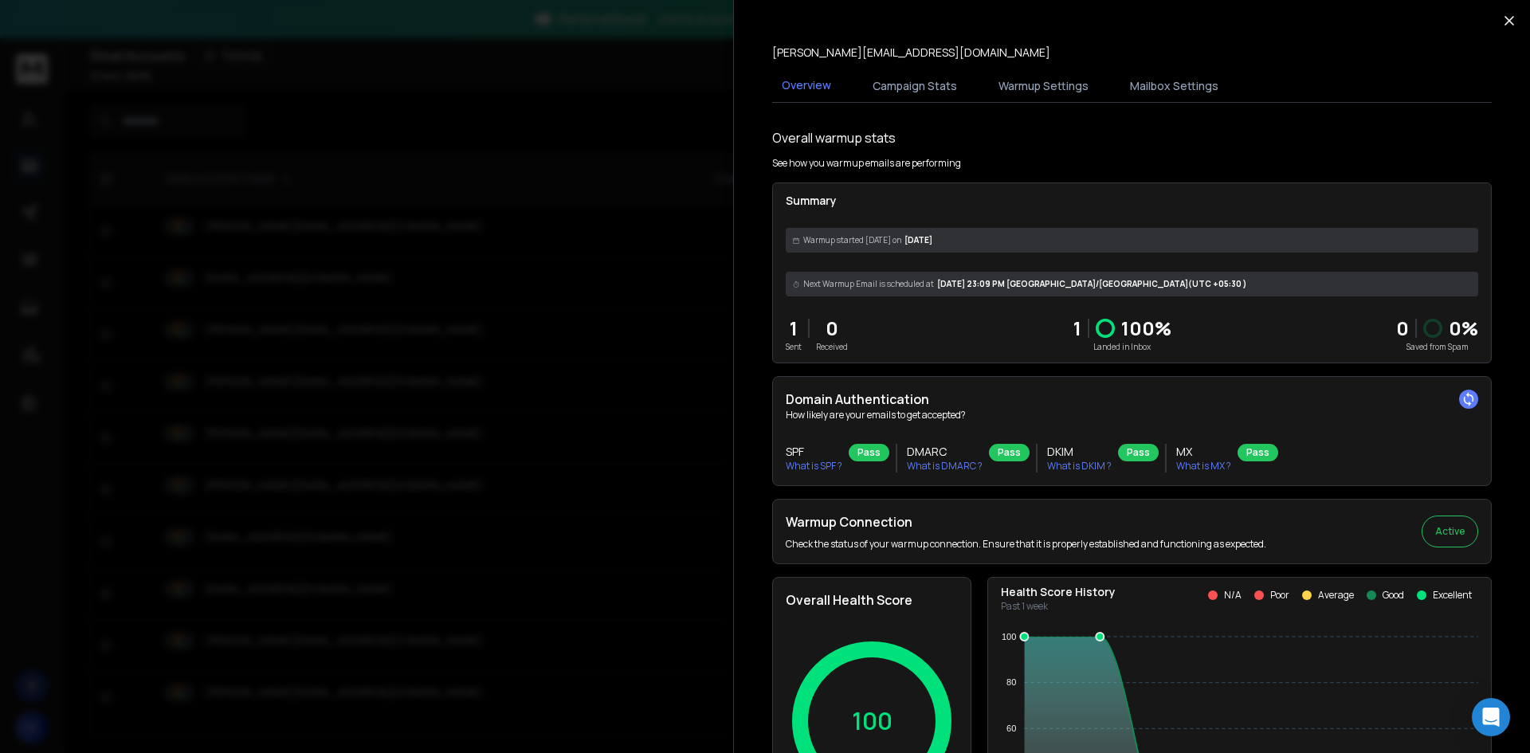
click at [1506, 22] on icon "button" at bounding box center [1510, 21] width 8 height 8
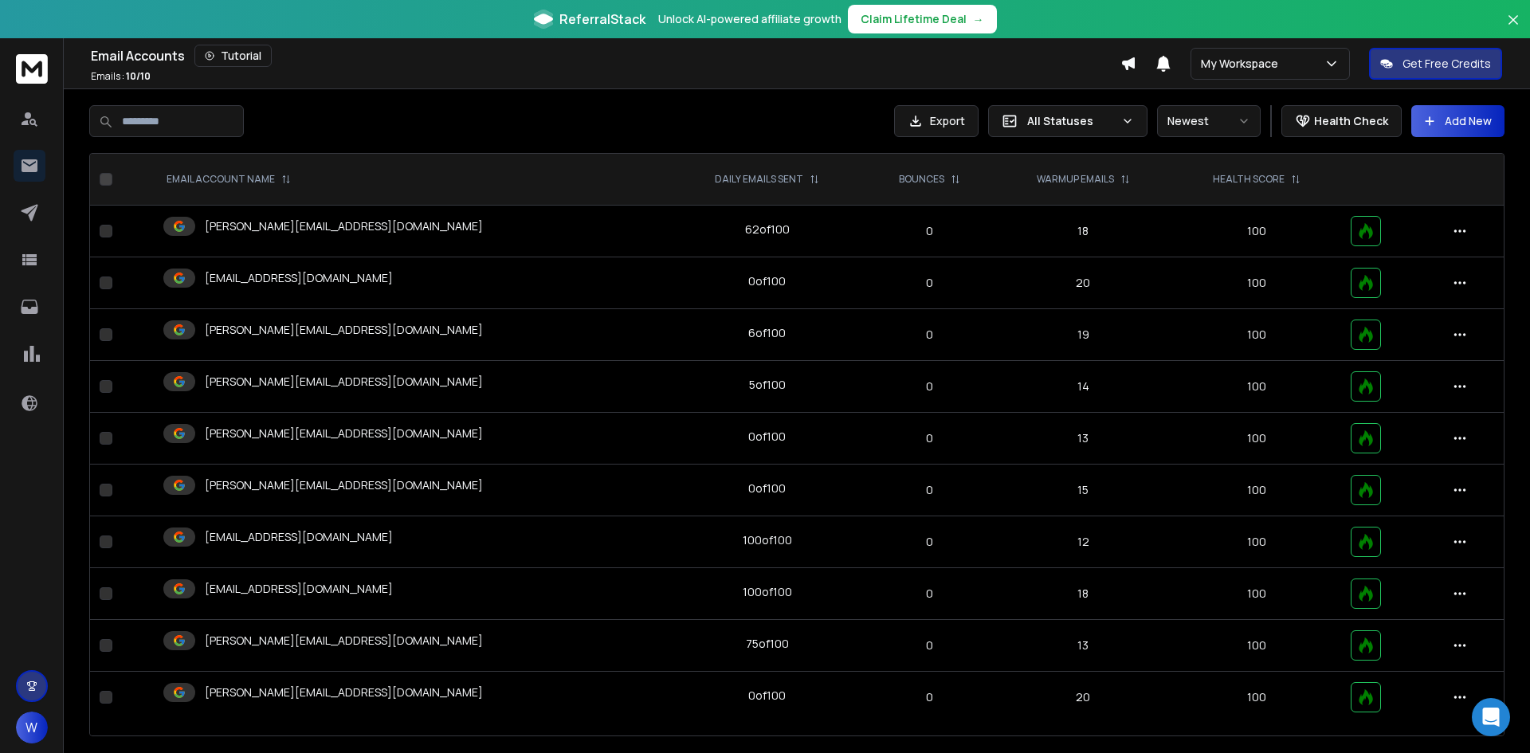
click at [238, 227] on p "[PERSON_NAME][EMAIL_ADDRESS][DOMAIN_NAME]" at bounding box center [344, 226] width 278 height 16
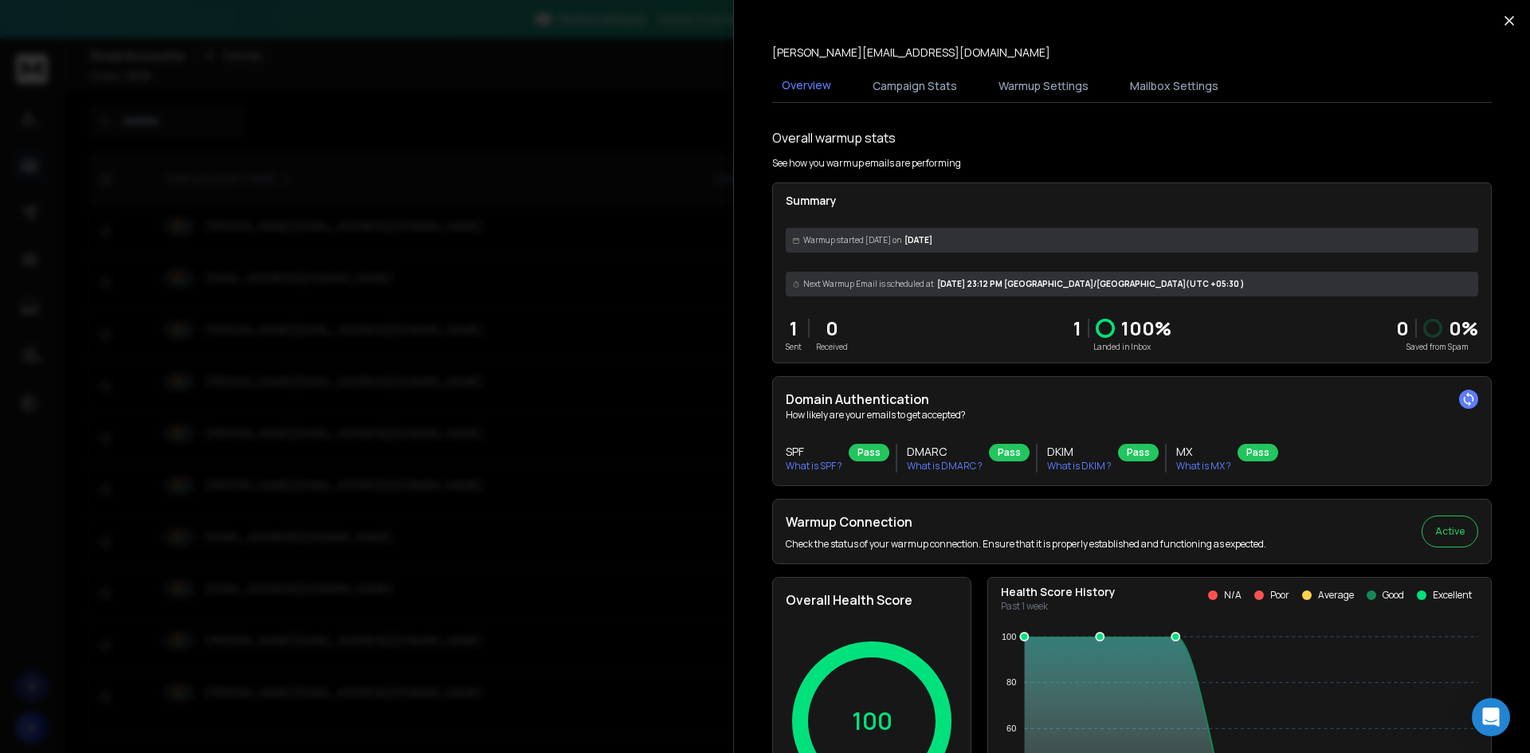
click at [1502, 26] on icon "button" at bounding box center [1510, 21] width 16 height 16
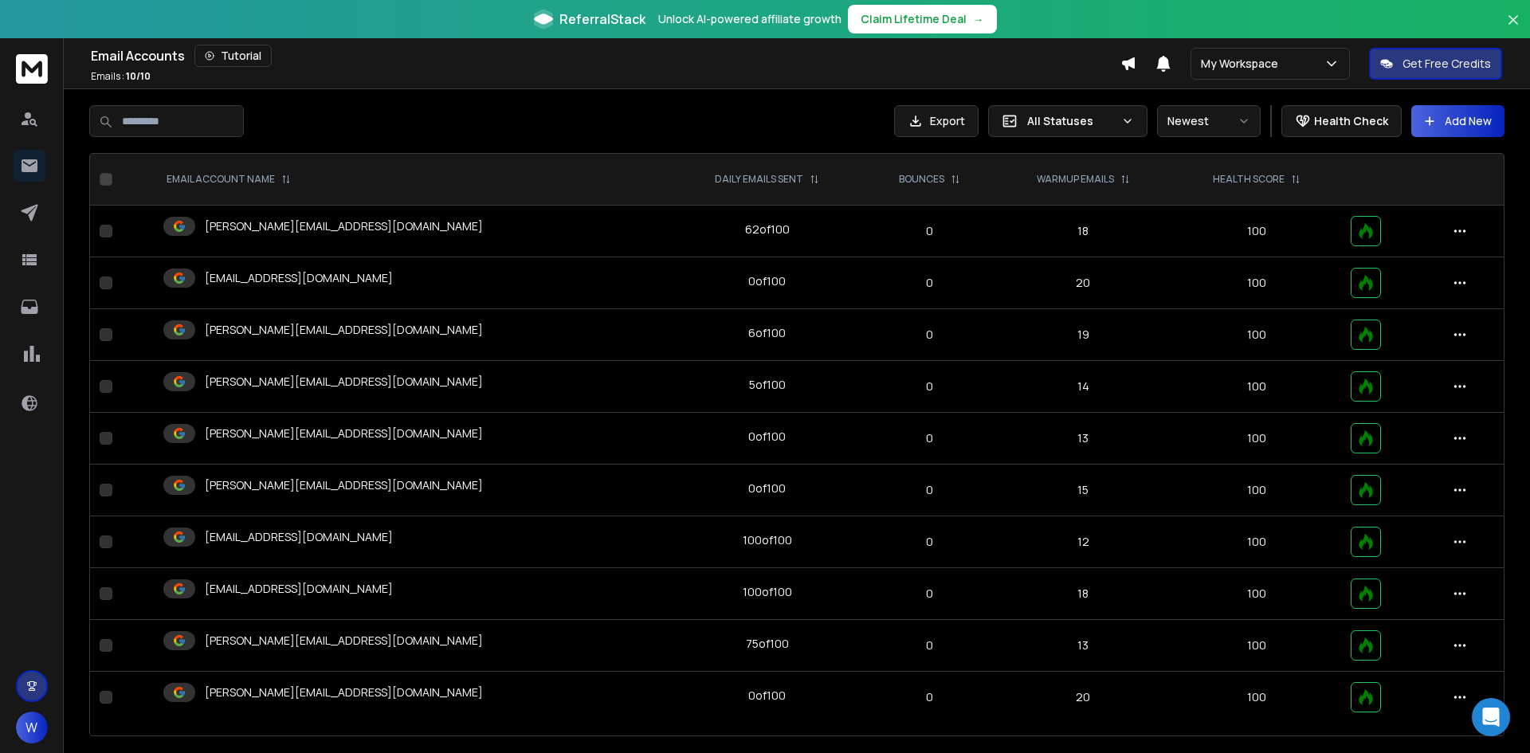
click at [345, 279] on p "[EMAIL_ADDRESS][DOMAIN_NAME]" at bounding box center [299, 278] width 188 height 16
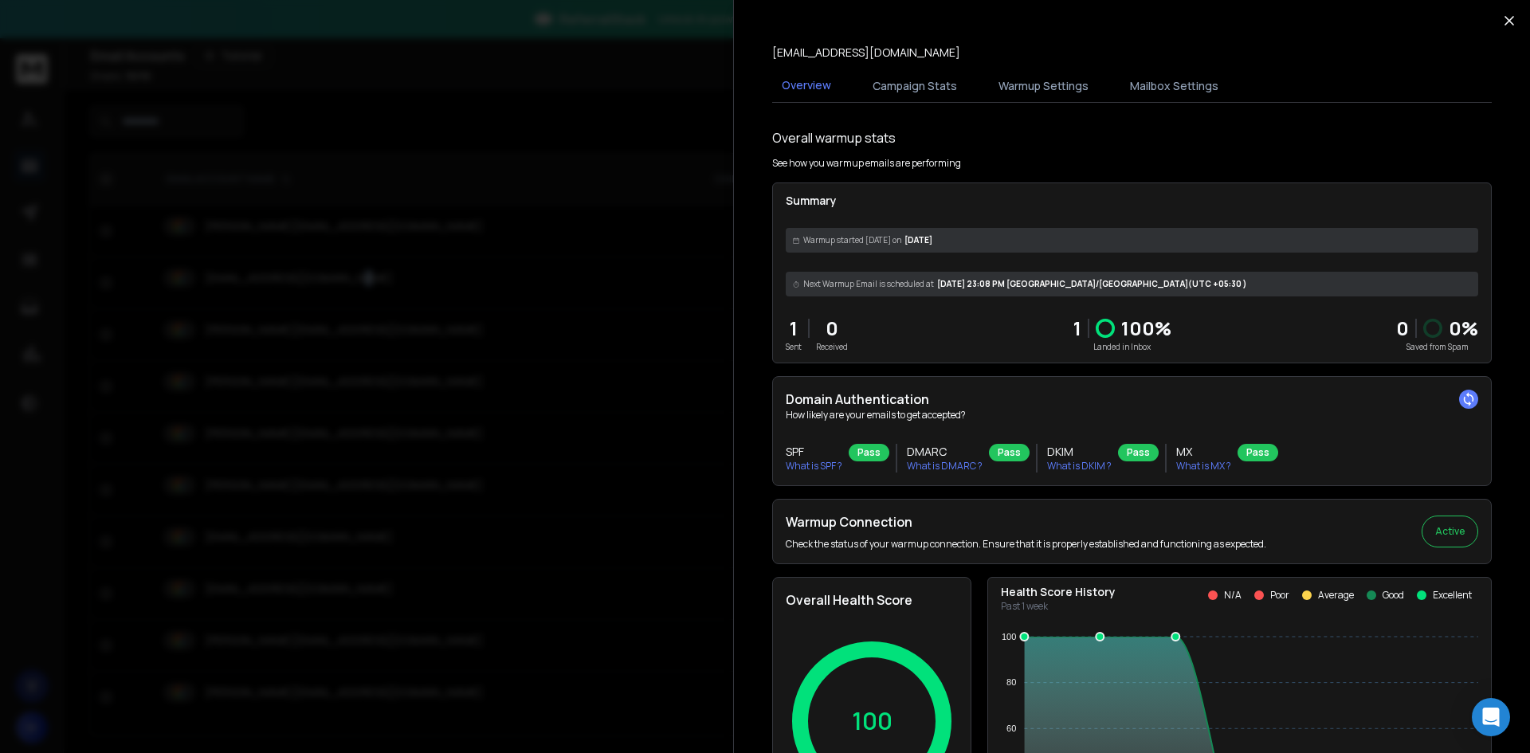
click at [1502, 18] on icon "button" at bounding box center [1510, 21] width 16 height 16
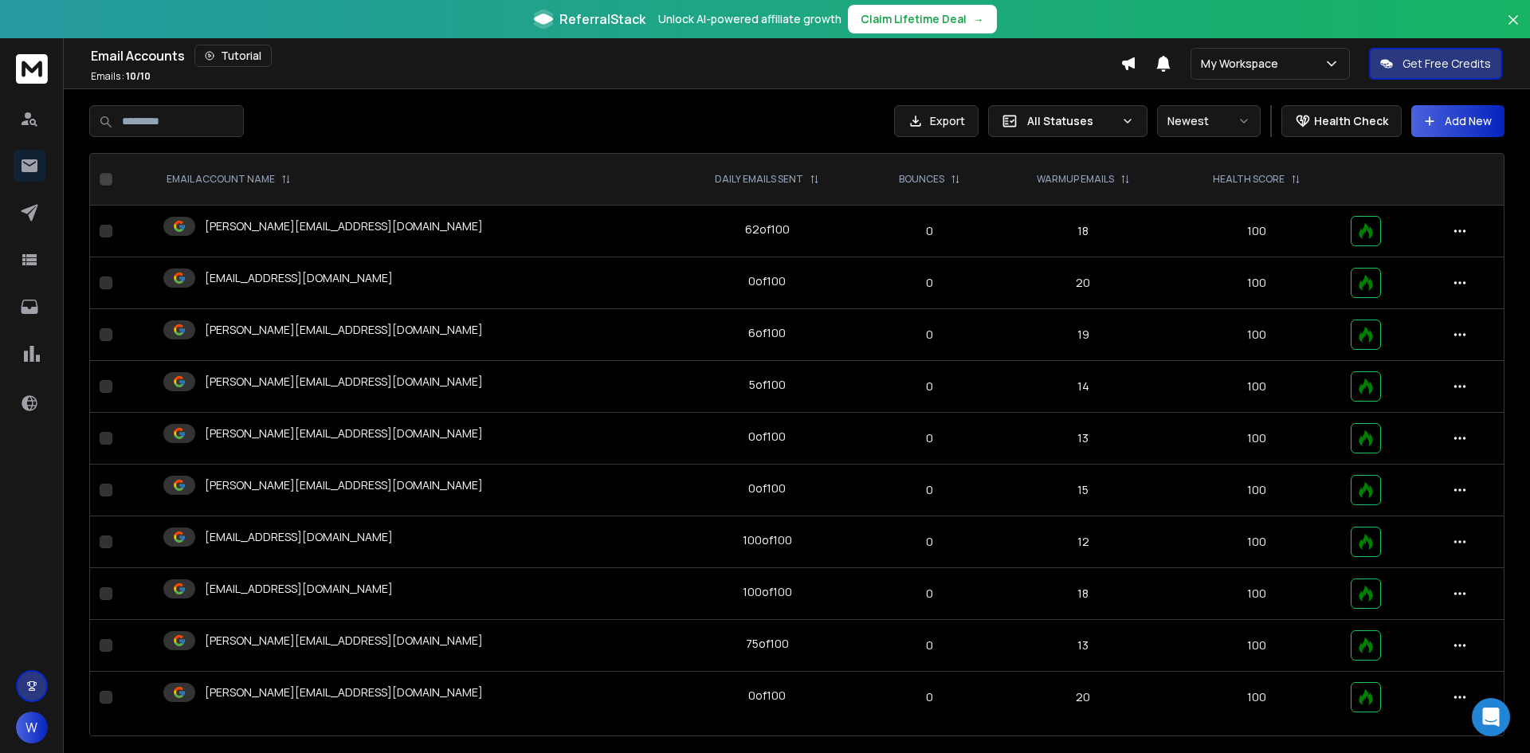
click at [325, 324] on p "[PERSON_NAME][EMAIL_ADDRESS][DOMAIN_NAME]" at bounding box center [344, 330] width 278 height 16
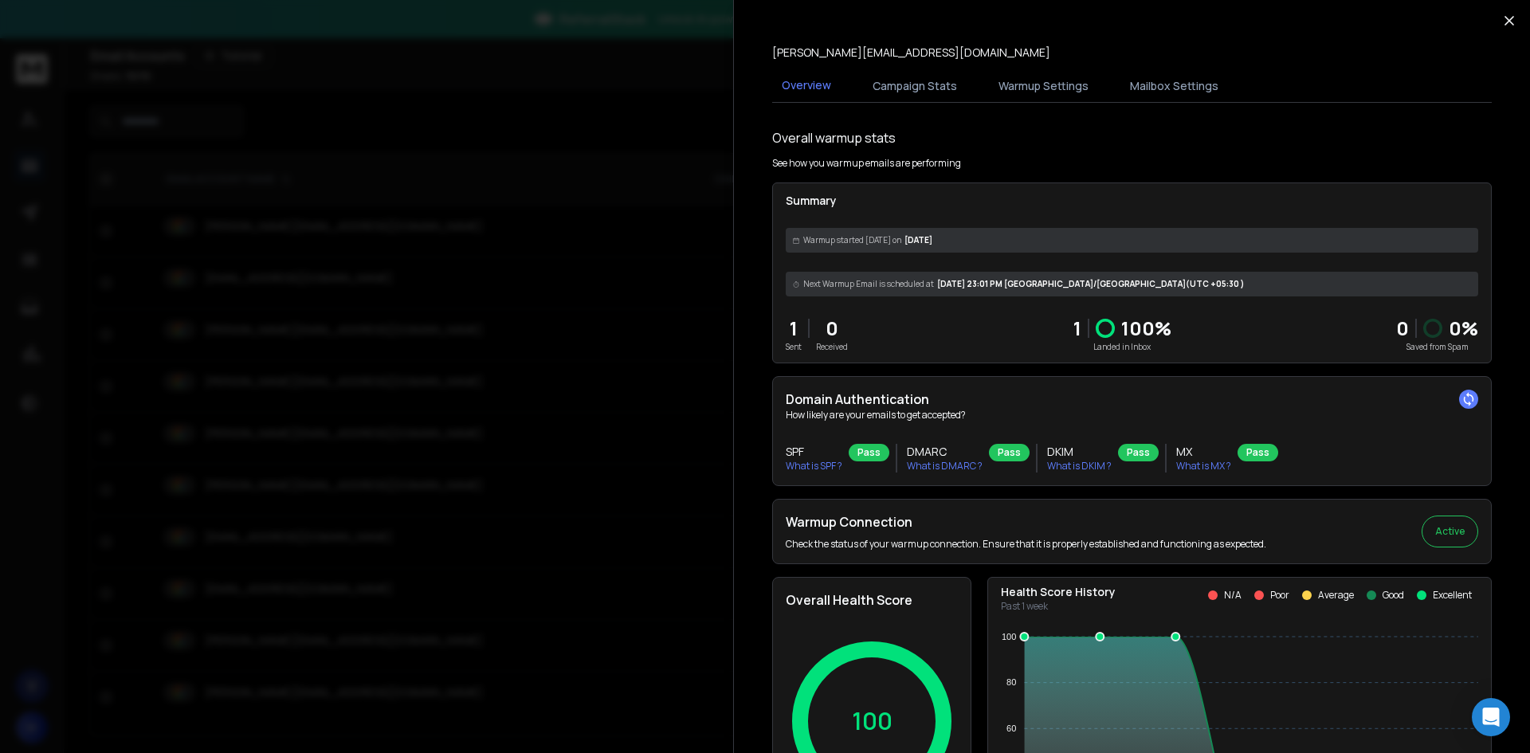
click at [1502, 18] on icon "button" at bounding box center [1510, 21] width 16 height 16
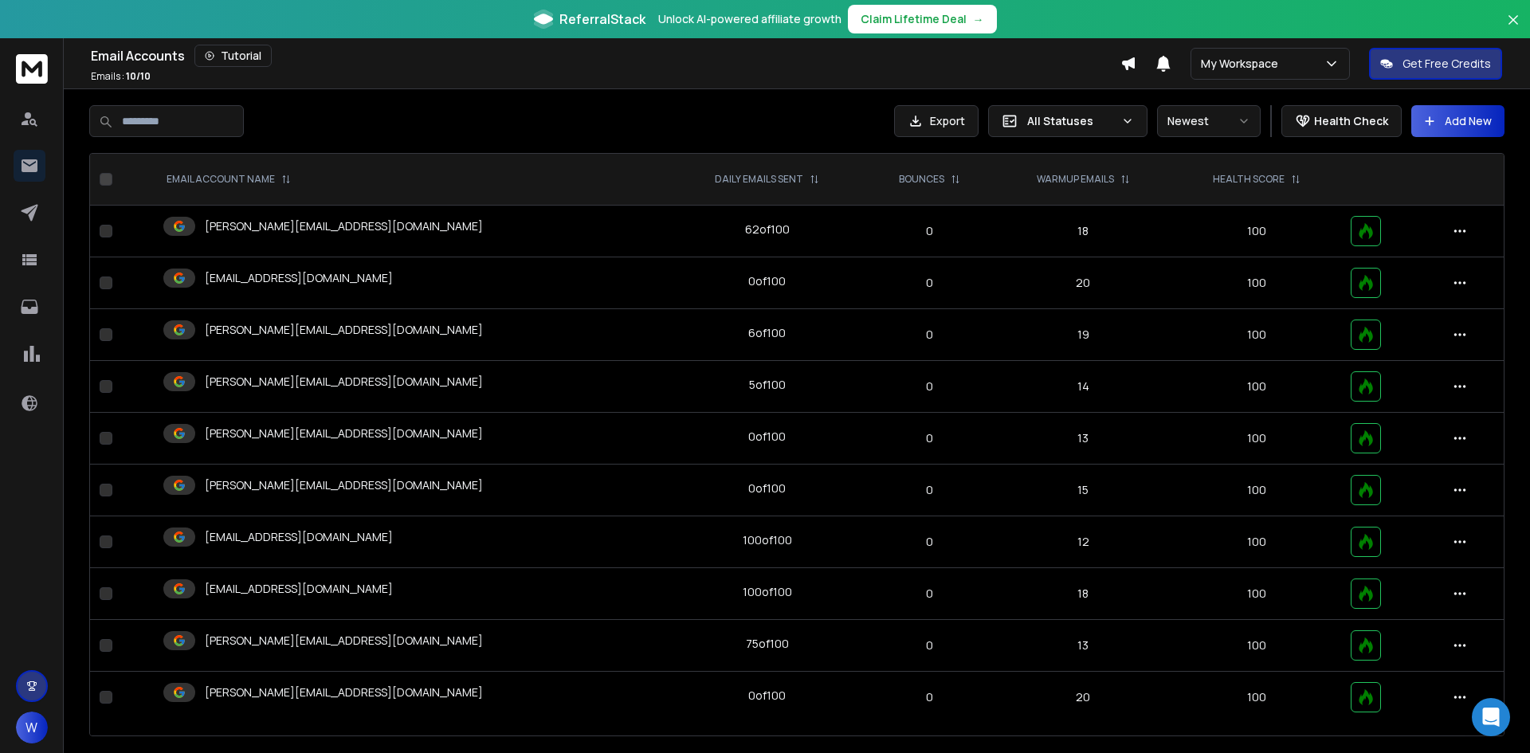
click at [286, 423] on td "[PERSON_NAME][EMAIL_ADDRESS][DOMAIN_NAME]" at bounding box center [412, 439] width 516 height 52
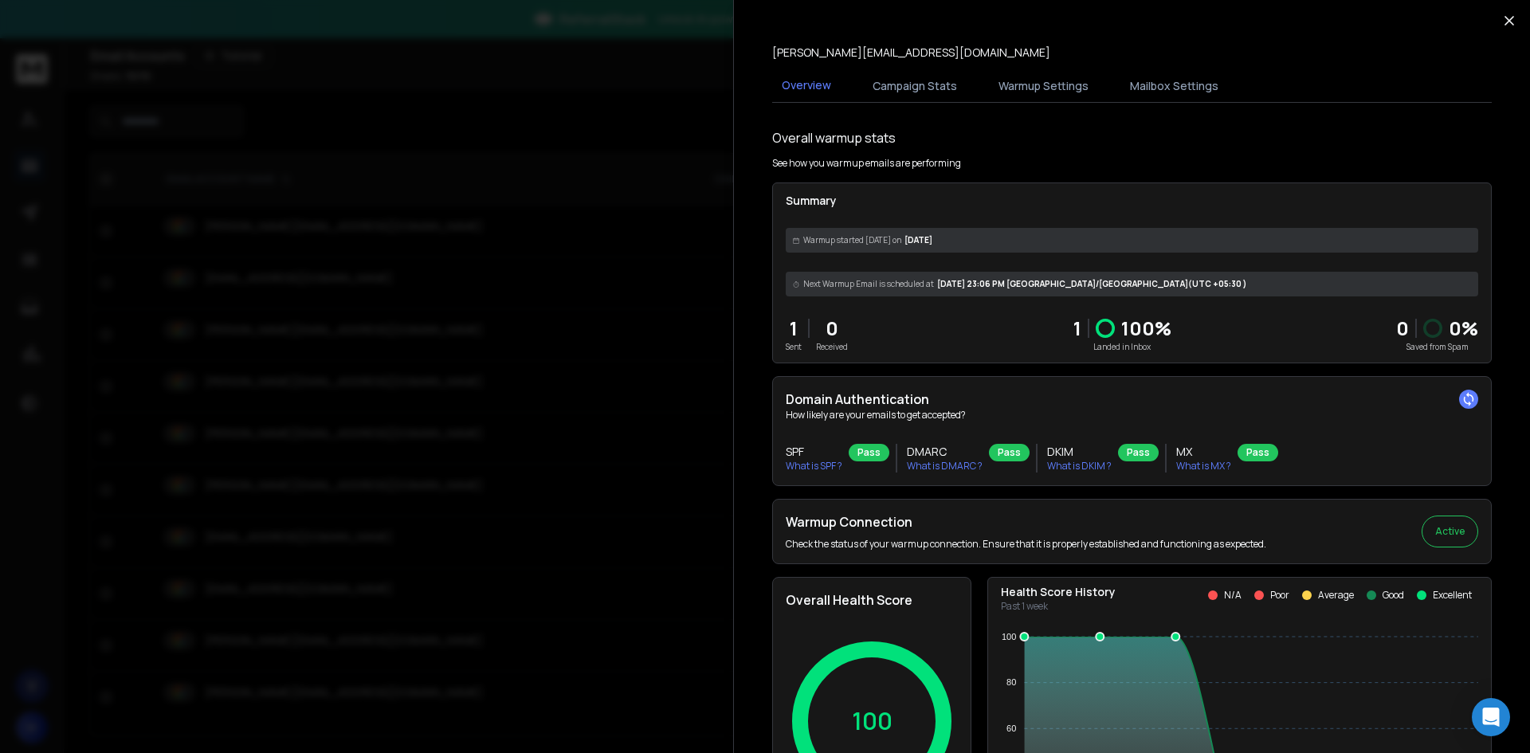
click at [1503, 21] on icon "button" at bounding box center [1510, 21] width 16 height 16
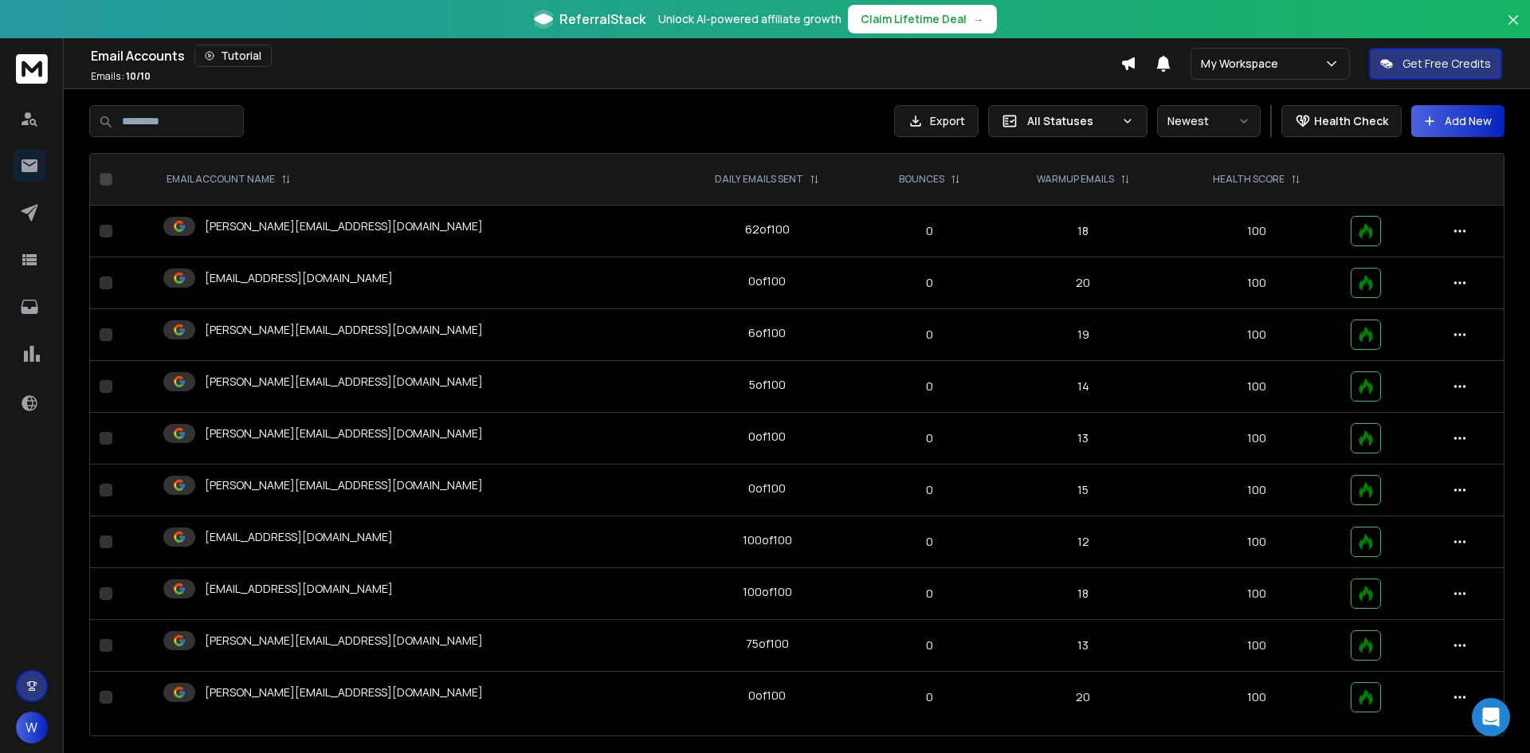
click at [286, 444] on td "maria@whatjobs.international" at bounding box center [412, 439] width 516 height 52
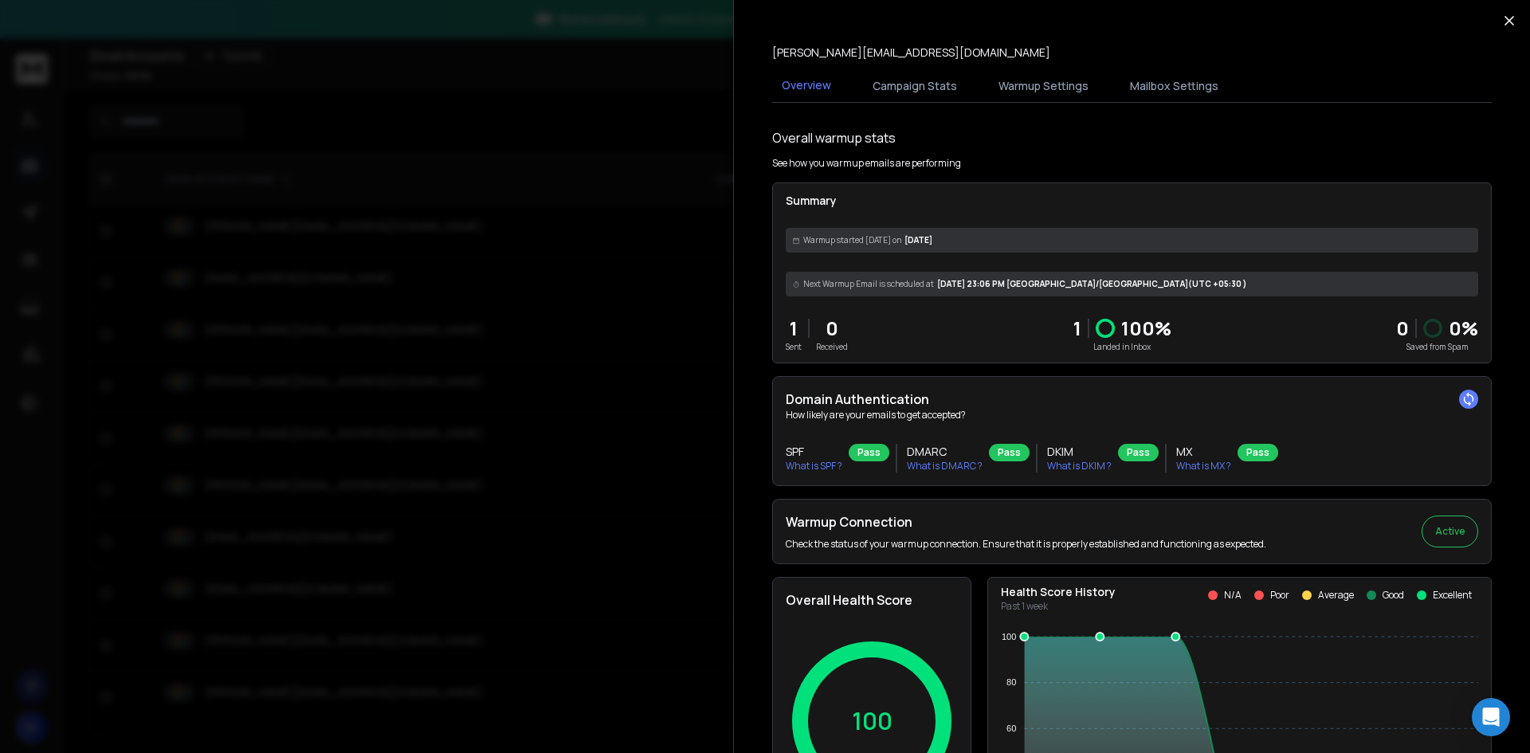
click at [1508, 22] on icon "button" at bounding box center [1510, 21] width 16 height 16
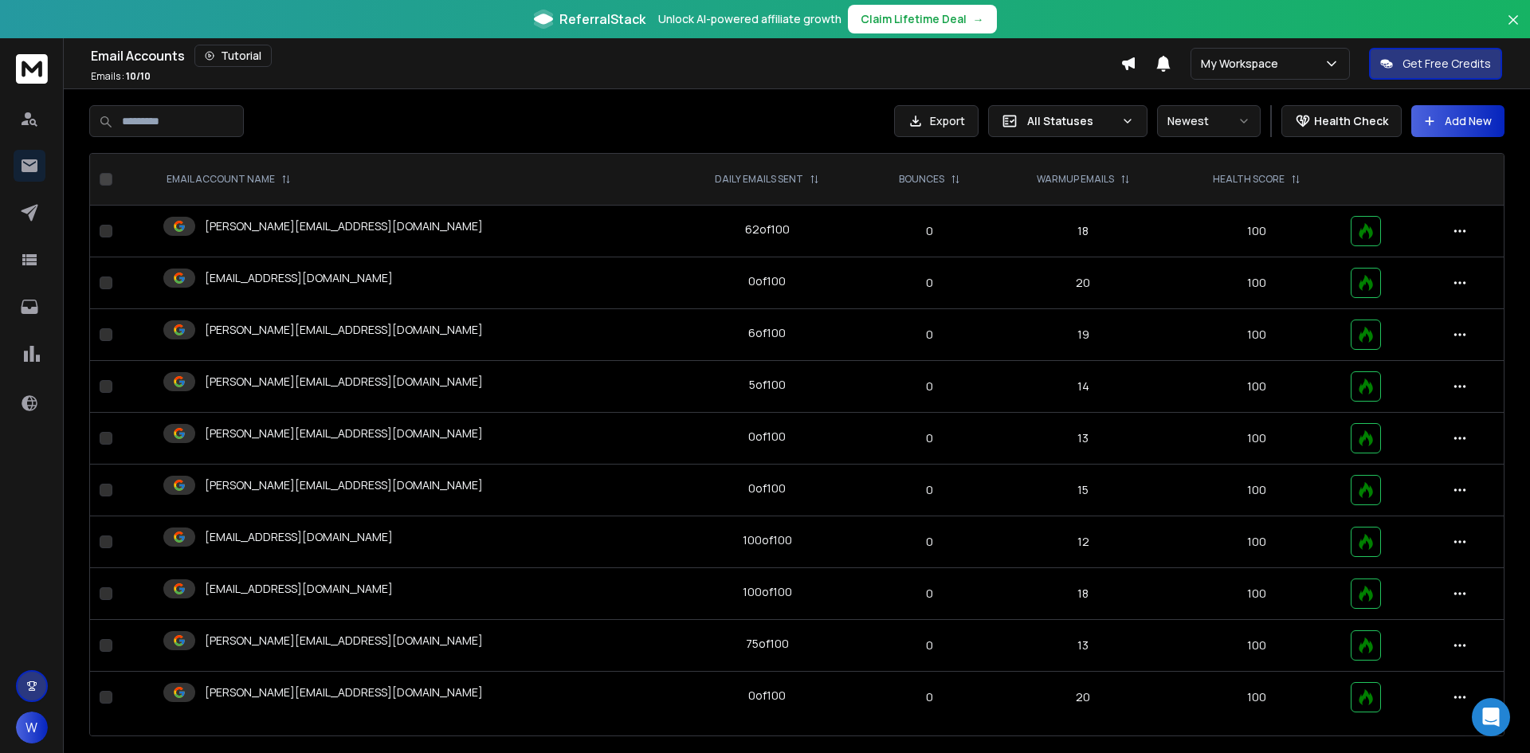
click at [321, 489] on p "david@whatjobs.international" at bounding box center [344, 485] width 278 height 16
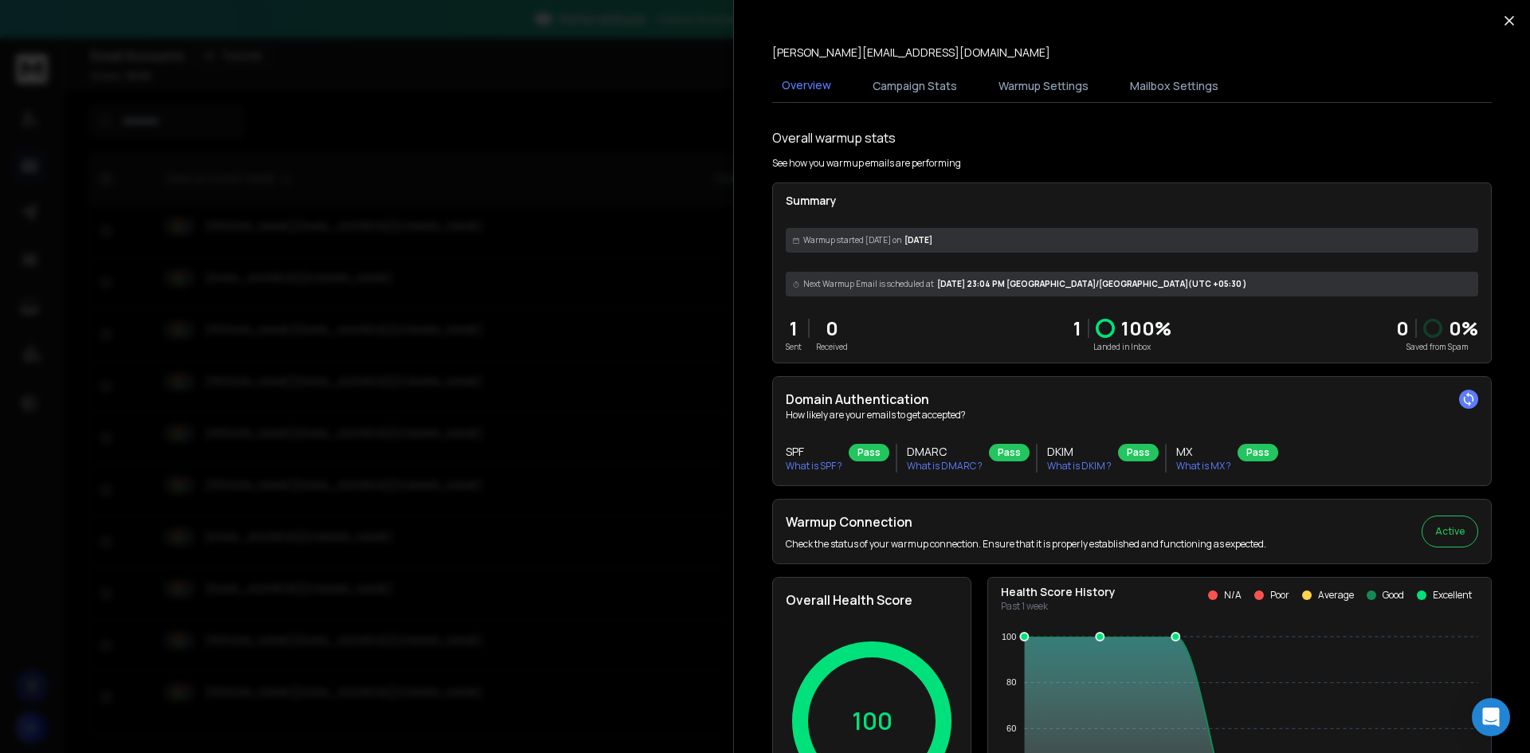
click at [1502, 26] on icon "button" at bounding box center [1510, 21] width 16 height 16
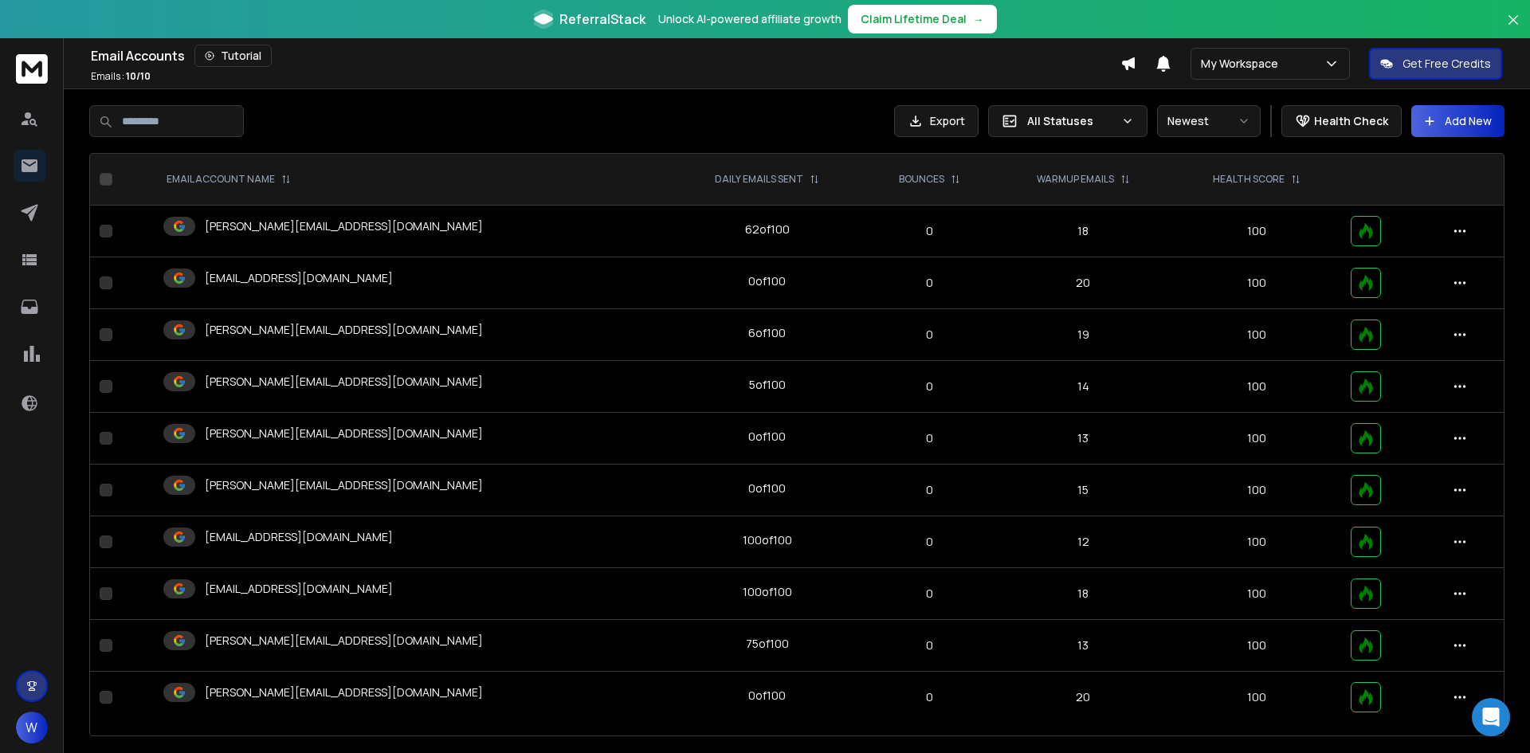
click at [295, 528] on div "saritadesai@whatjobs.international" at bounding box center [278, 537] width 230 height 19
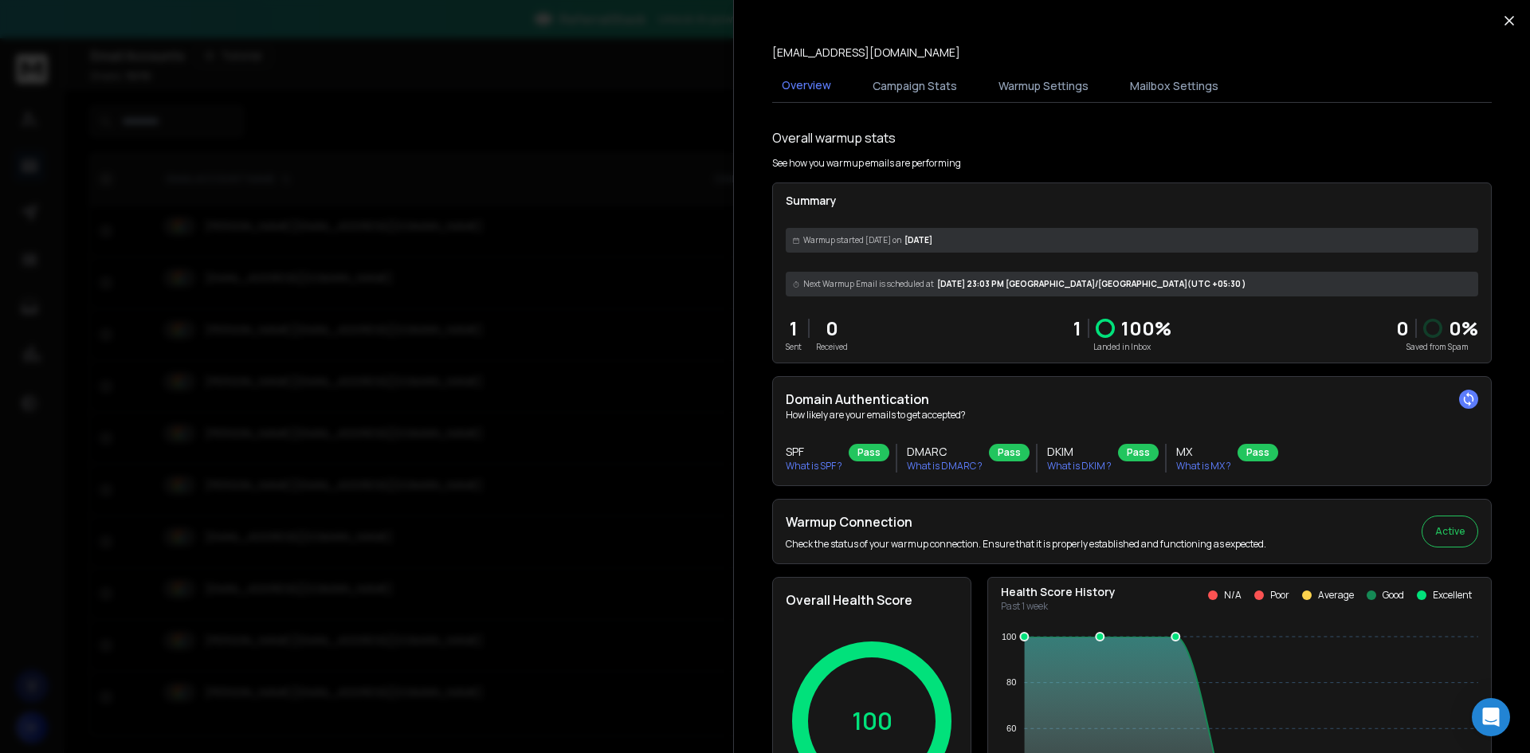
click at [1503, 21] on icon "button" at bounding box center [1510, 21] width 16 height 16
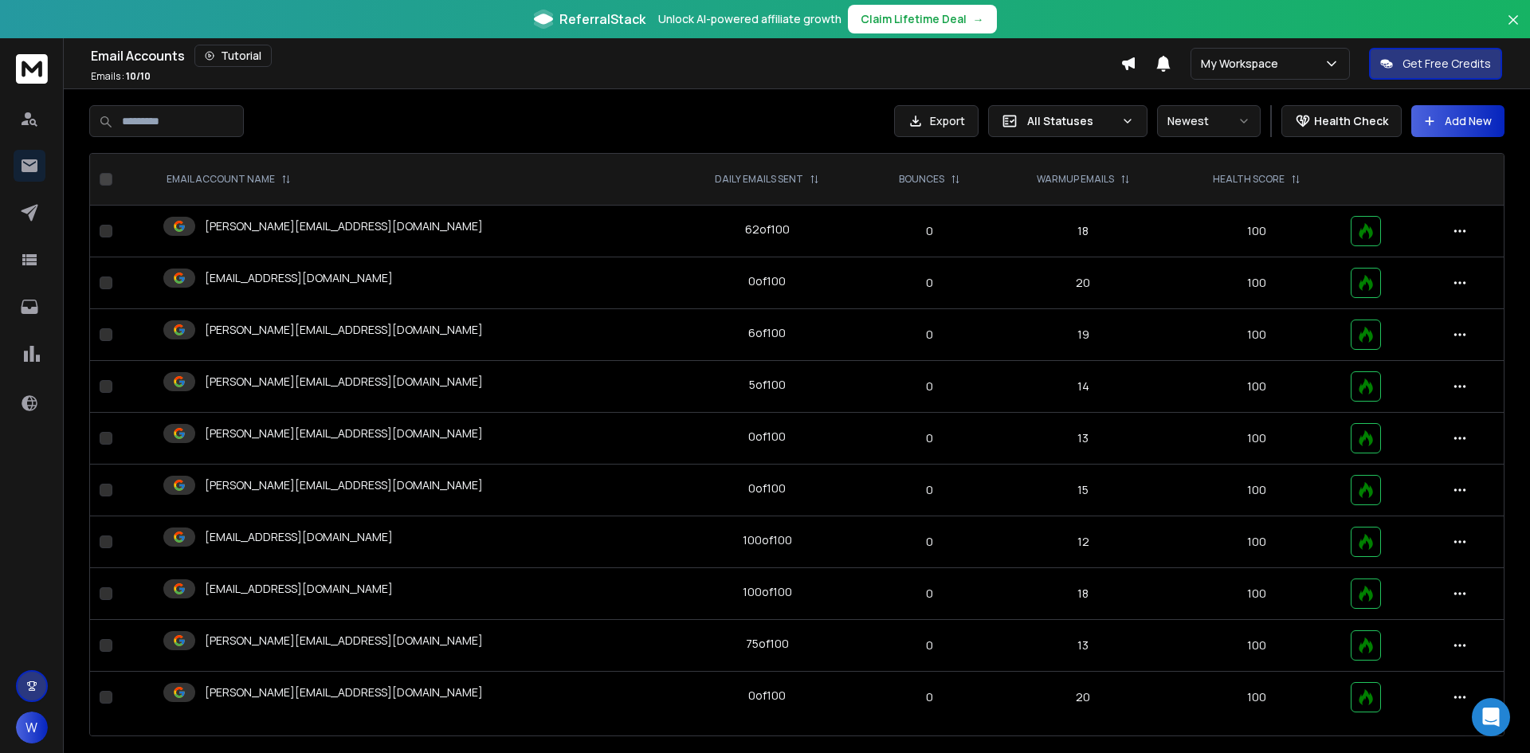
click at [1509, 20] on icon "Close banner" at bounding box center [1513, 20] width 14 height 14
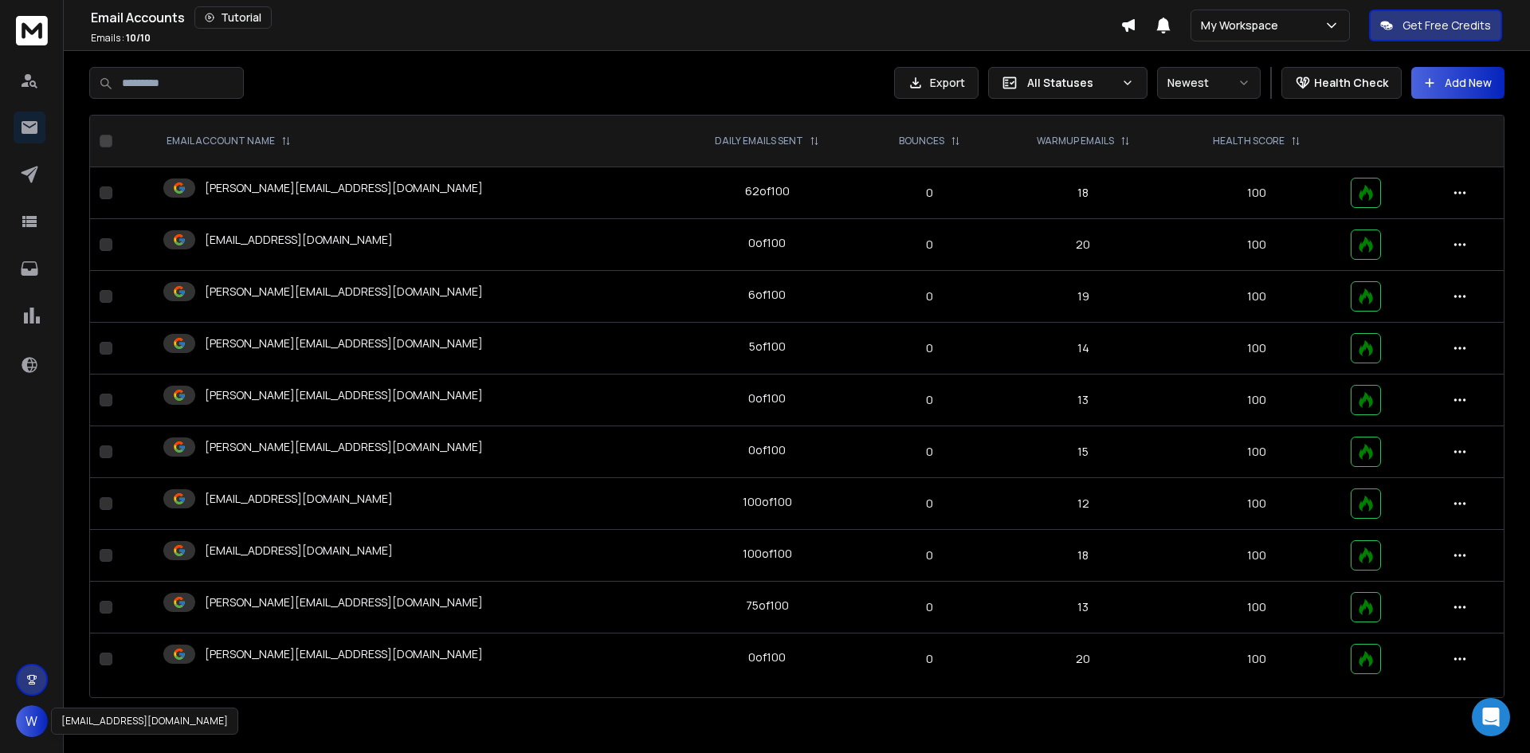
click at [28, 728] on span "W" at bounding box center [32, 721] width 32 height 32
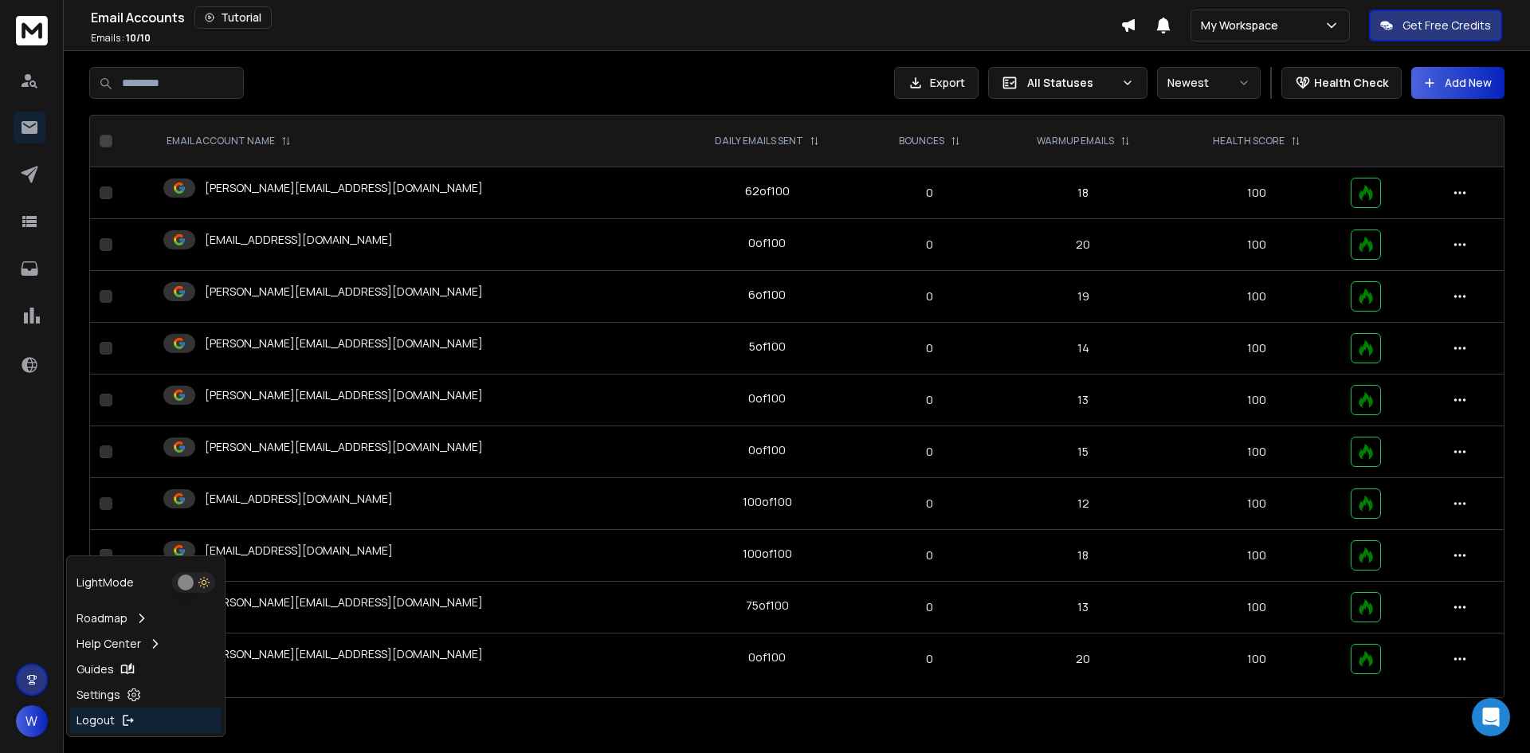
click at [105, 718] on p "Logout" at bounding box center [96, 721] width 38 height 16
